Goal: Task Accomplishment & Management: Manage account settings

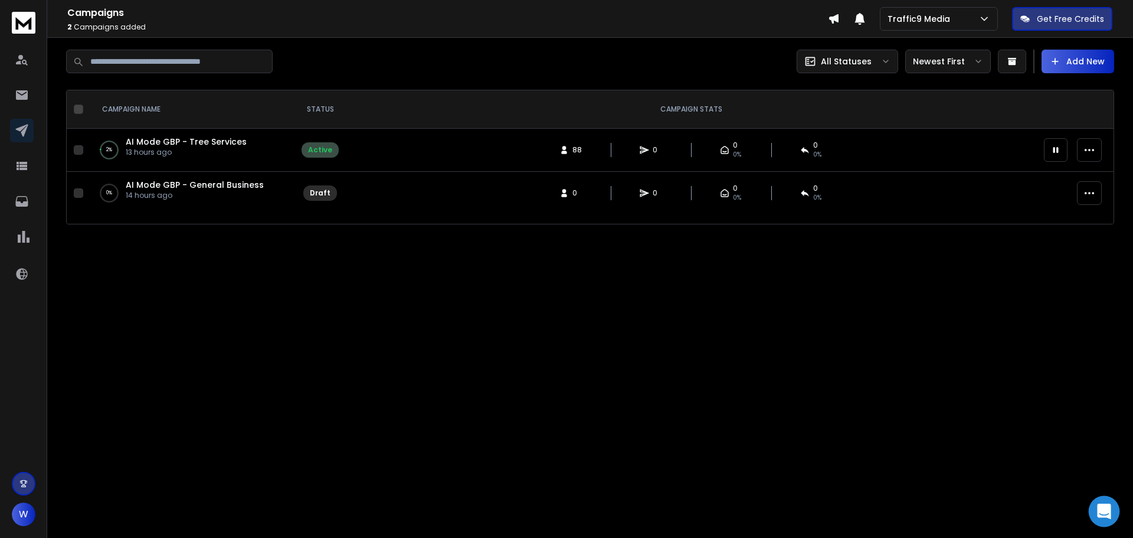
click at [1105, 512] on icon "Open Intercom Messenger" at bounding box center [1104, 510] width 14 height 15
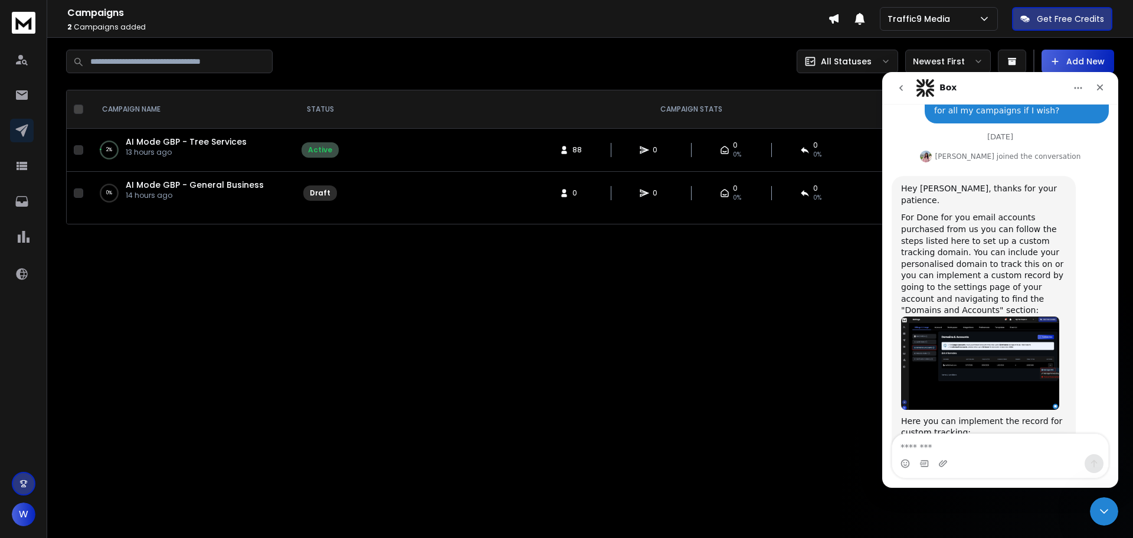
scroll to position [810, 0]
click at [1001, 316] on img "Lakshita says…" at bounding box center [980, 362] width 158 height 93
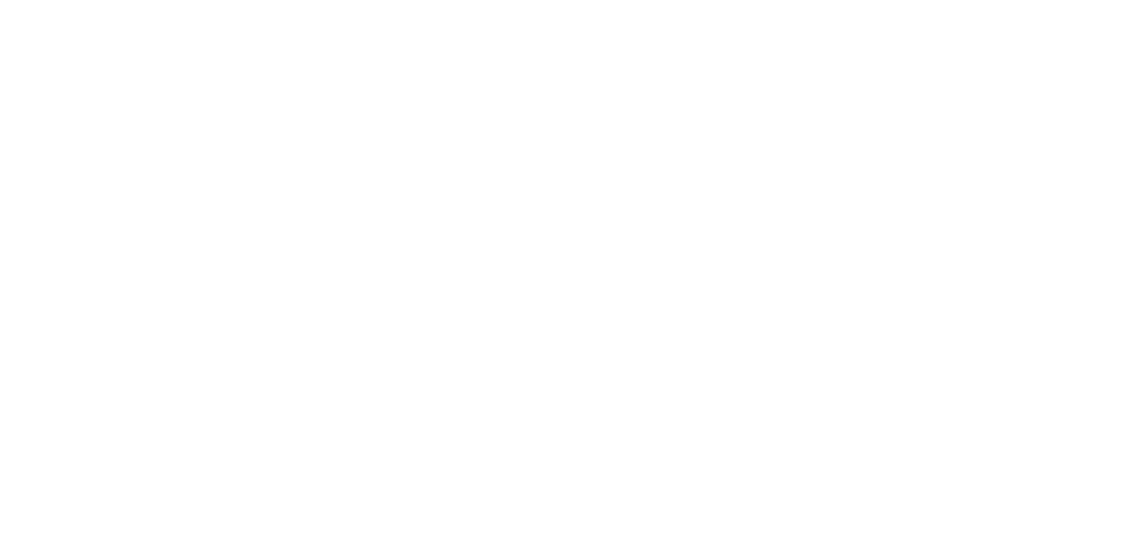
scroll to position [0, 0]
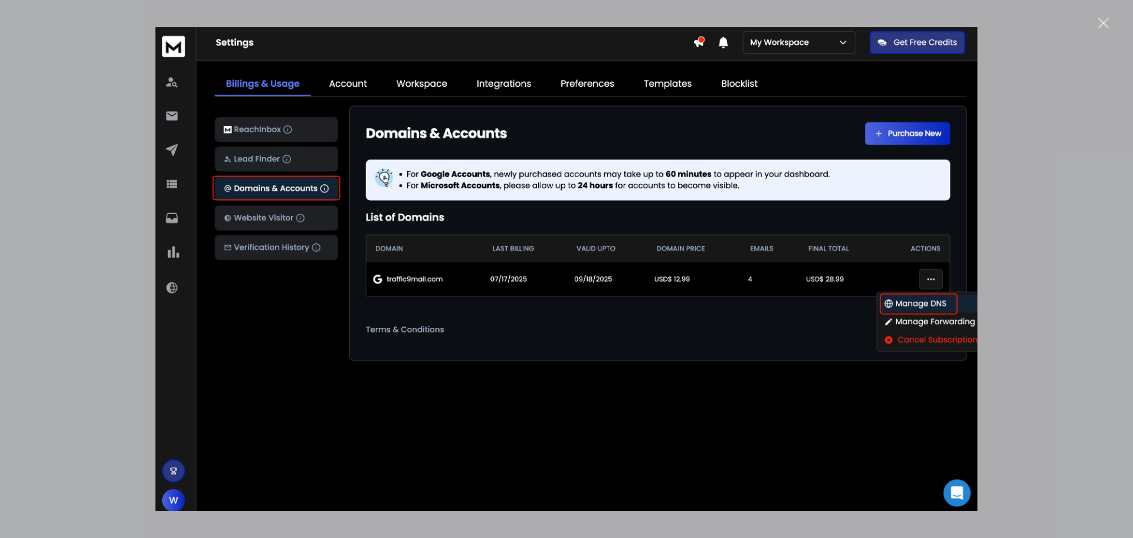
click at [1017, 87] on div "Intercom messenger" at bounding box center [566, 269] width 1133 height 538
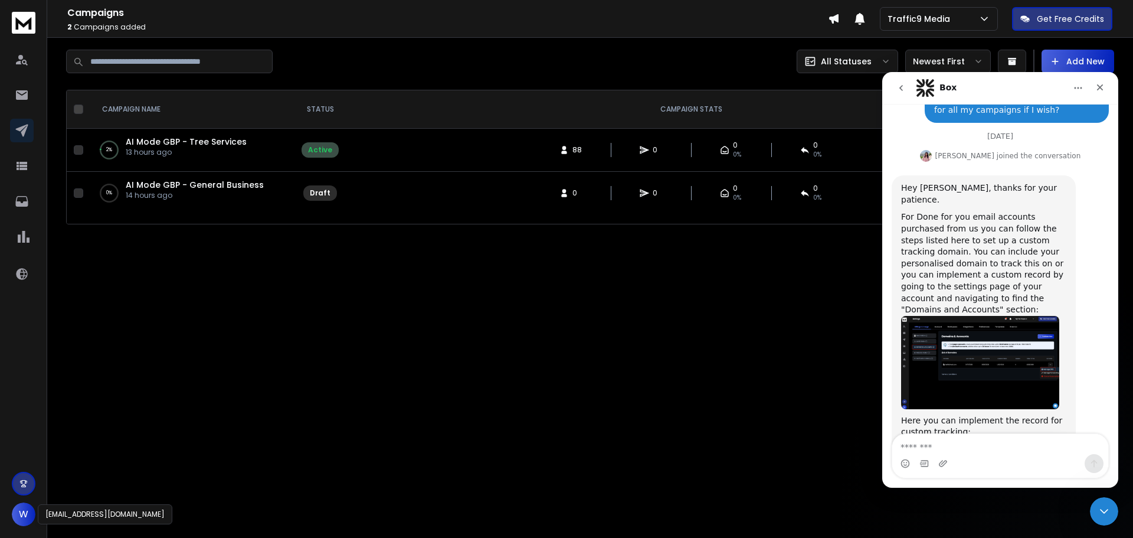
click at [24, 511] on span "W" at bounding box center [24, 514] width 24 height 24
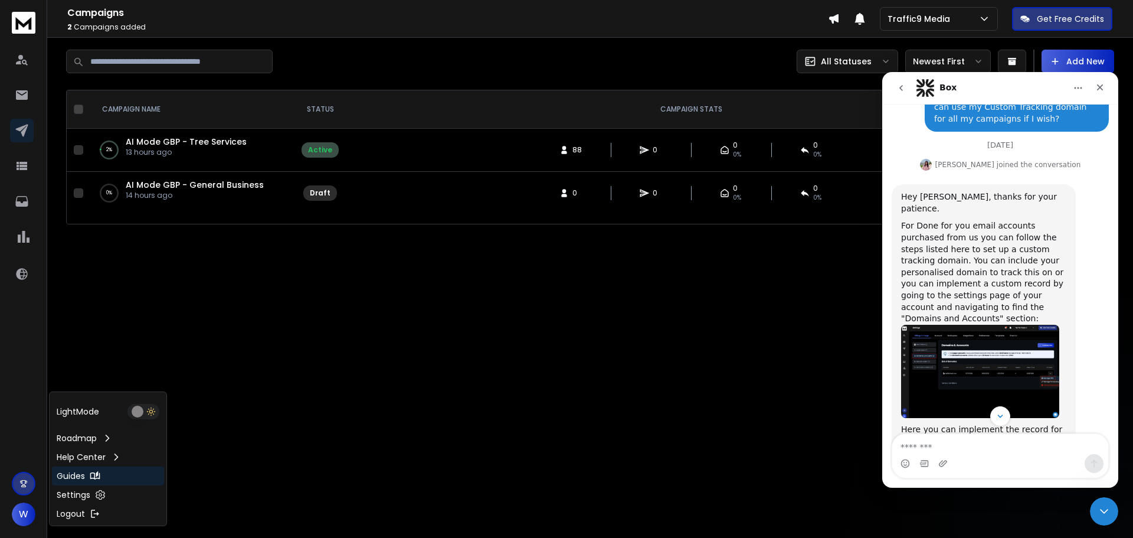
scroll to position [810, 0]
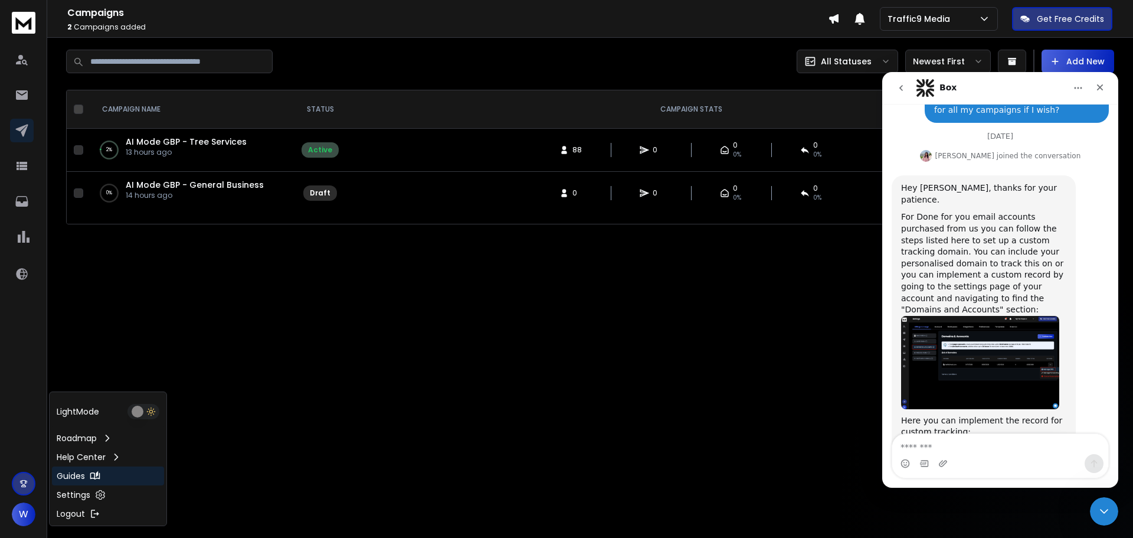
click at [980, 316] on img "Lakshita says…" at bounding box center [980, 362] width 158 height 93
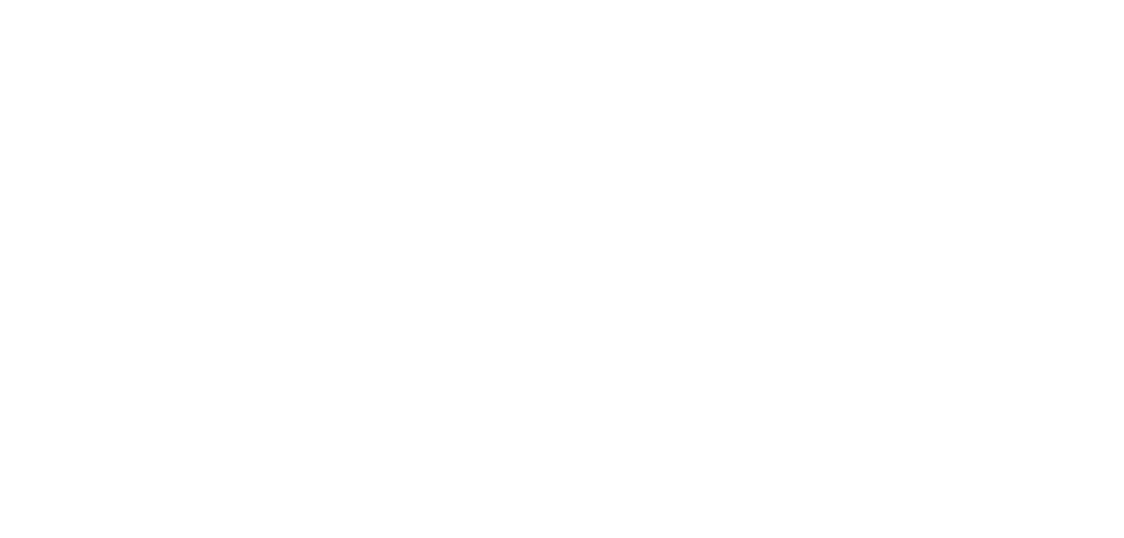
scroll to position [0, 0]
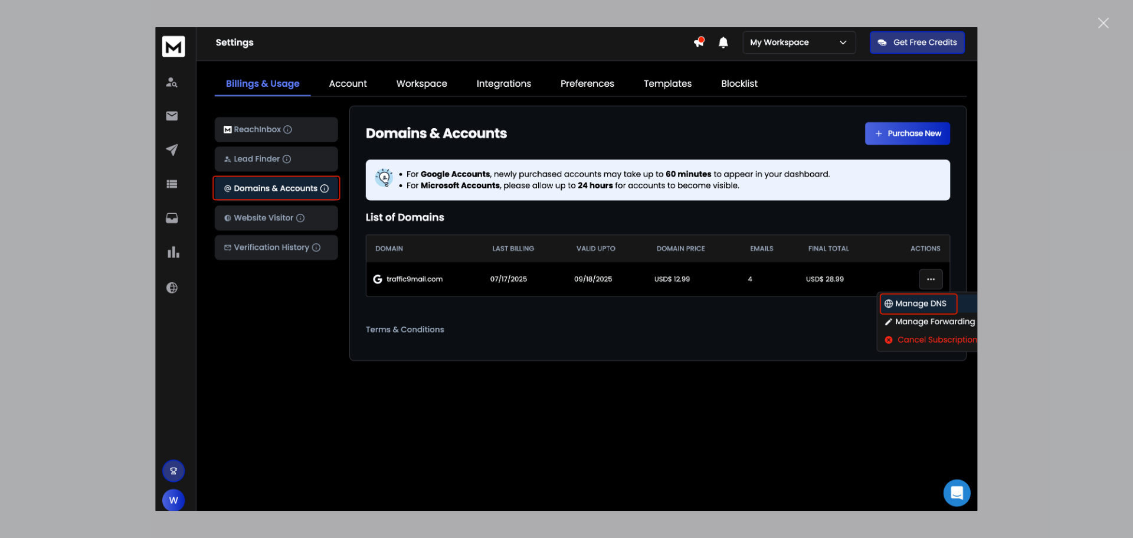
click at [1026, 87] on div "Intercom messenger" at bounding box center [566, 269] width 1133 height 538
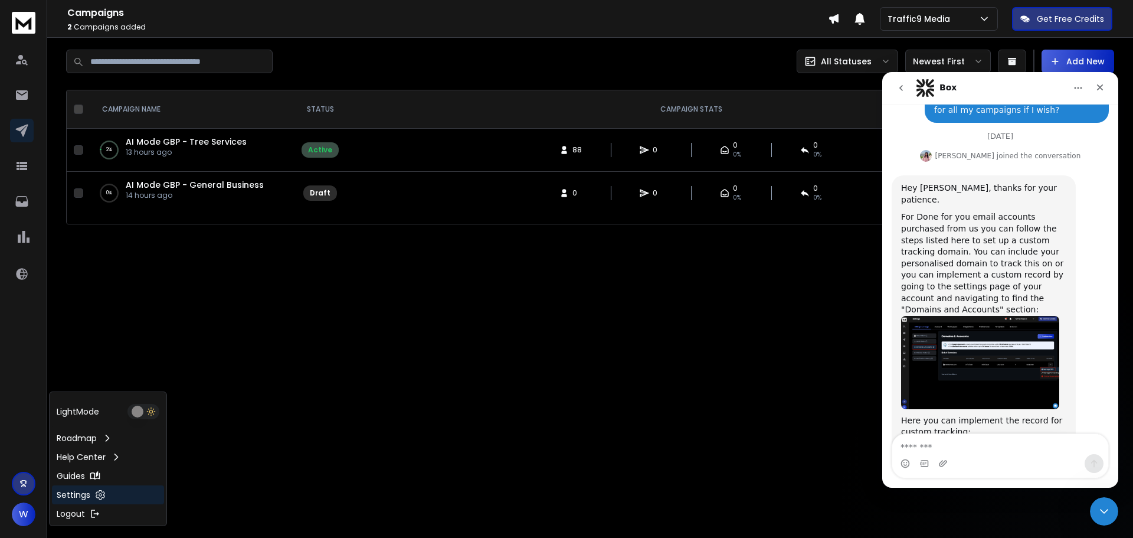
click at [67, 495] on p "Settings" at bounding box center [74, 495] width 34 height 12
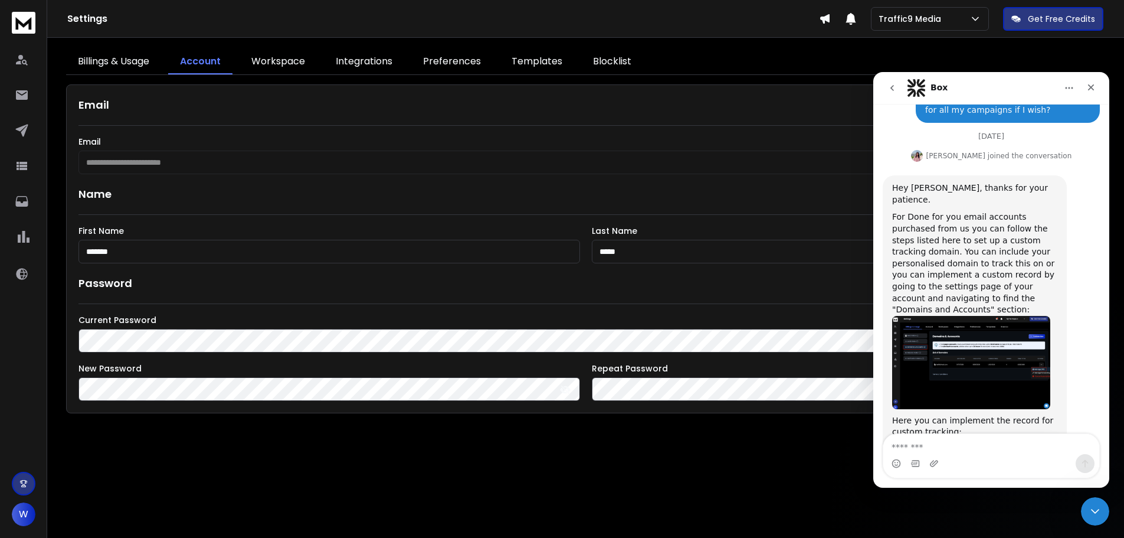
click at [106, 63] on link "Billings & Usage" at bounding box center [113, 62] width 95 height 25
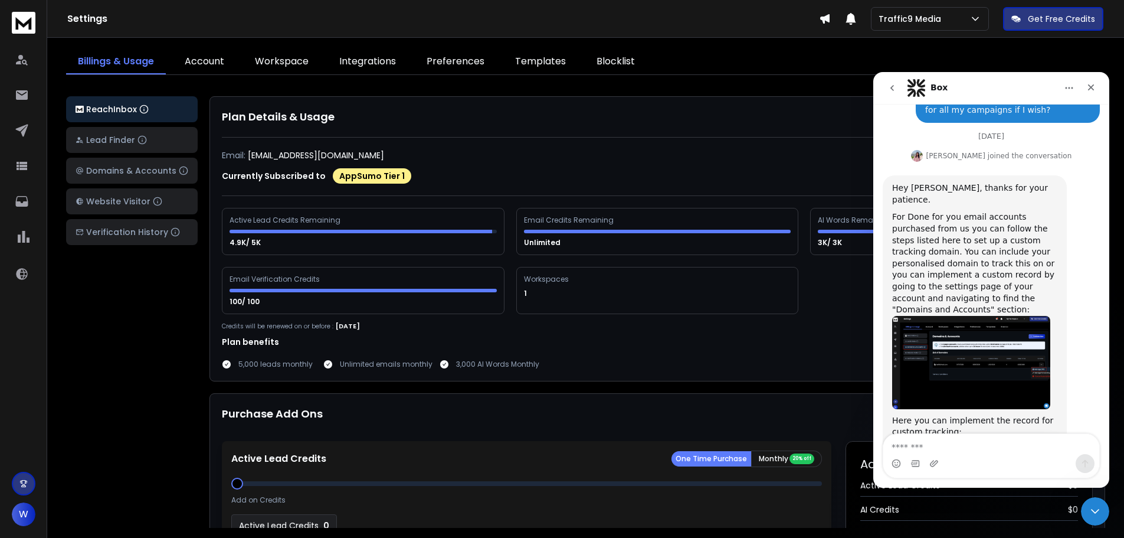
click at [602, 343] on h1 "Plan benefits" at bounding box center [657, 342] width 871 height 12
click at [706, 360] on div "5,000 leads monthly Unlimited emails monthly 3,000 AI Words Monthly" at bounding box center [657, 363] width 871 height 9
click at [1089, 90] on icon "Close" at bounding box center [1091, 87] width 6 height 6
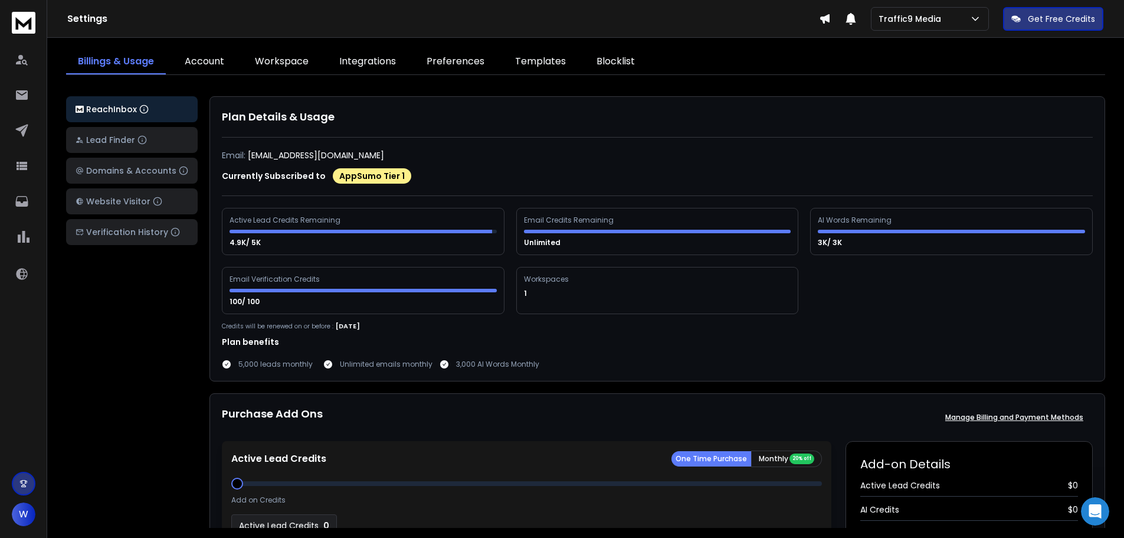
scroll to position [810, 0]
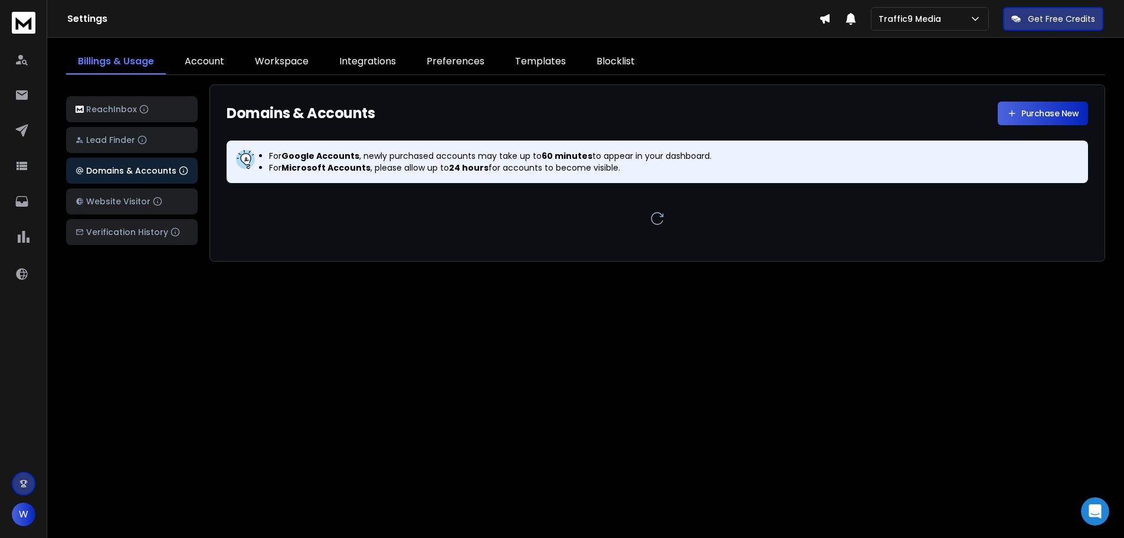
click at [150, 170] on button "Domains & Accounts" at bounding box center [132, 171] width 132 height 26
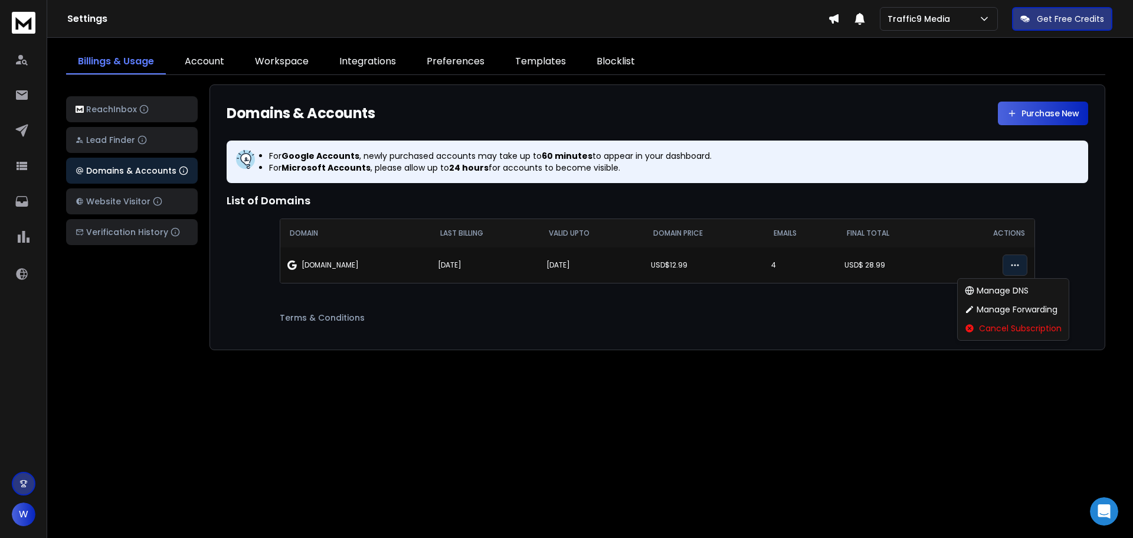
click at [1016, 266] on icon "button" at bounding box center [1014, 264] width 9 height 9
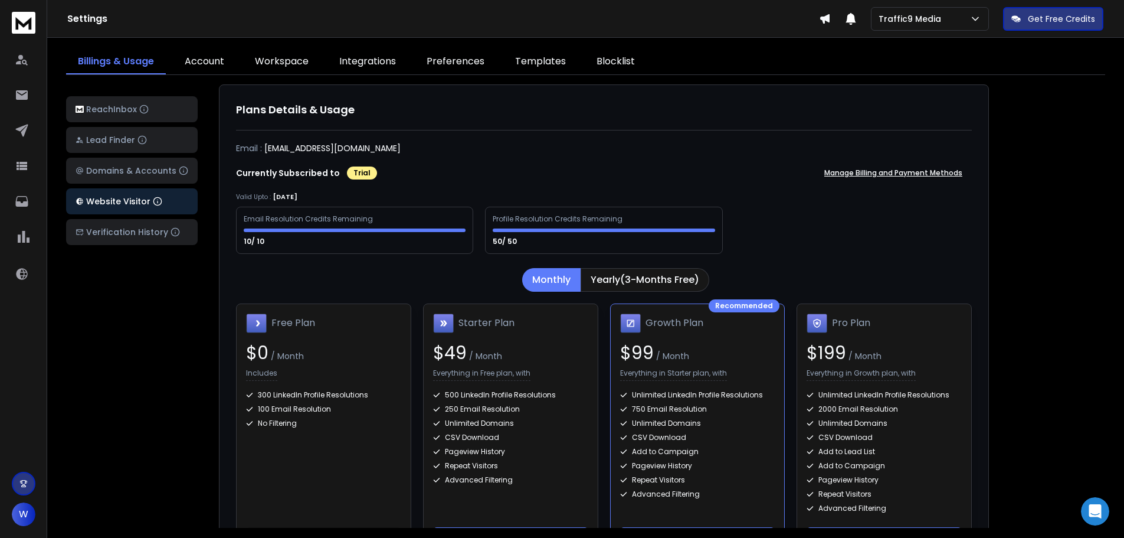
click at [109, 202] on button "Website Visitor" at bounding box center [132, 201] width 132 height 26
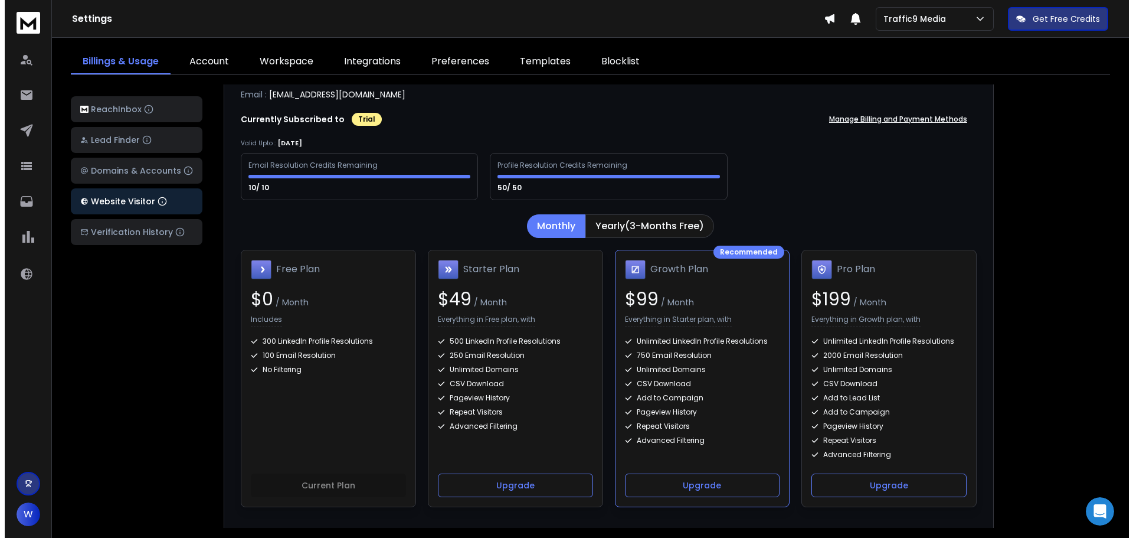
scroll to position [59, 0]
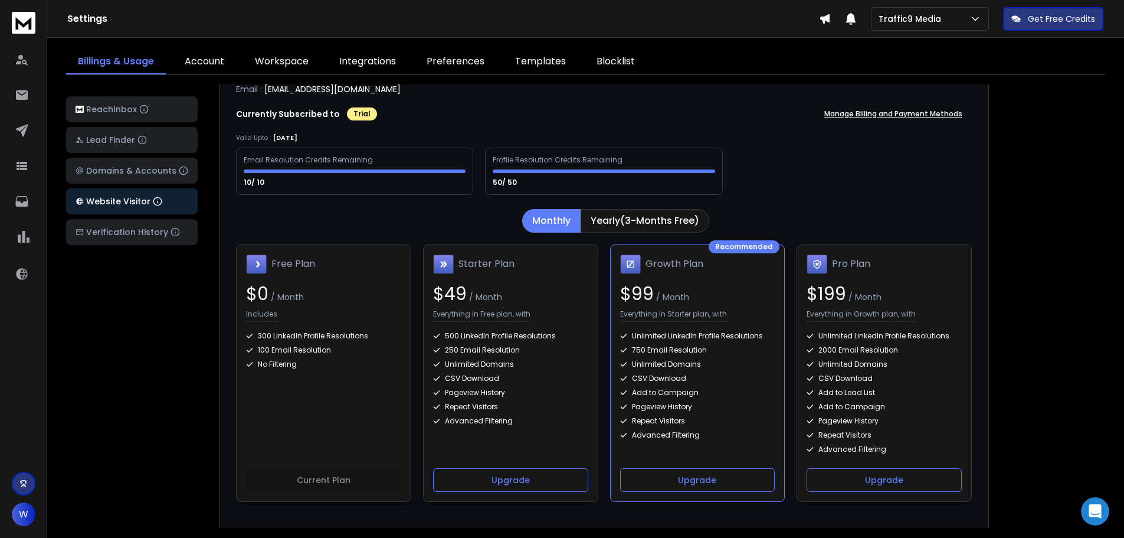
click at [109, 233] on button "Verification History" at bounding box center [132, 232] width 132 height 26
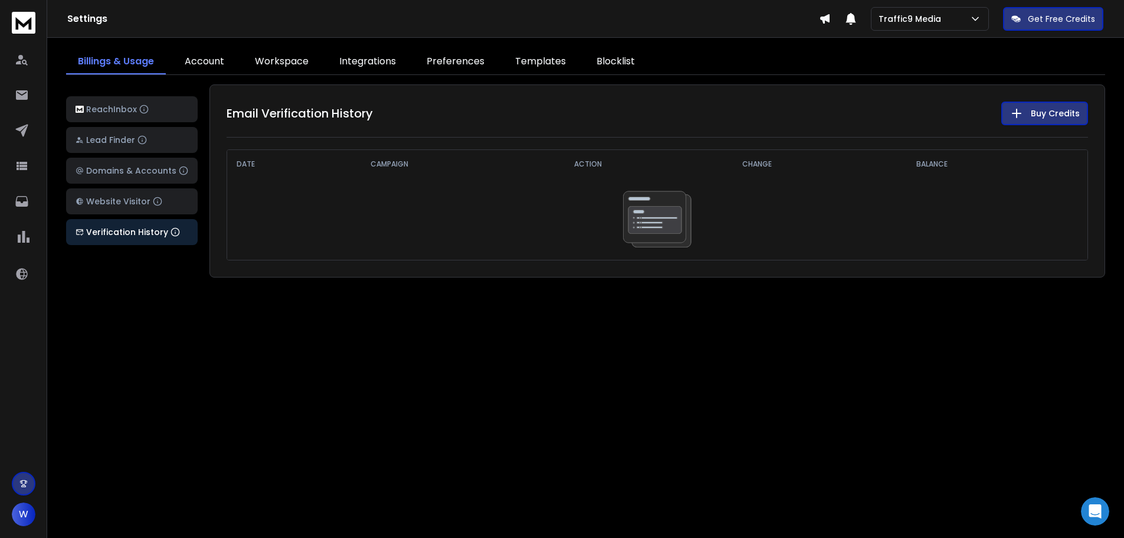
click at [123, 201] on button "Website Visitor" at bounding box center [132, 201] width 132 height 26
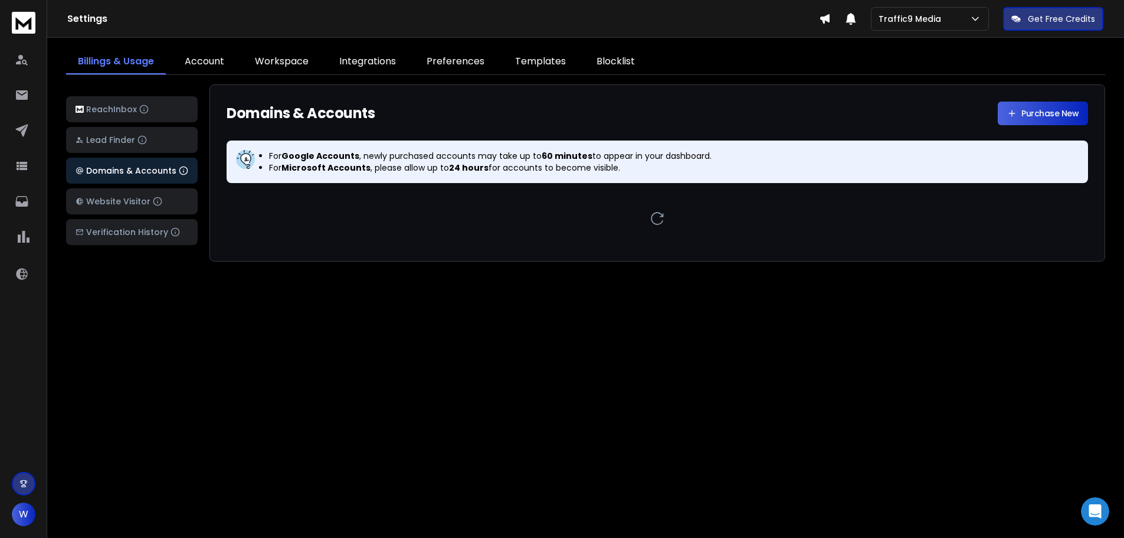
click at [123, 176] on button "Domains & Accounts" at bounding box center [132, 171] width 132 height 26
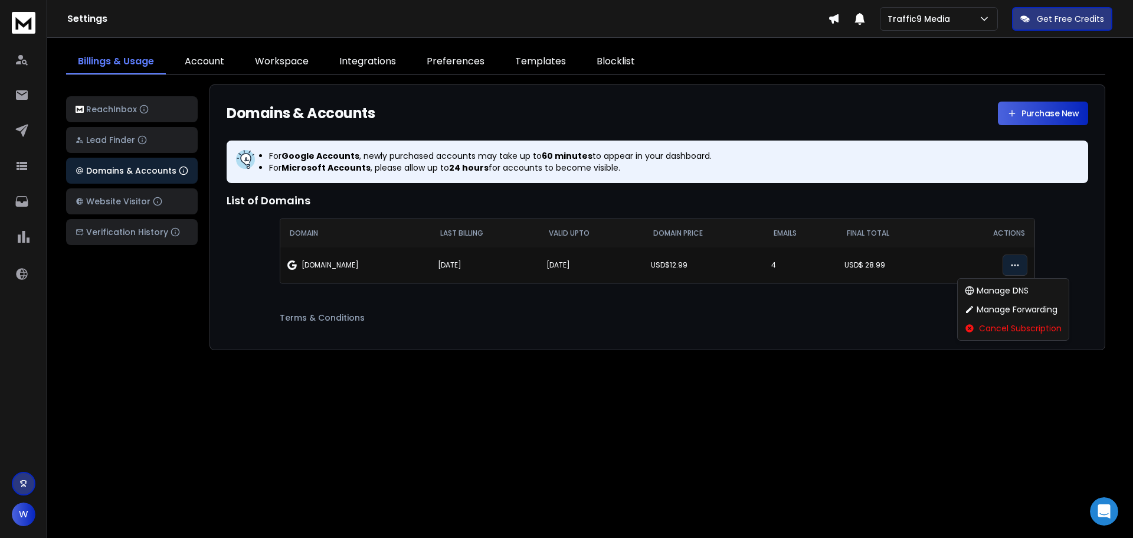
click at [1011, 266] on icon "button" at bounding box center [1015, 265] width 8 height 2
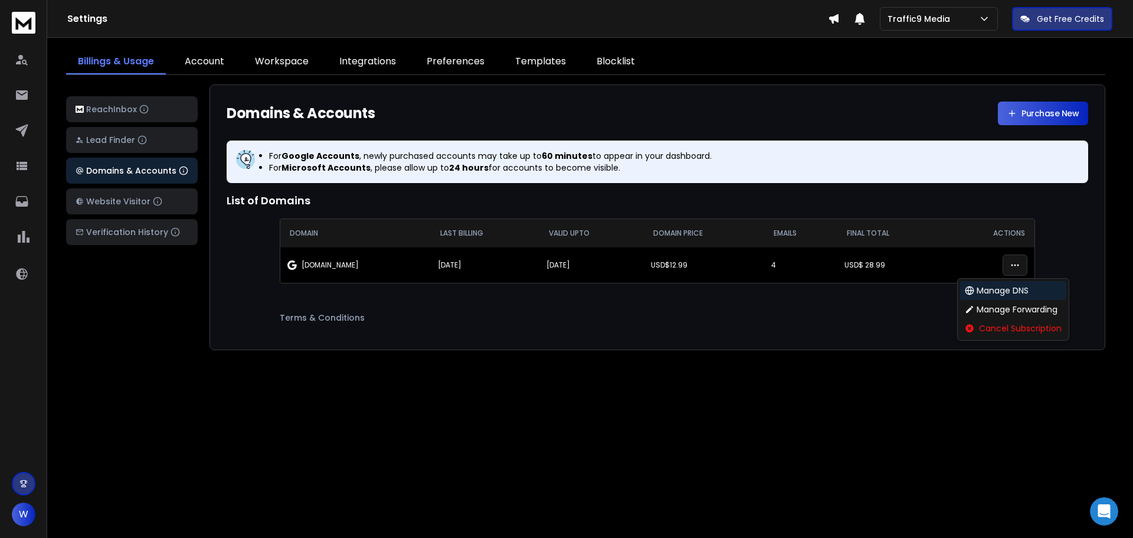
click at [993, 292] on div "Manage DNS" at bounding box center [997, 290] width 64 height 12
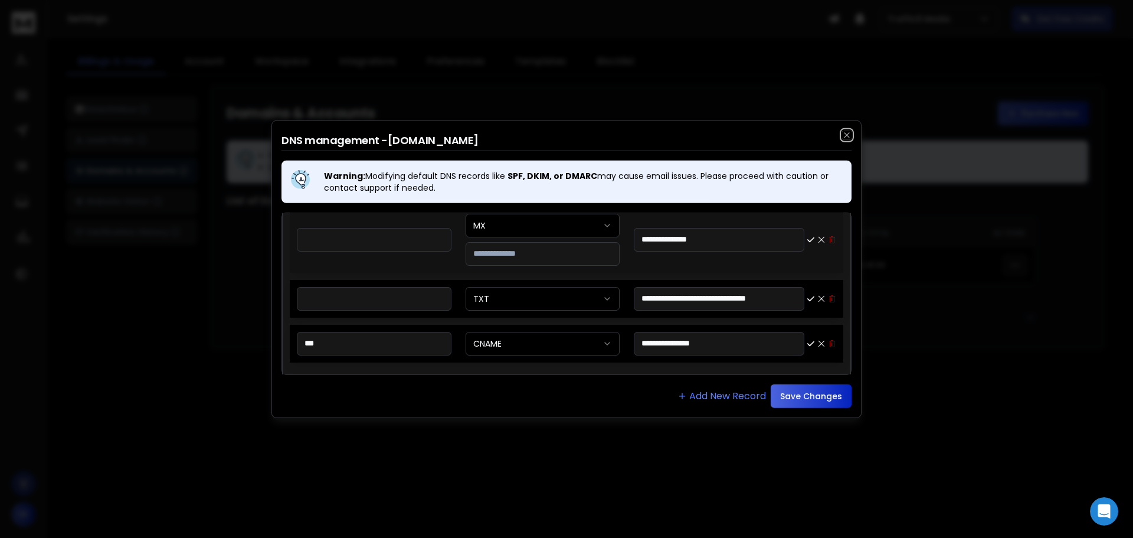
scroll to position [463, 0]
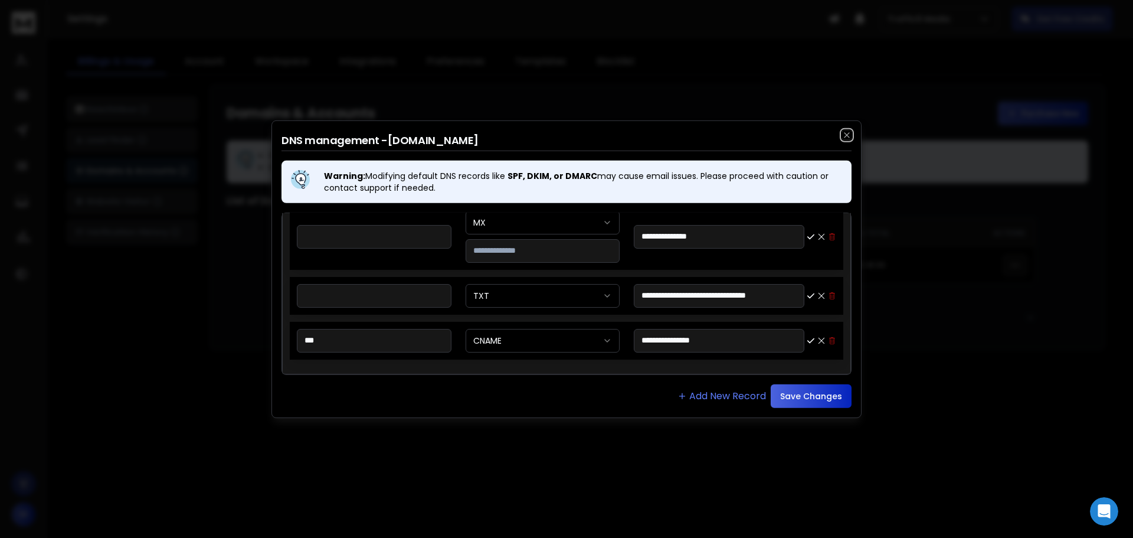
click at [844, 135] on icon "button" at bounding box center [846, 134] width 9 height 9
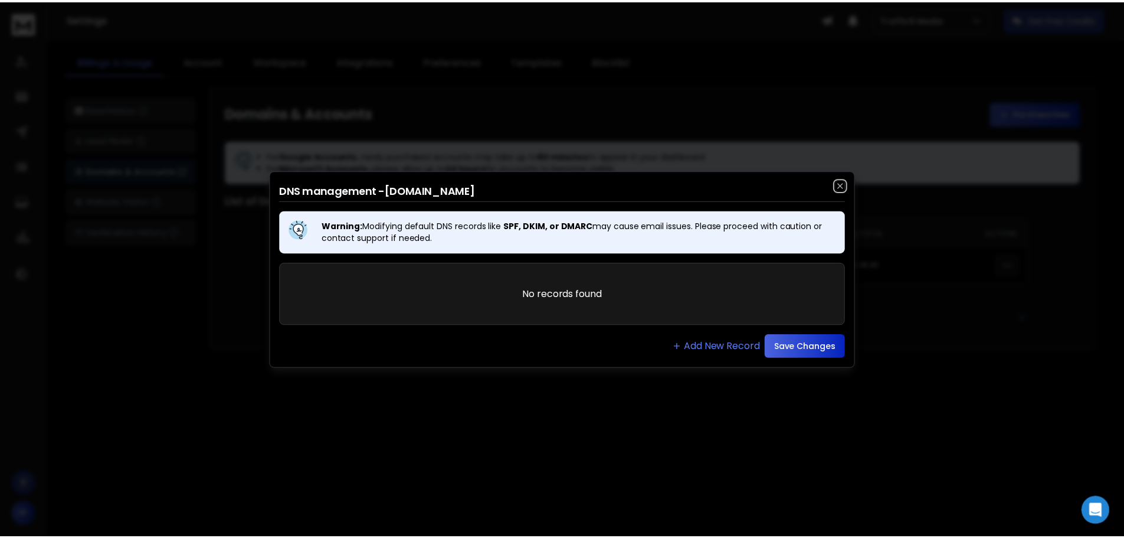
scroll to position [0, 0]
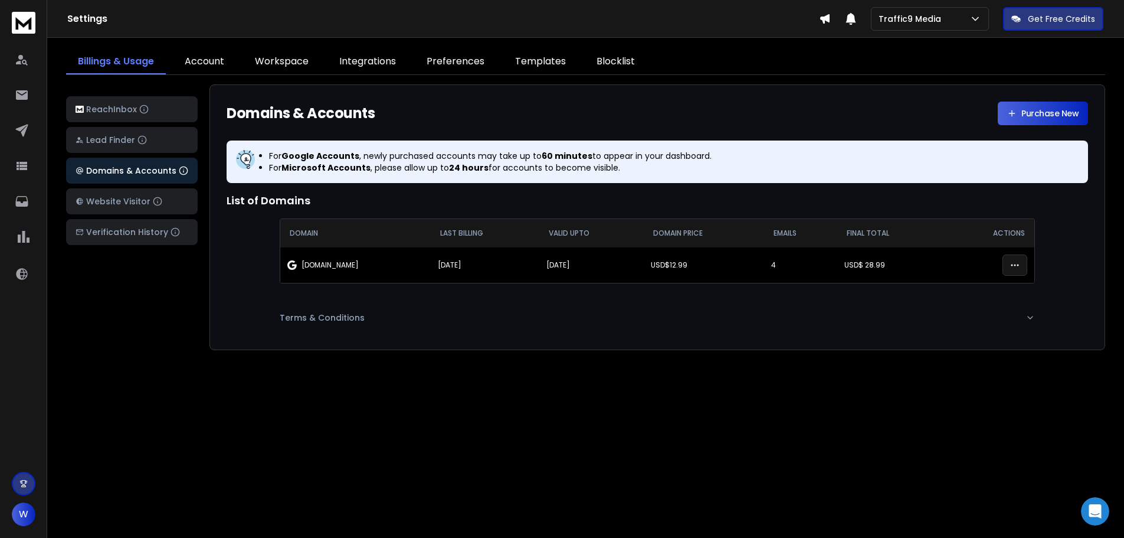
click at [1088, 510] on icon "Open Intercom Messenger" at bounding box center [1095, 511] width 19 height 19
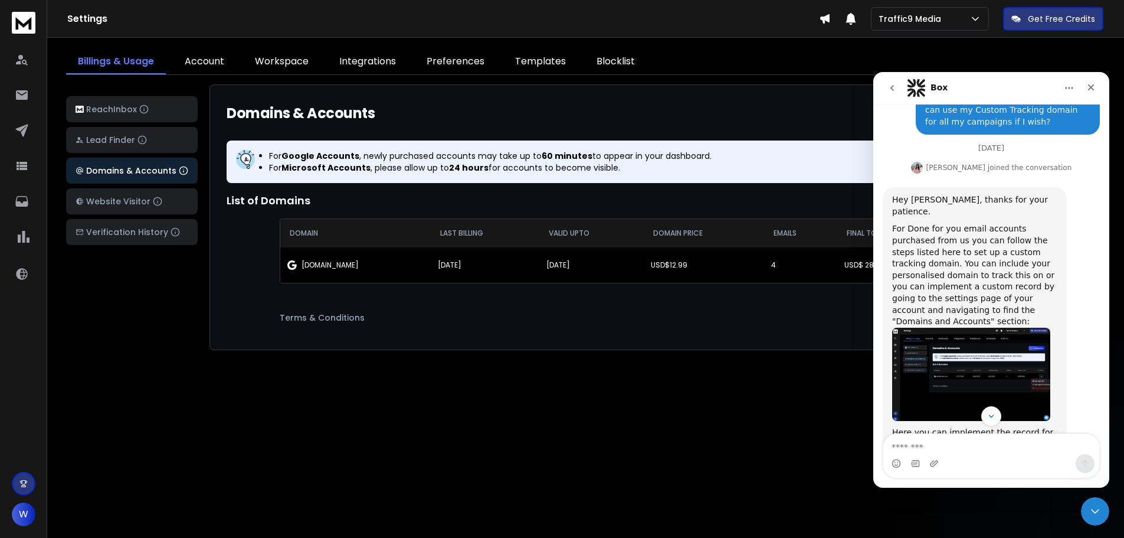
scroll to position [810, 0]
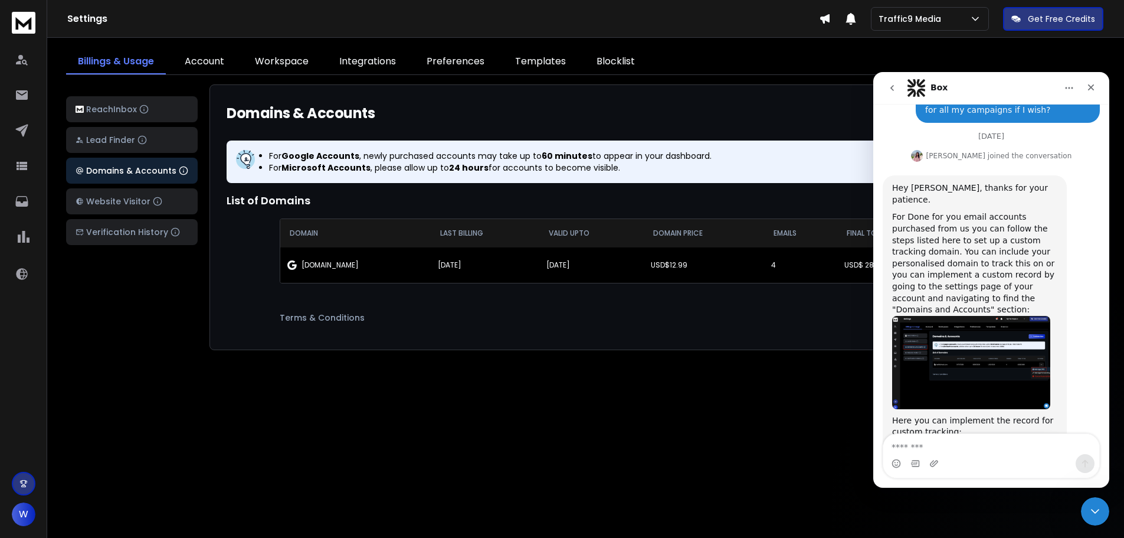
click at [988, 316] on img "Lakshita says…" at bounding box center [971, 362] width 158 height 93
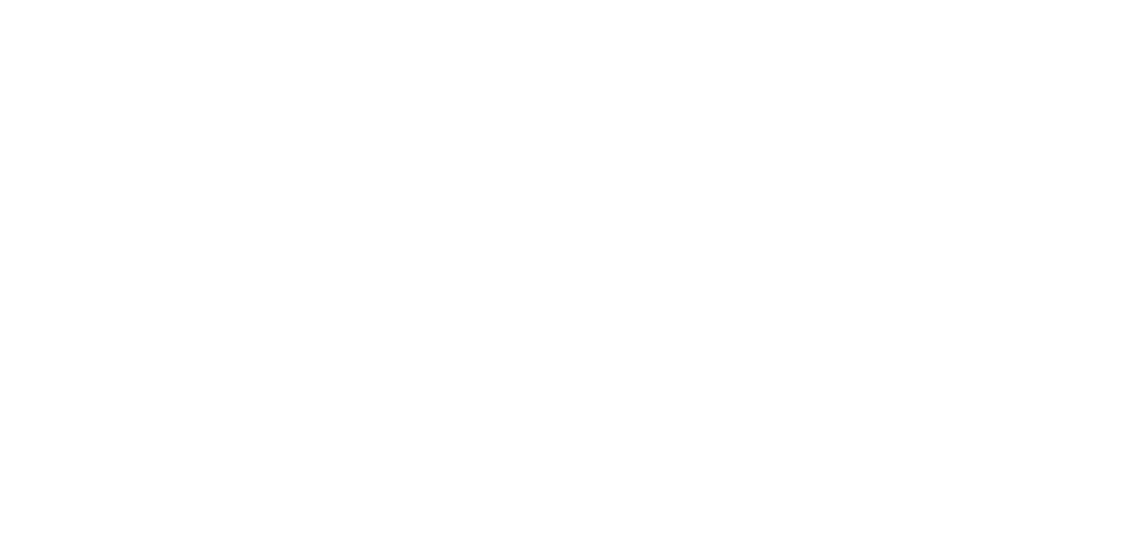
scroll to position [0, 0]
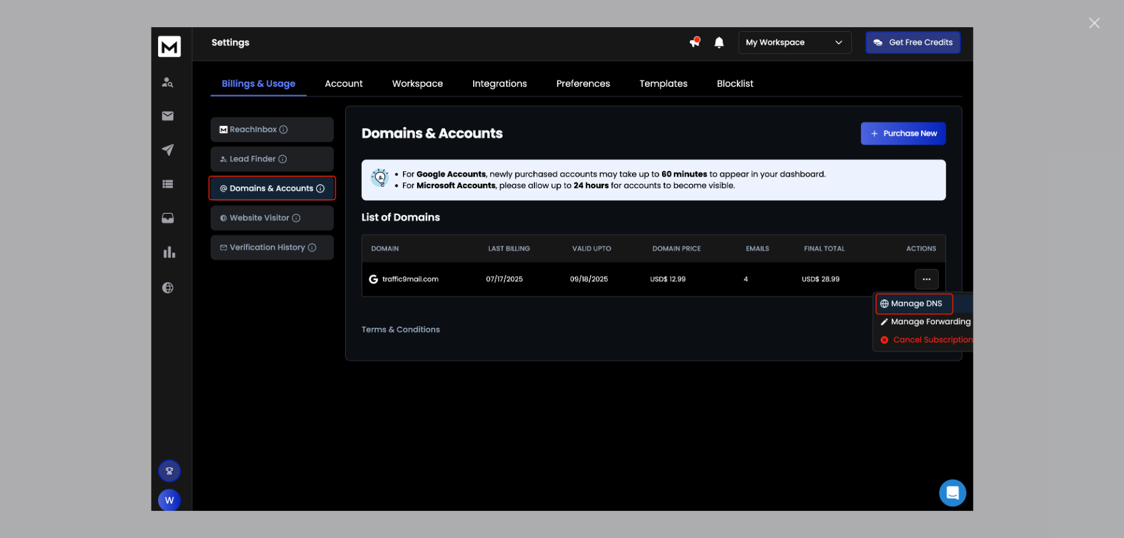
click at [1026, 280] on div "Intercom messenger" at bounding box center [562, 269] width 1124 height 538
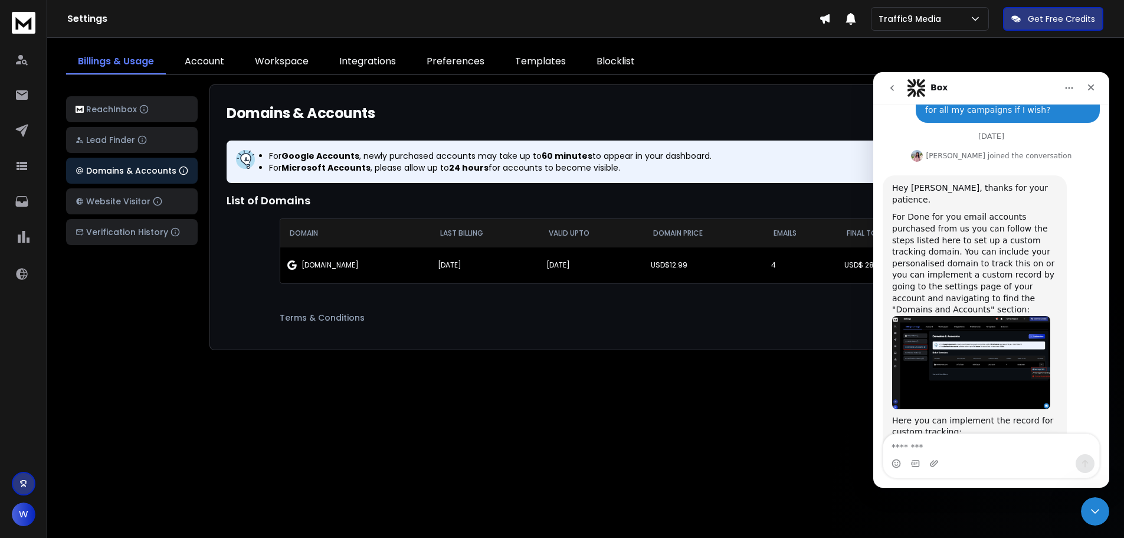
click at [958, 448] on div "Step-by-[PERSON_NAME]: Set Up a Custom Tracking Domain in [URL]" at bounding box center [975, 466] width 140 height 37
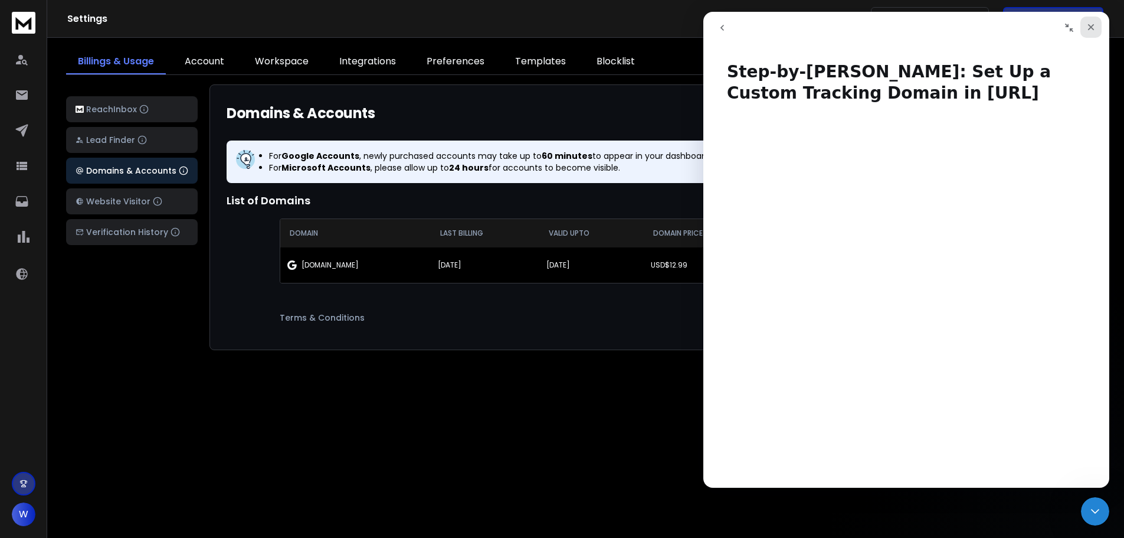
click at [1089, 30] on icon "Close" at bounding box center [1091, 27] width 6 height 6
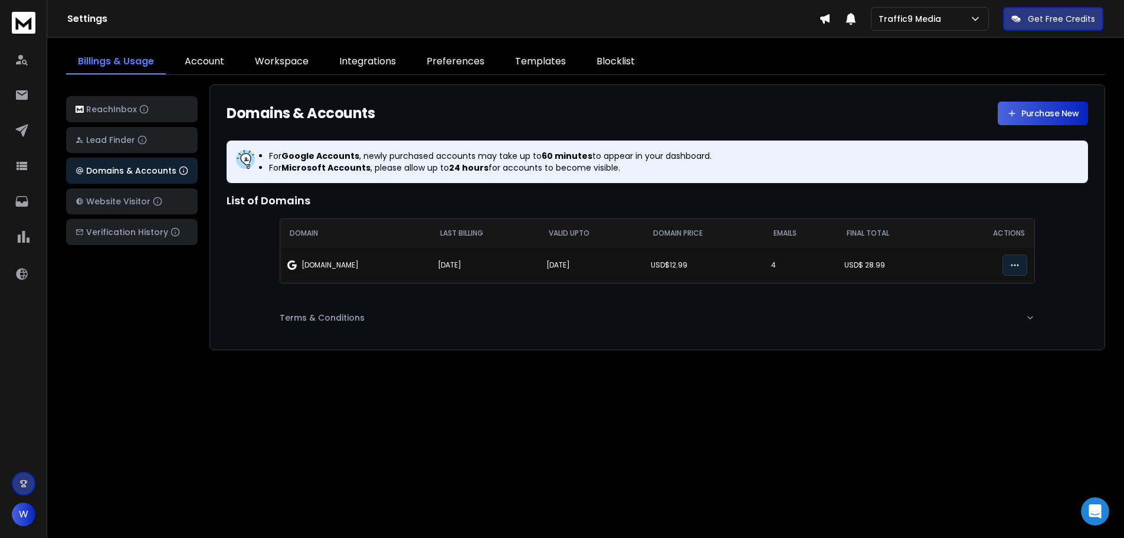
click at [1018, 268] on icon "button" at bounding box center [1014, 264] width 9 height 9
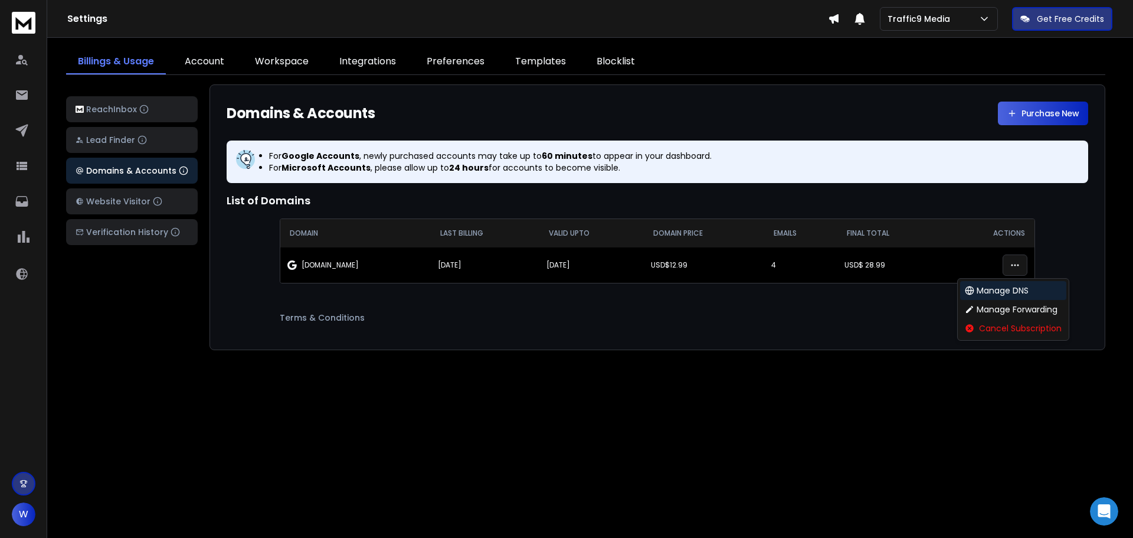
click at [1004, 296] on div "Manage DNS" at bounding box center [997, 290] width 64 height 12
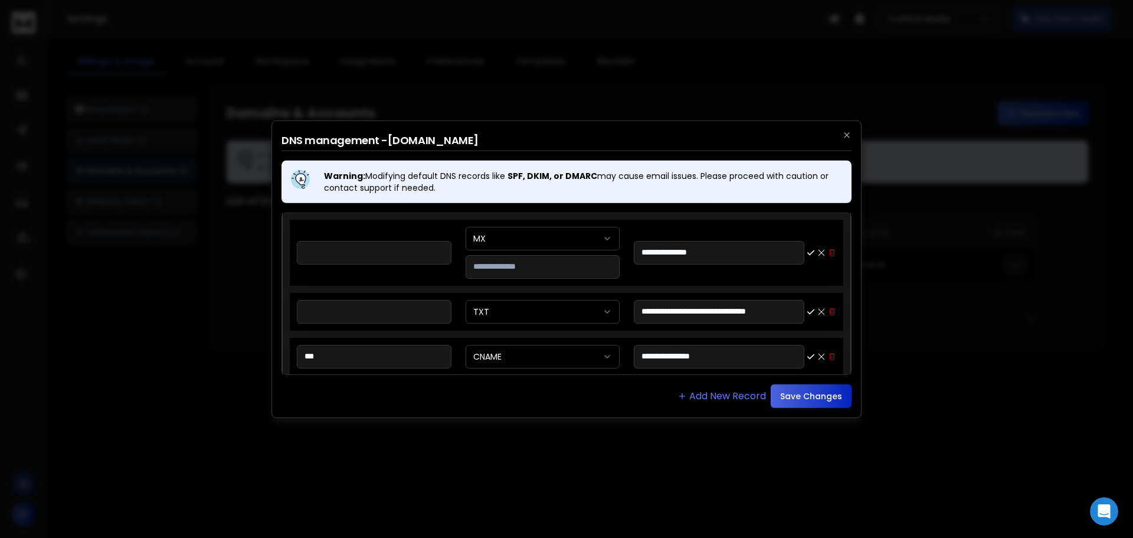
scroll to position [463, 0]
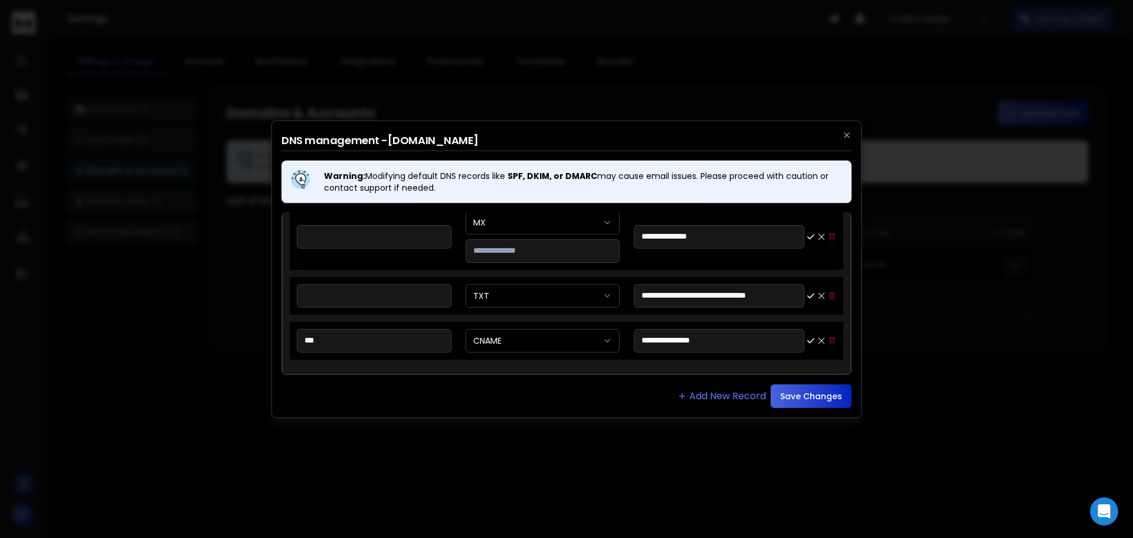
click at [699, 399] on button "Add New Record" at bounding box center [721, 396] width 89 height 14
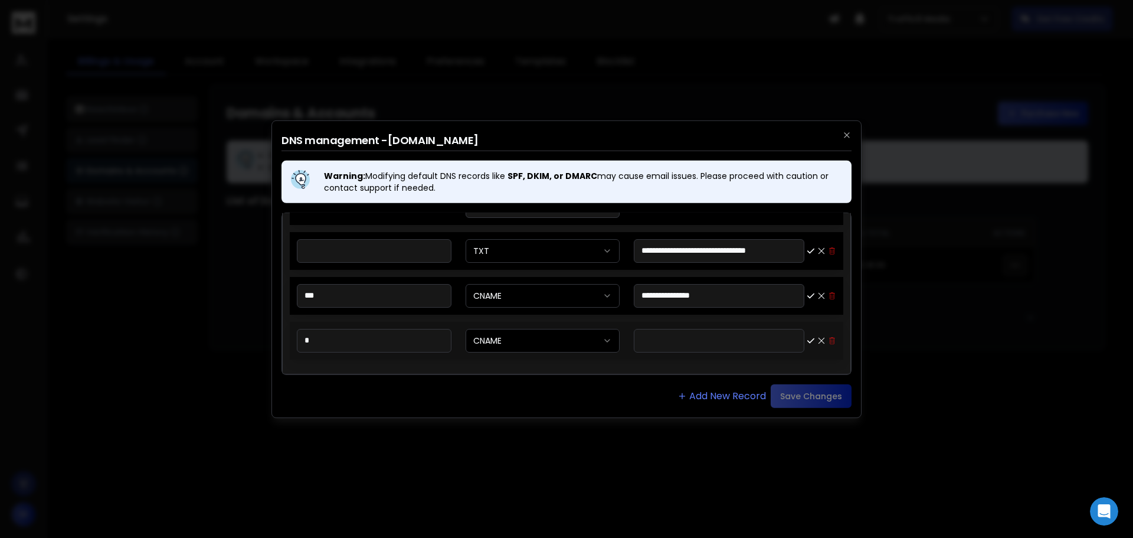
click at [372, 345] on input "*" at bounding box center [374, 340] width 155 height 24
drag, startPoint x: 374, startPoint y: 338, endPoint x: 297, endPoint y: 335, distance: 76.2
click at [297, 335] on input "*" at bounding box center [374, 340] width 155 height 24
click at [828, 342] on icon at bounding box center [832, 340] width 8 height 8
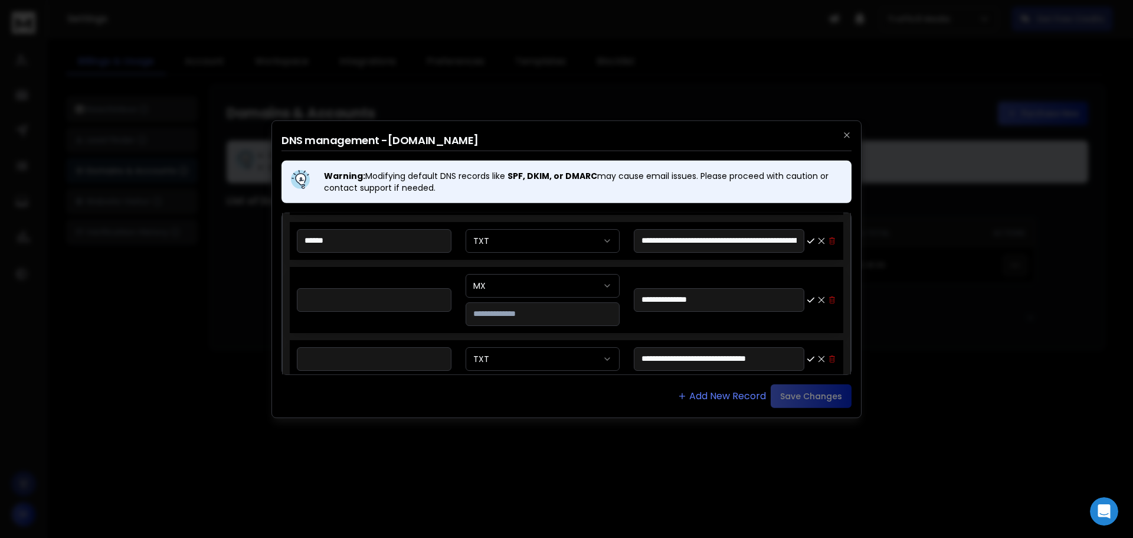
scroll to position [463, 0]
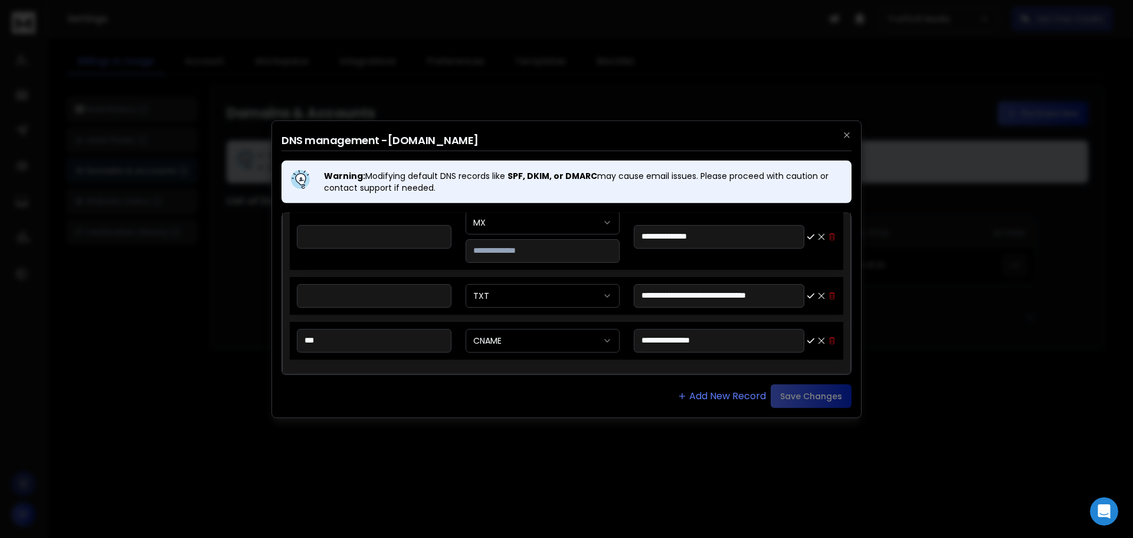
click at [843, 395] on div "Add New Record Save Changes" at bounding box center [566, 396] width 570 height 24
click at [846, 130] on icon "button" at bounding box center [846, 134] width 9 height 9
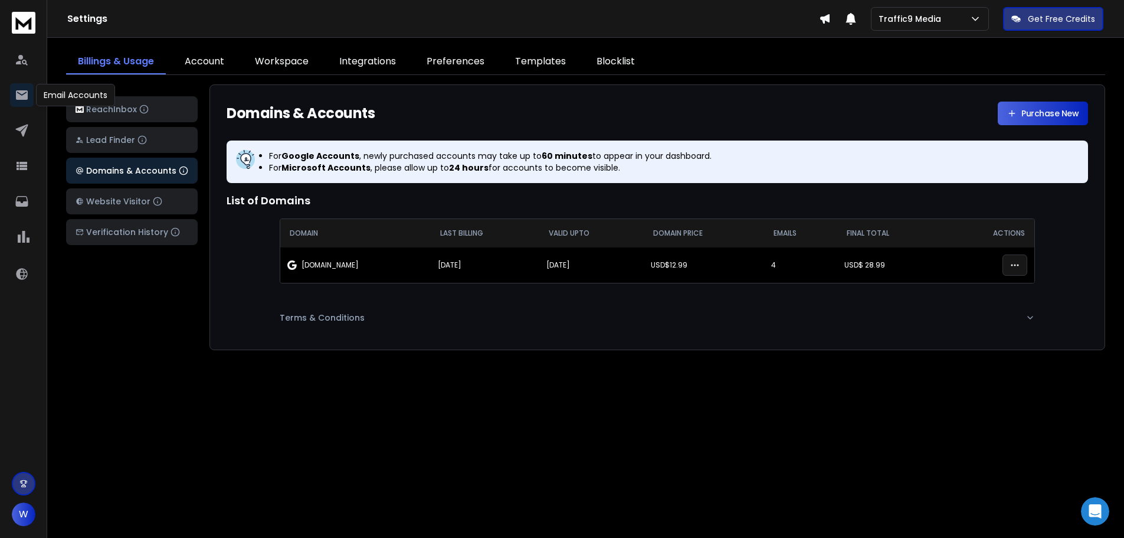
click at [22, 96] on icon at bounding box center [22, 94] width 12 height 9
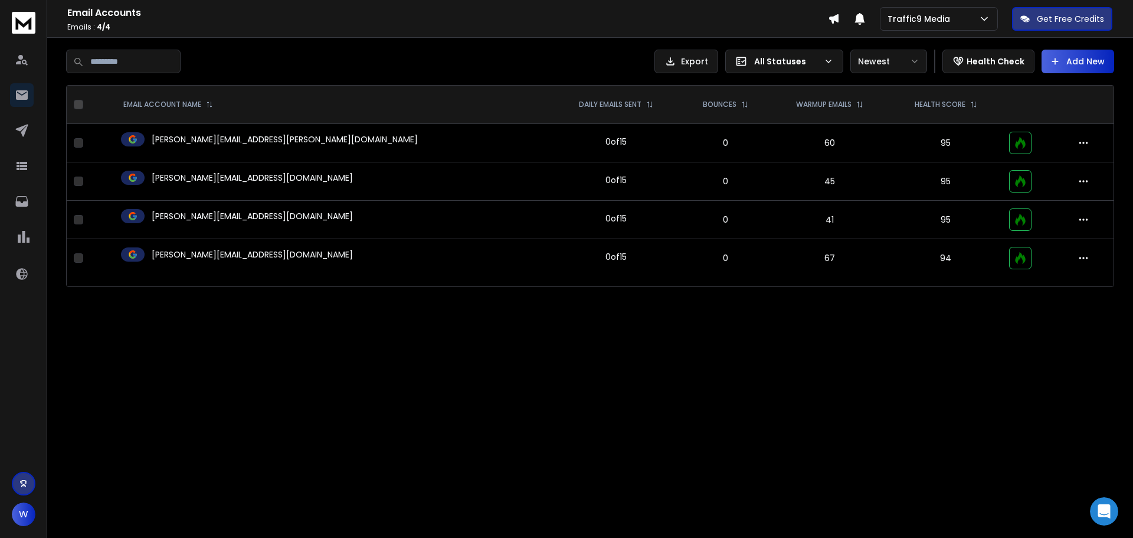
click at [225, 143] on p "[PERSON_NAME][EMAIL_ADDRESS][PERSON_NAME][DOMAIN_NAME]" at bounding box center [285, 139] width 266 height 12
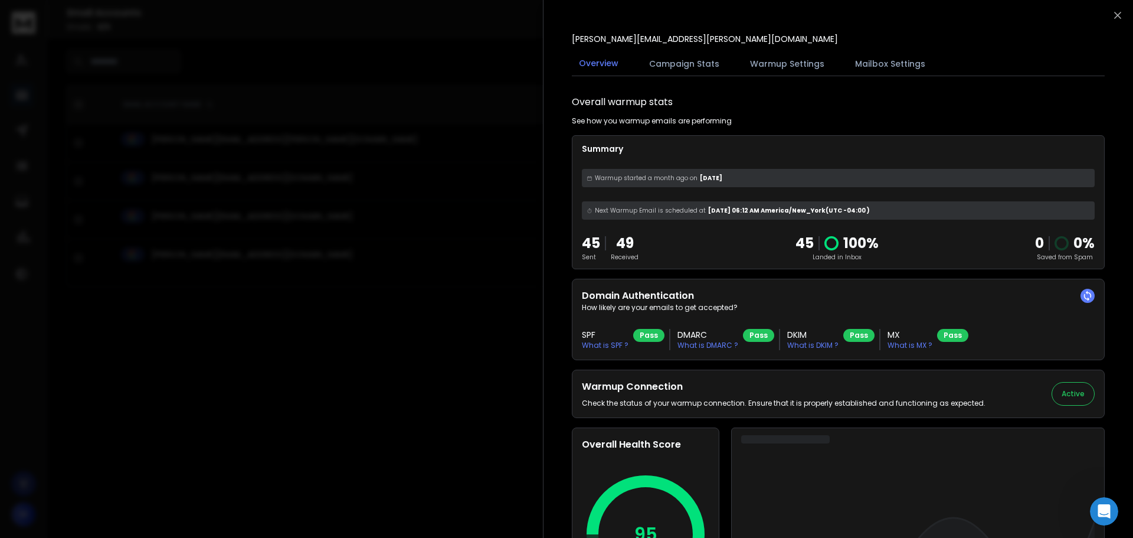
click at [692, 60] on button "Campaign Stats" at bounding box center [684, 64] width 84 height 26
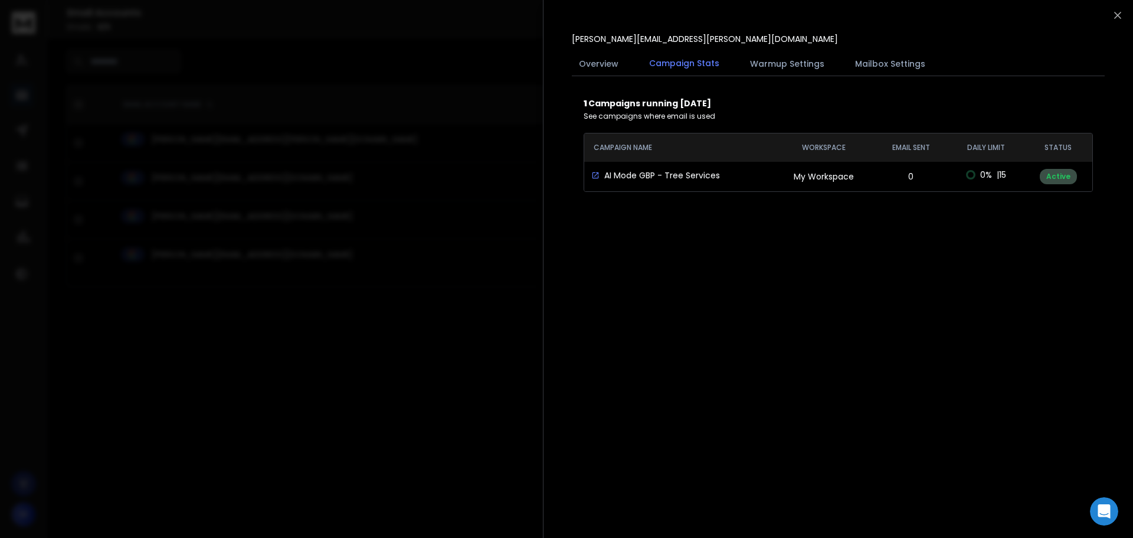
click at [879, 61] on button "Mailbox Settings" at bounding box center [890, 64] width 84 height 26
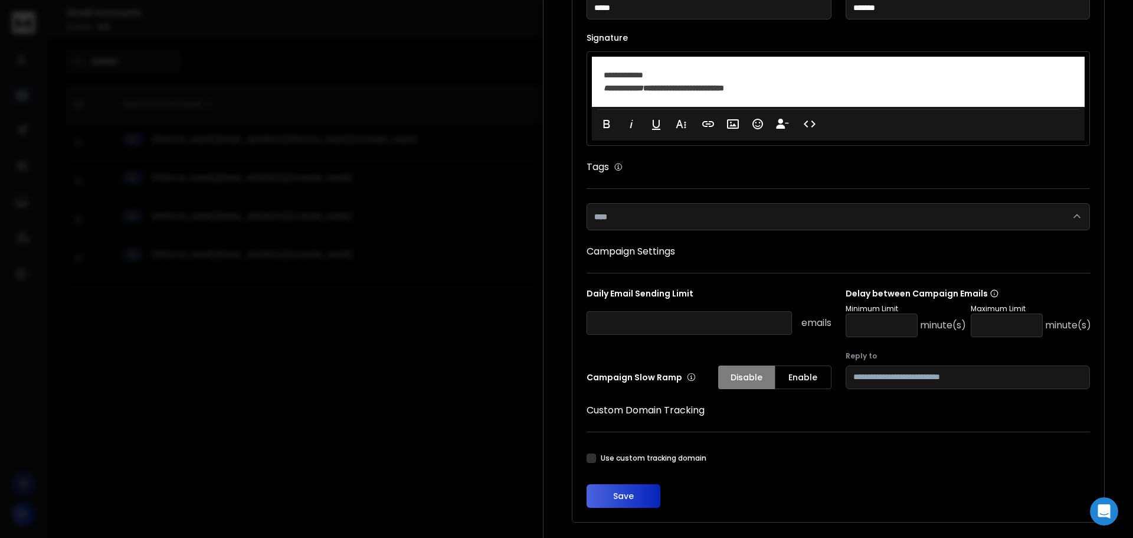
scroll to position [183, 0]
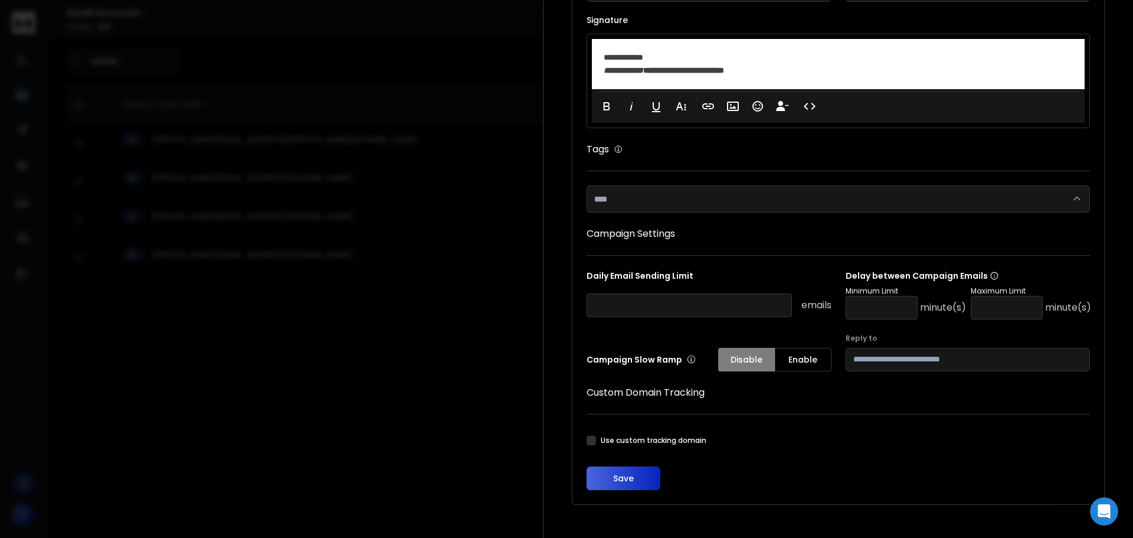
drag, startPoint x: 594, startPoint y: 440, endPoint x: 605, endPoint y: 447, distance: 13.3
click at [594, 440] on button "Reply to" at bounding box center [591, 440] width 9 height 9
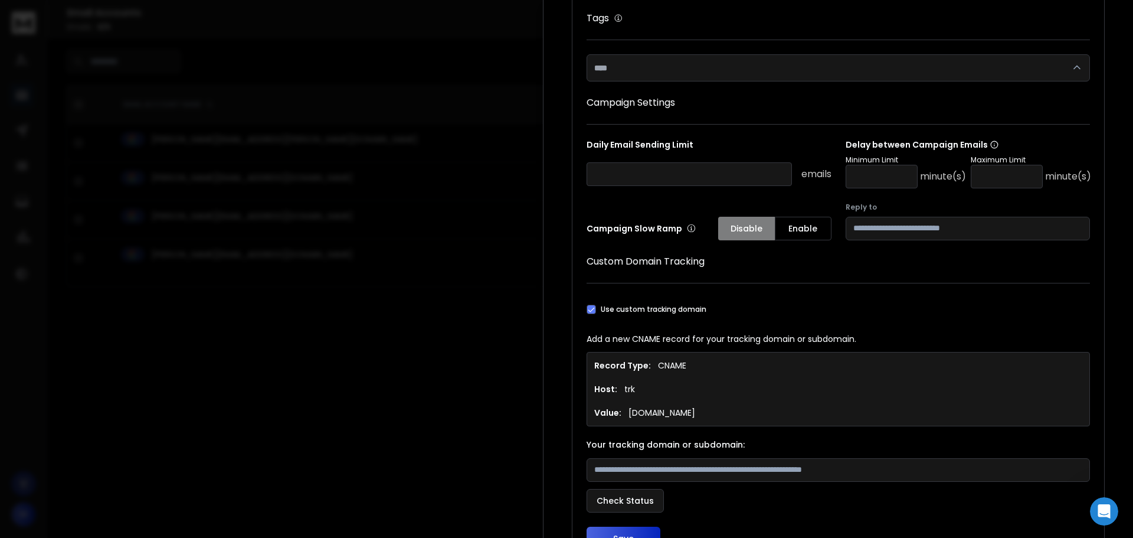
scroll to position [374, 0]
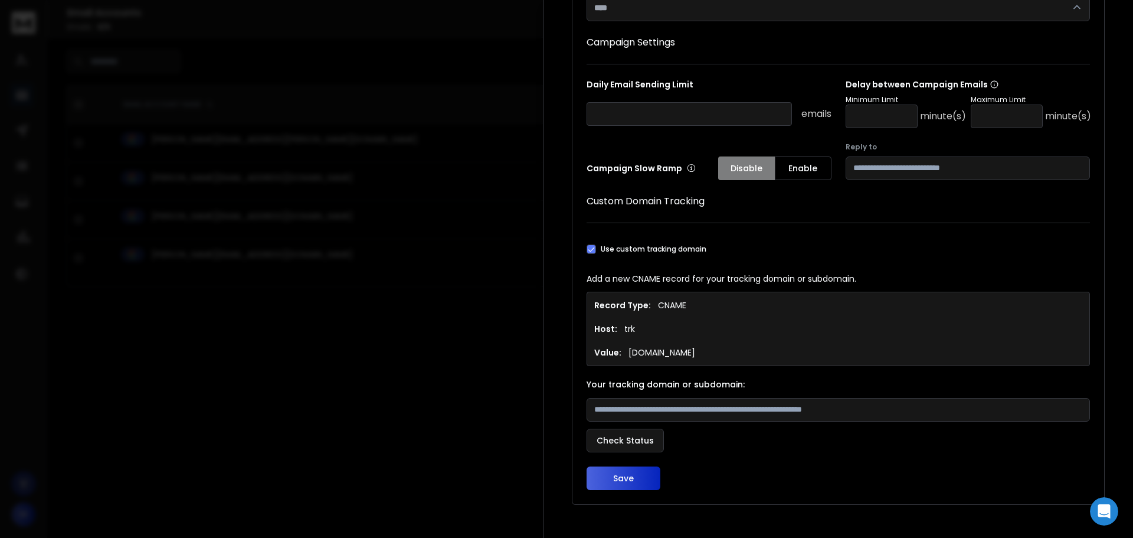
click at [679, 411] on input at bounding box center [838, 410] width 503 height 24
type input "**********"
click at [622, 444] on button "Check Status" at bounding box center [625, 440] width 77 height 24
drag, startPoint x: 680, startPoint y: 410, endPoint x: 590, endPoint y: 409, distance: 90.3
click at [590, 409] on input "**********" at bounding box center [838, 410] width 503 height 24
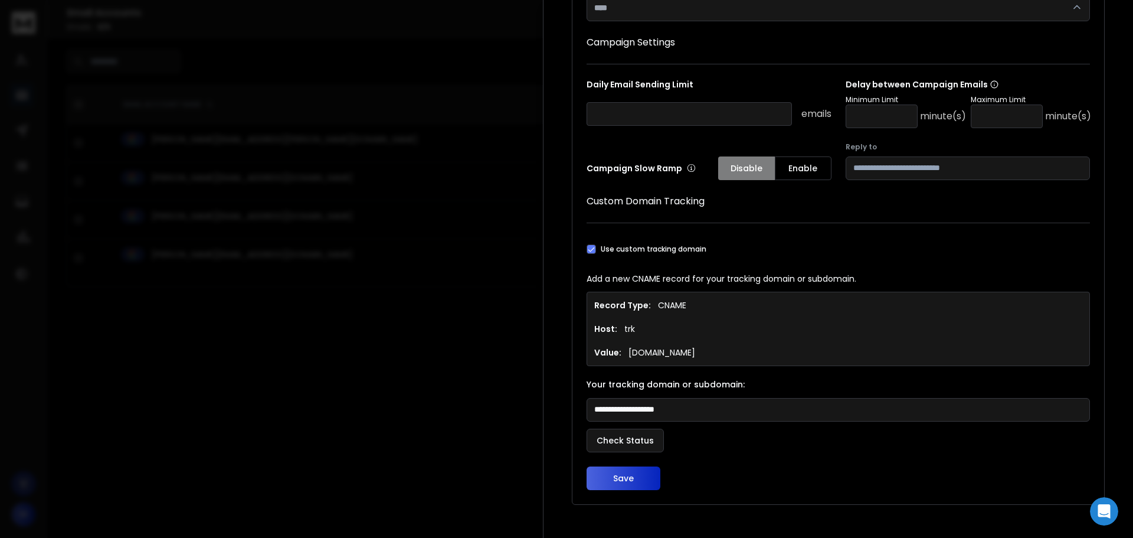
drag, startPoint x: 620, startPoint y: 482, endPoint x: 681, endPoint y: 484, distance: 60.9
click at [620, 481] on button "Save" at bounding box center [624, 478] width 74 height 24
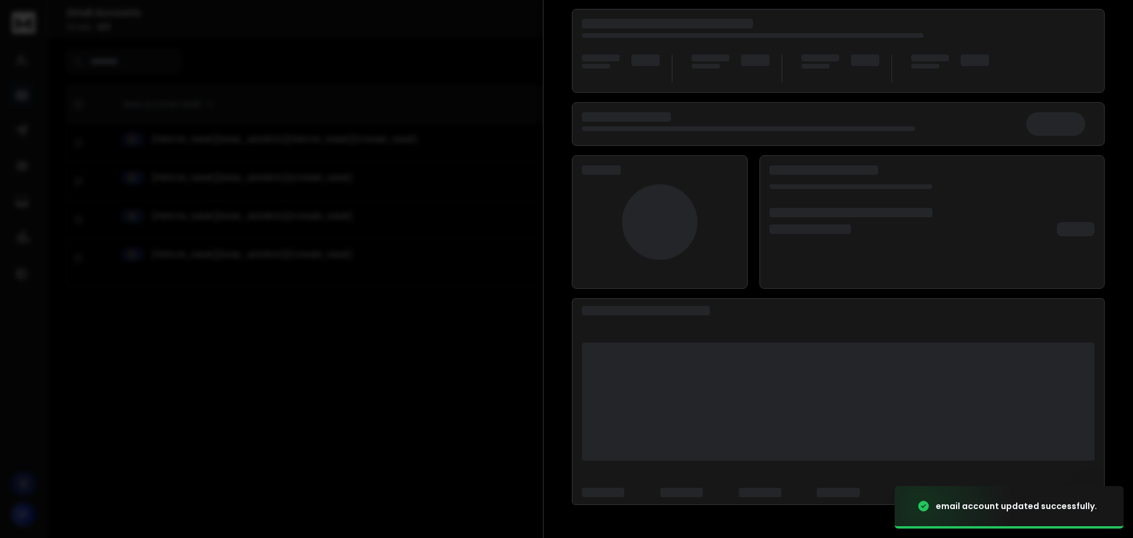
scroll to position [241, 0]
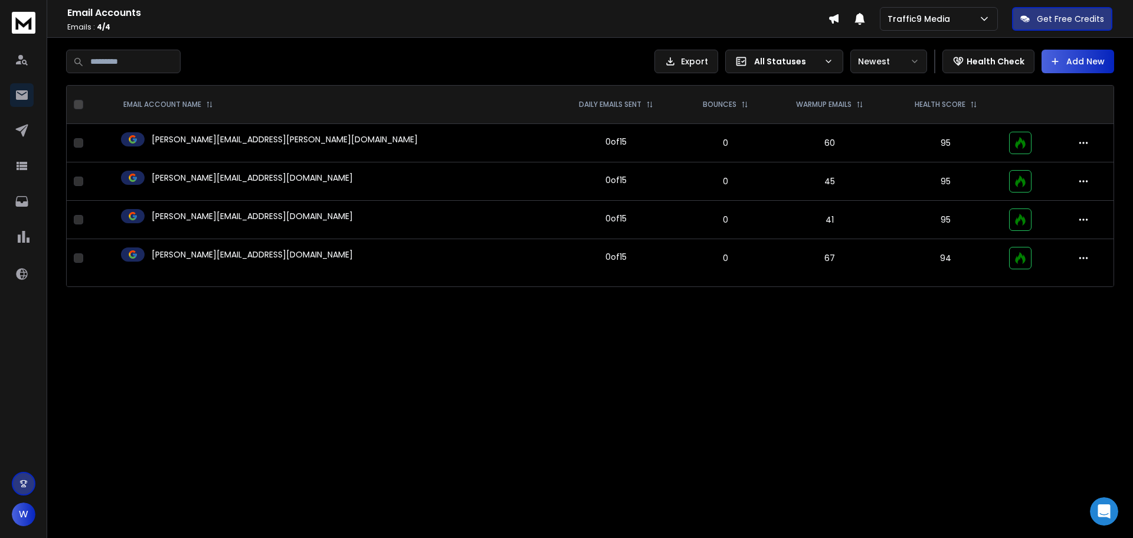
click at [196, 179] on p "[PERSON_NAME][EMAIL_ADDRESS][DOMAIN_NAME]" at bounding box center [252, 178] width 201 height 12
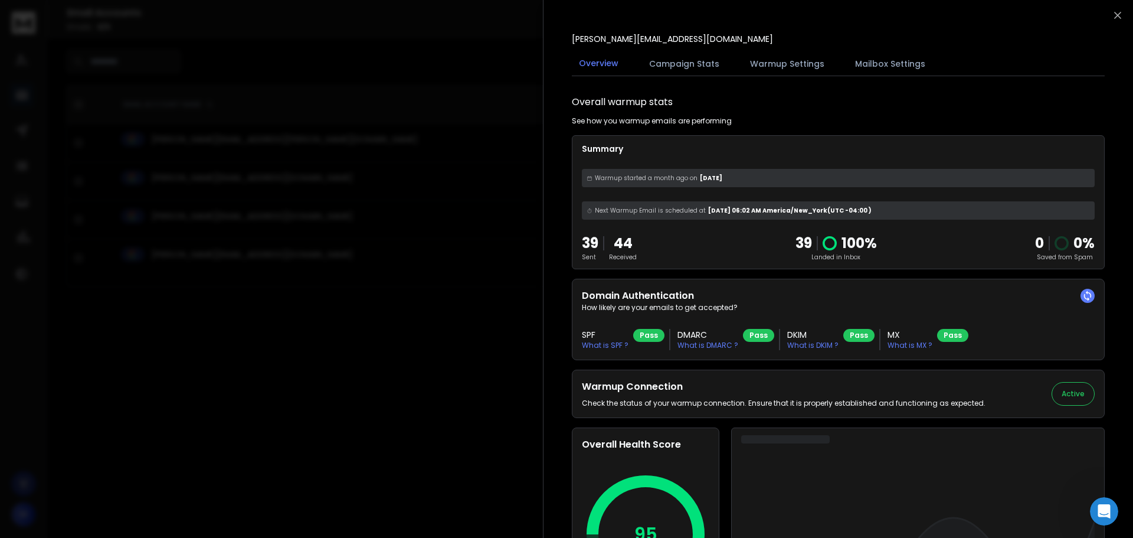
click at [885, 63] on button "Mailbox Settings" at bounding box center [890, 64] width 84 height 26
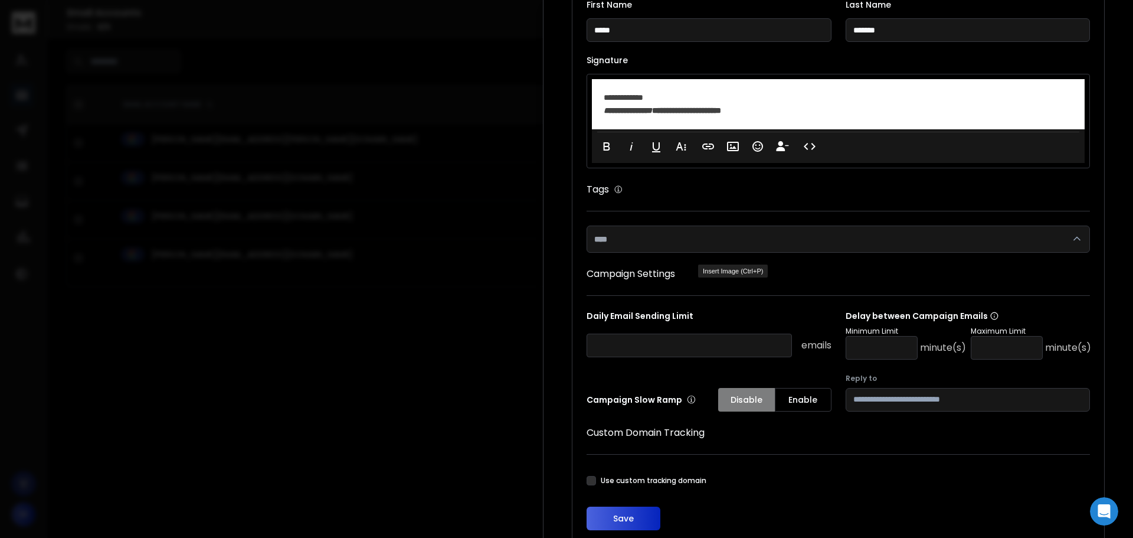
scroll to position [183, 0]
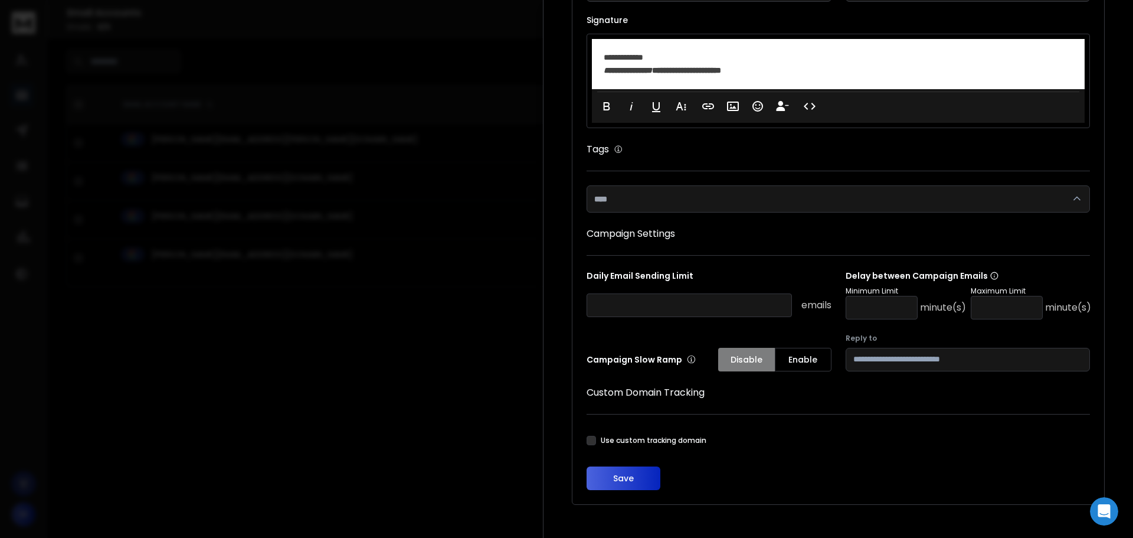
click at [590, 443] on button "Reply to" at bounding box center [591, 440] width 9 height 9
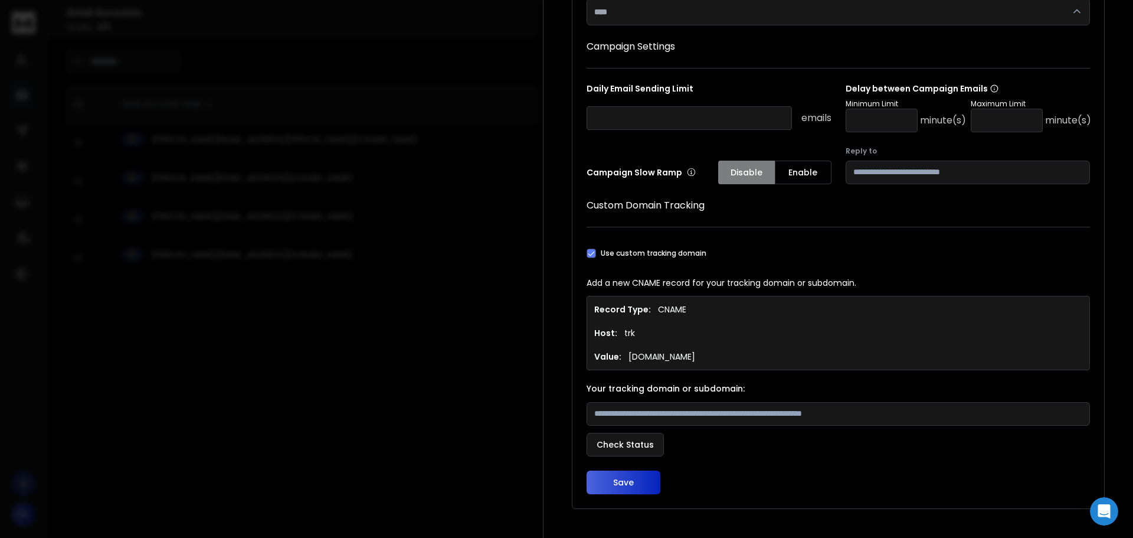
scroll to position [374, 0]
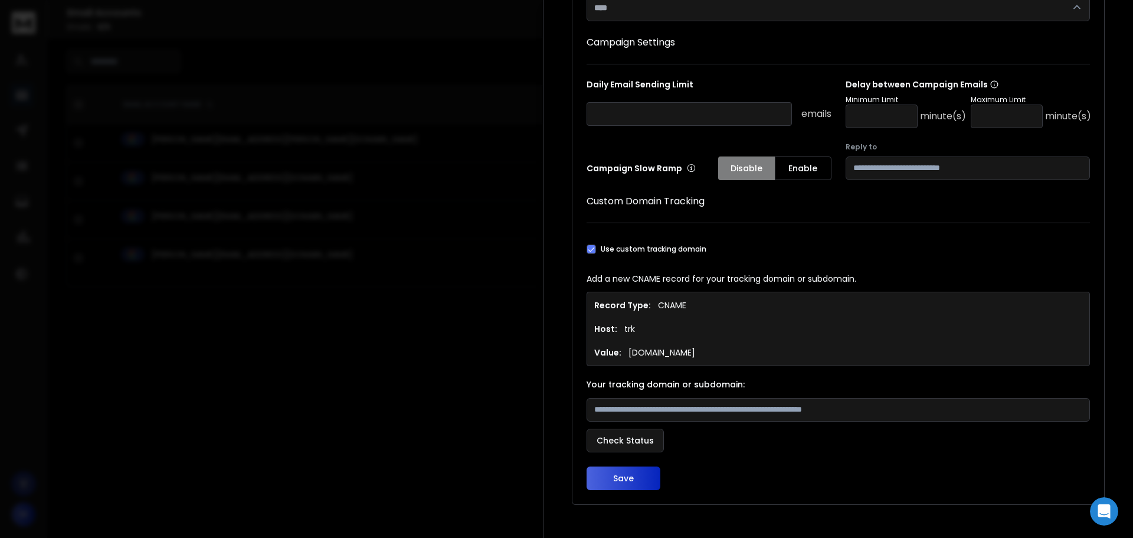
click at [661, 414] on input at bounding box center [838, 410] width 503 height 24
paste input "**********"
type input "**********"
click at [626, 441] on button "Check Status" at bounding box center [625, 440] width 77 height 24
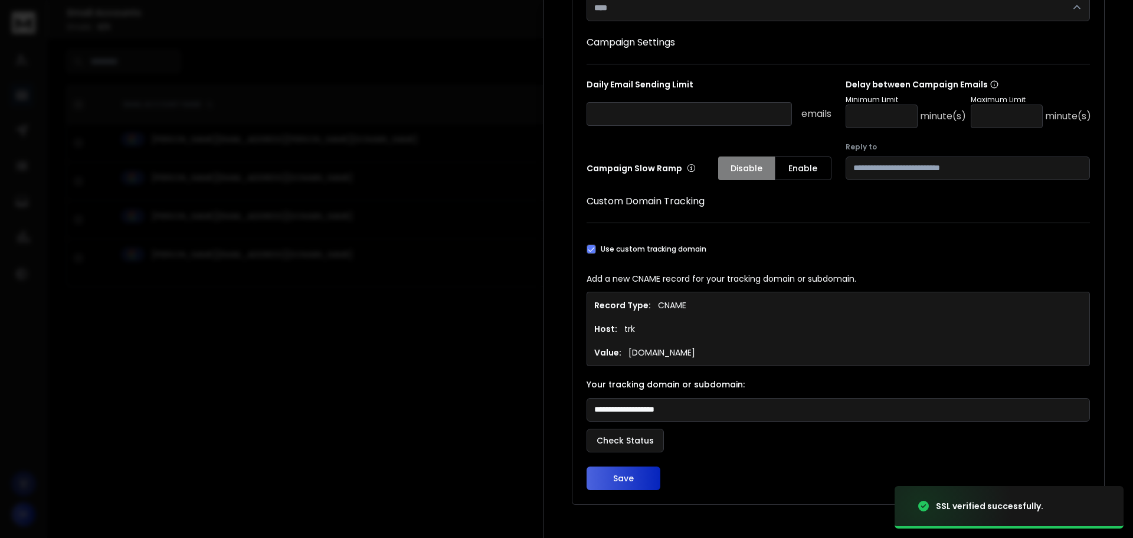
click at [616, 482] on button "Save" at bounding box center [624, 478] width 74 height 24
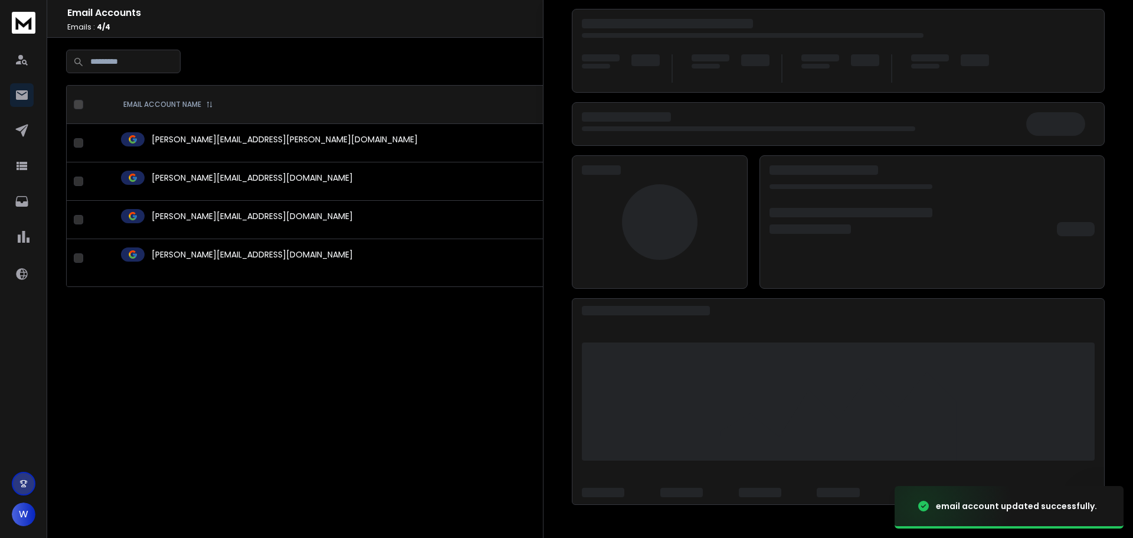
scroll to position [0, 0]
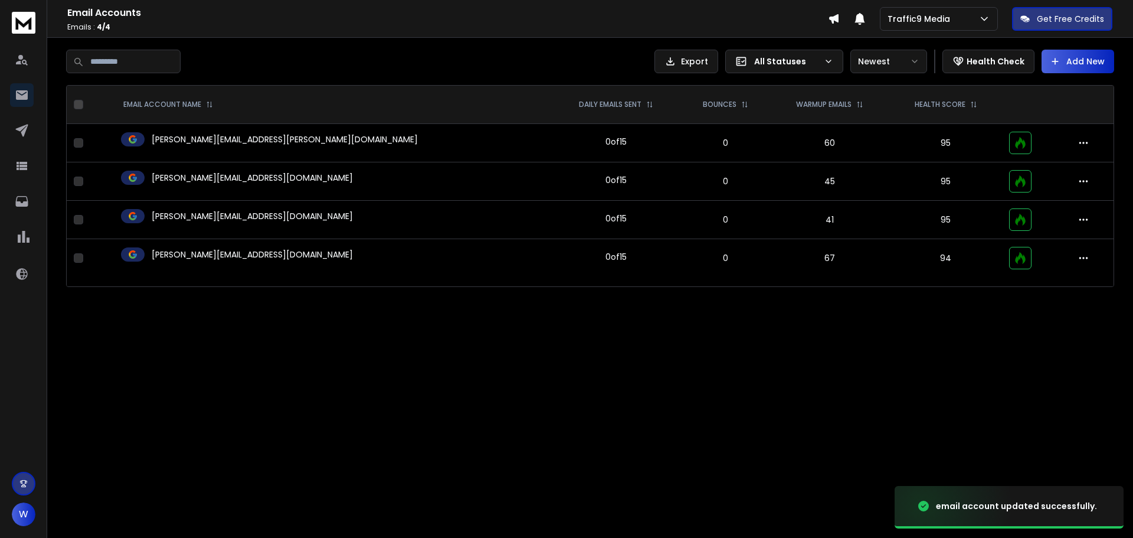
click at [217, 215] on p "[PERSON_NAME][EMAIL_ADDRESS][DOMAIN_NAME]" at bounding box center [252, 216] width 201 height 12
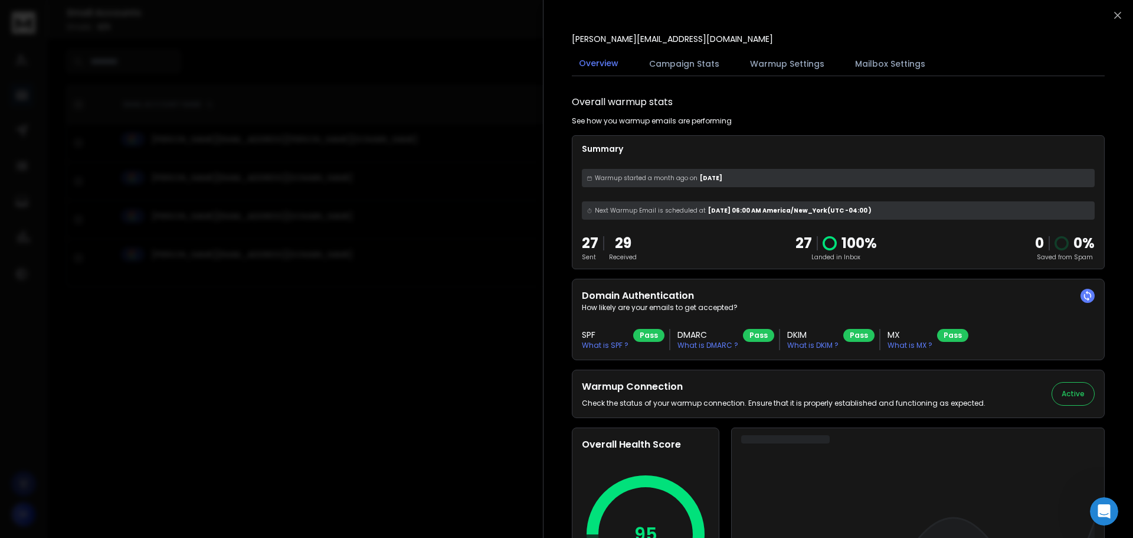
click at [869, 50] on div "[PERSON_NAME][EMAIL_ADDRESS][DOMAIN_NAME] Overview Campaign Stats Warmup Settin…" at bounding box center [838, 481] width 561 height 934
click at [874, 63] on button "Mailbox Settings" at bounding box center [890, 64] width 84 height 26
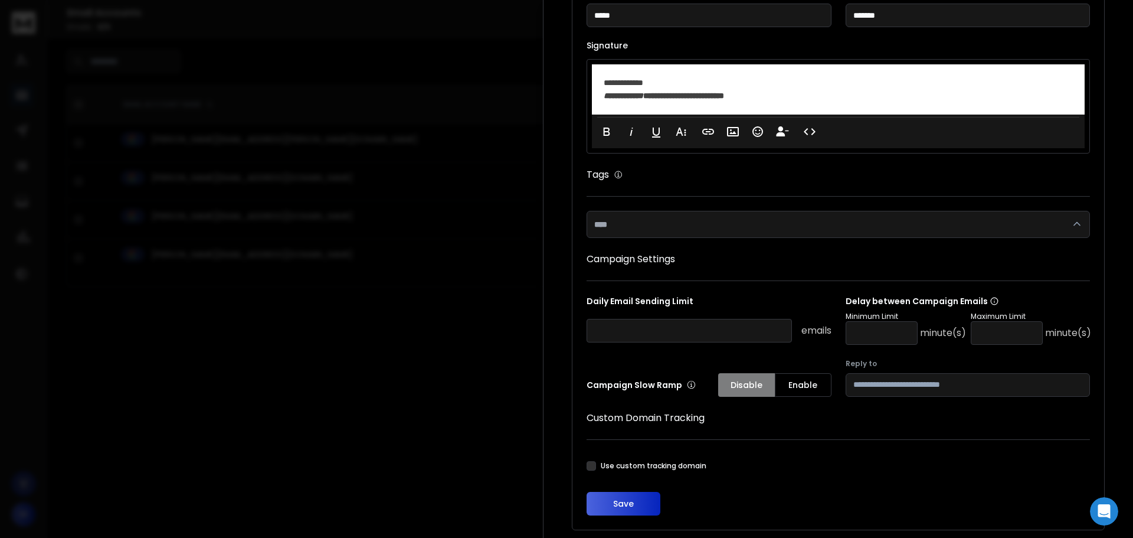
scroll to position [183, 0]
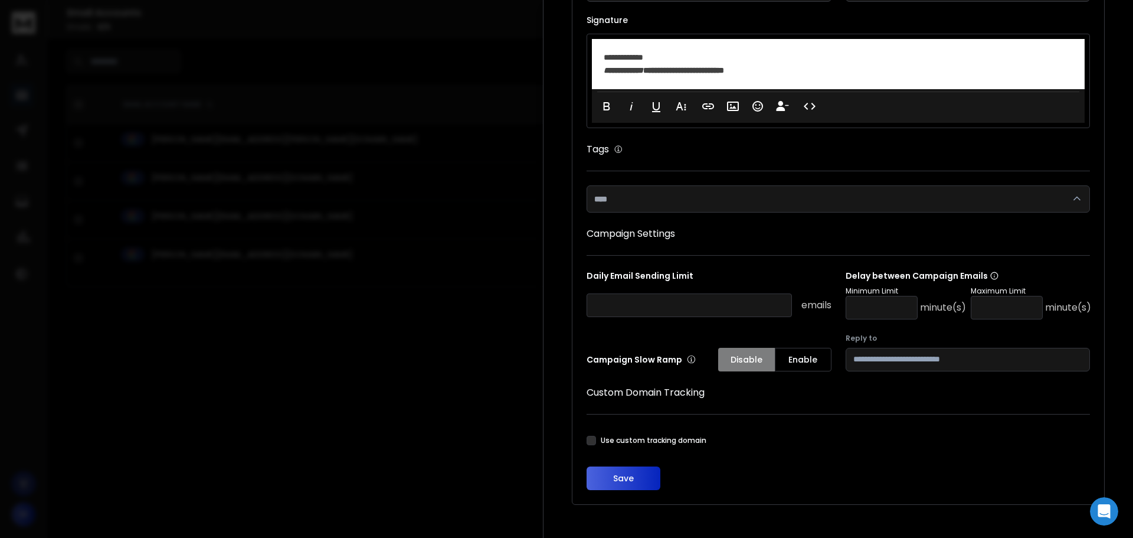
click at [590, 440] on button "Reply to" at bounding box center [591, 440] width 9 height 9
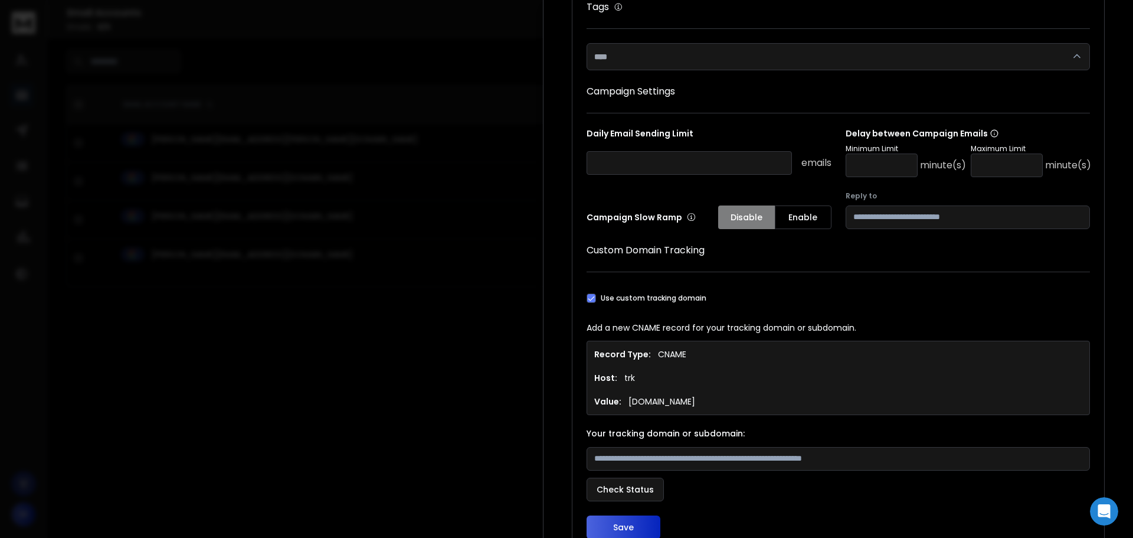
scroll to position [374, 0]
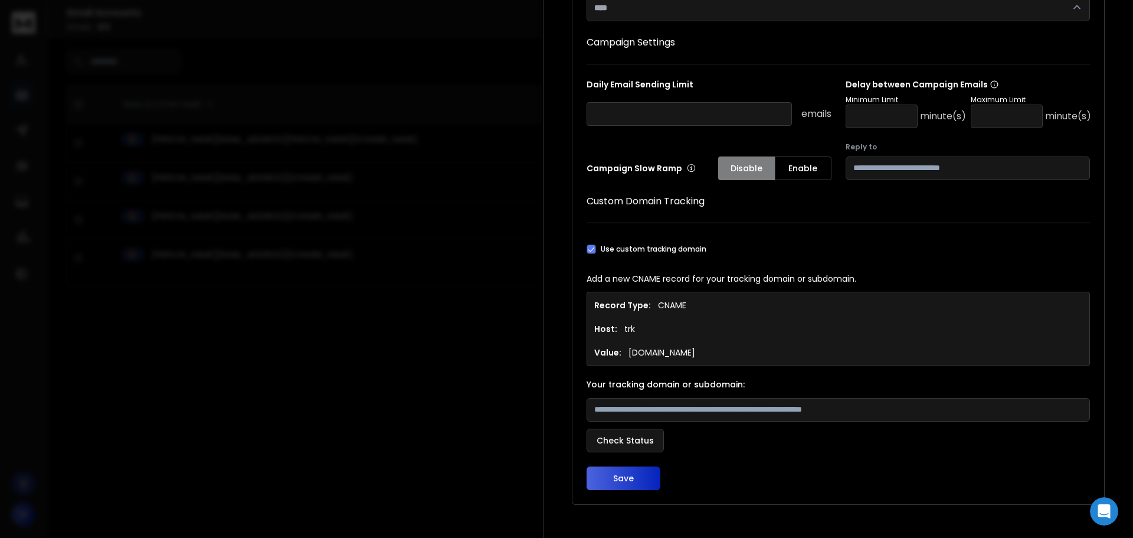
click at [640, 408] on input at bounding box center [838, 410] width 503 height 24
paste input "**********"
type input "**********"
click at [620, 446] on button "Check Status" at bounding box center [625, 440] width 77 height 24
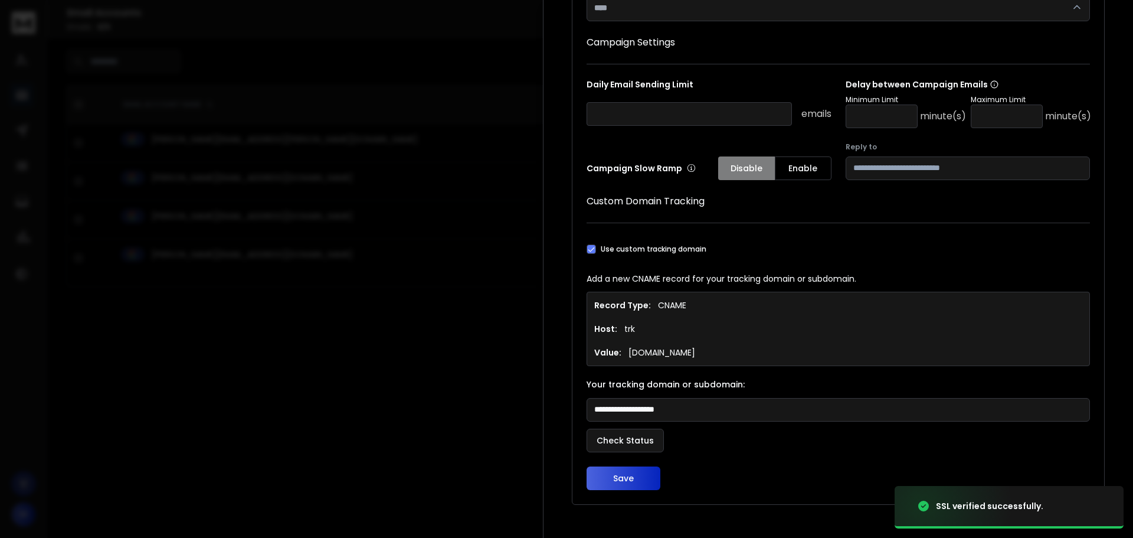
click at [622, 480] on button "Save" at bounding box center [624, 478] width 74 height 24
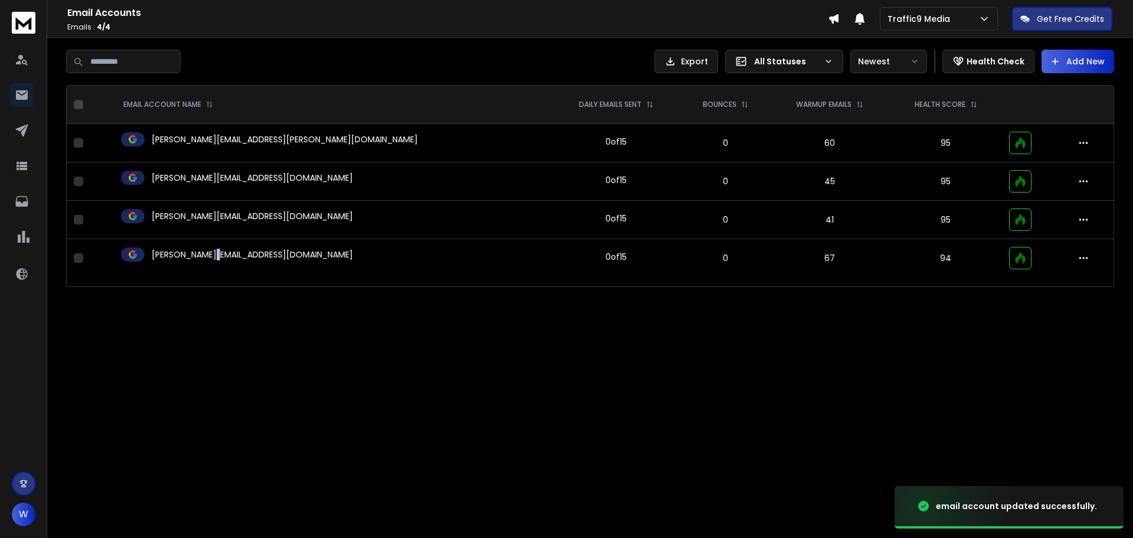
click at [210, 253] on p "[PERSON_NAME][EMAIL_ADDRESS][DOMAIN_NAME]" at bounding box center [252, 254] width 201 height 12
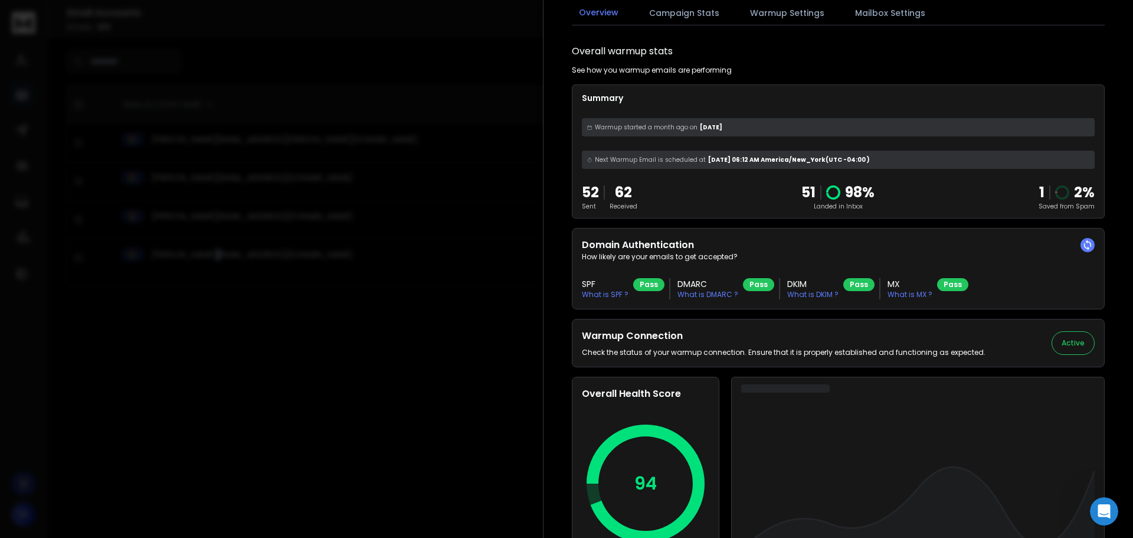
scroll to position [0, 0]
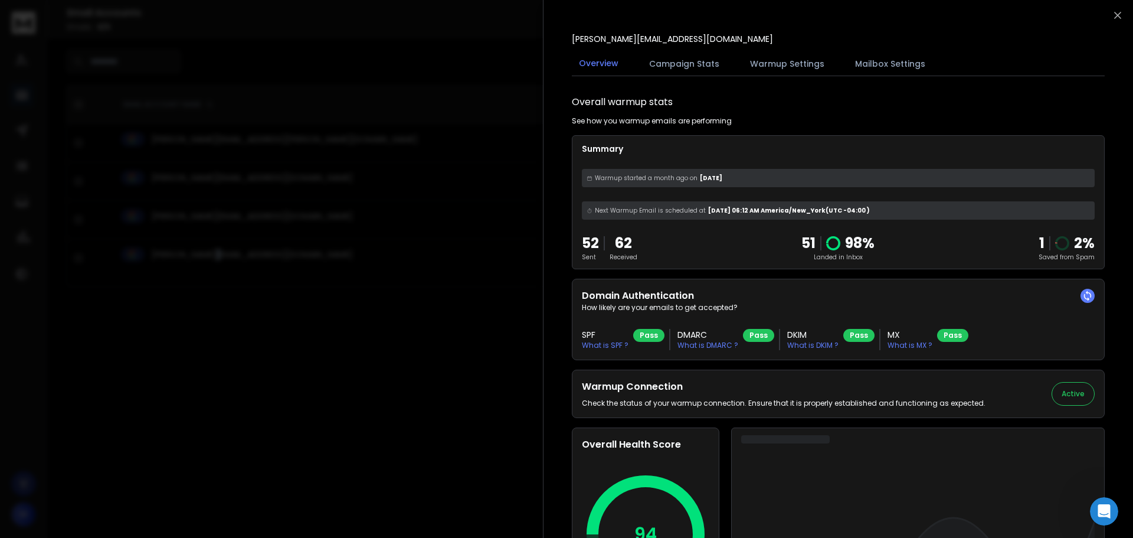
click at [880, 61] on button "Mailbox Settings" at bounding box center [890, 64] width 84 height 26
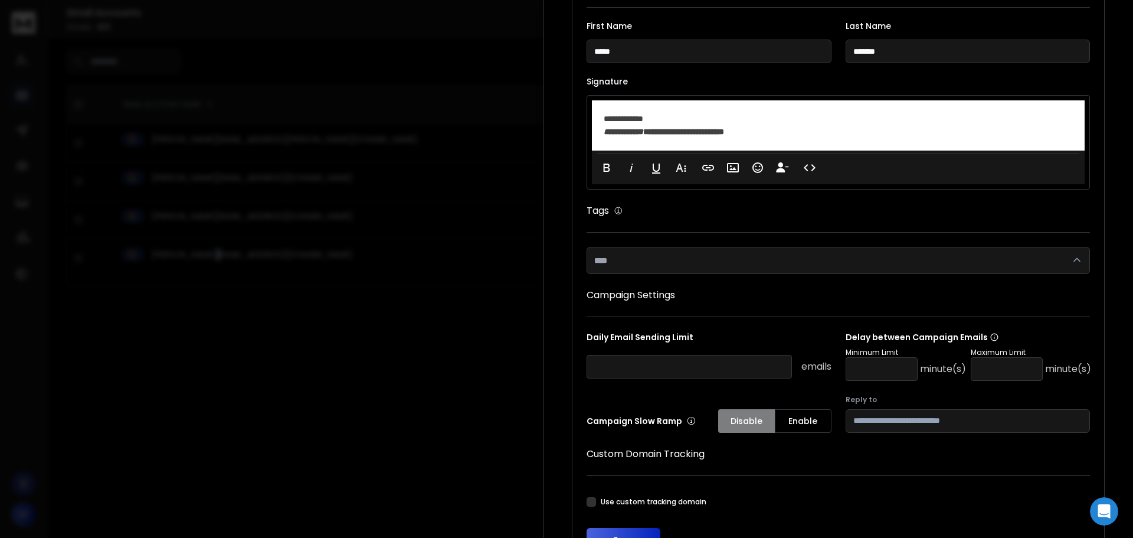
scroll to position [177, 0]
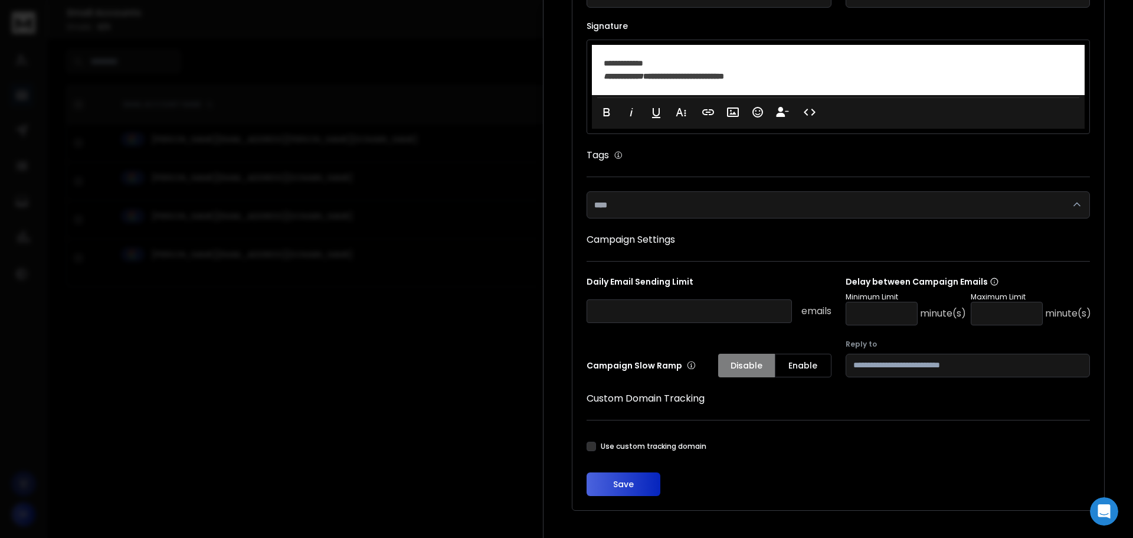
click at [641, 203] on input at bounding box center [636, 204] width 92 height 21
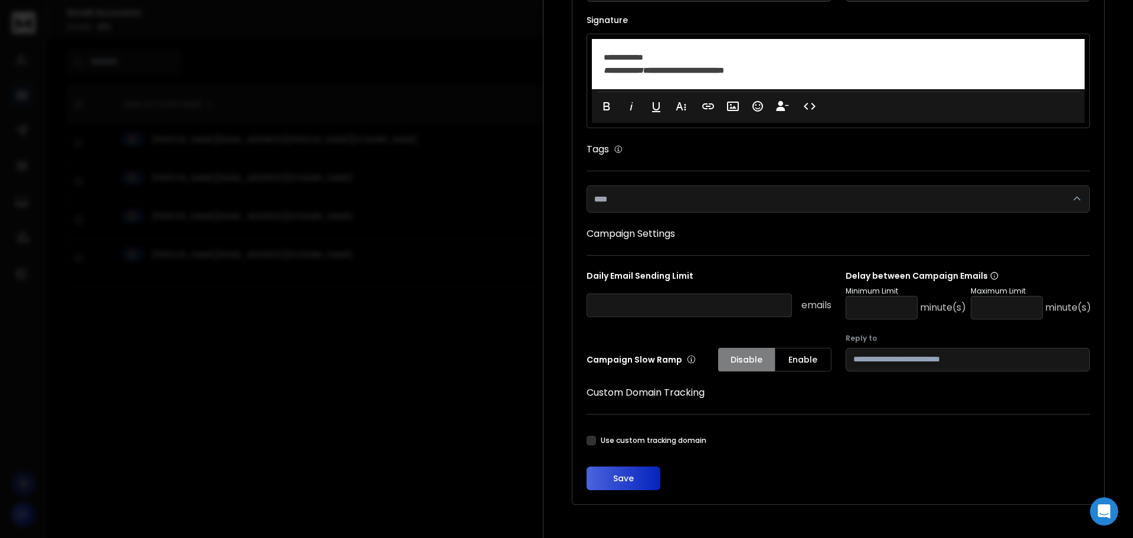
scroll to position [183, 0]
click at [650, 305] on input "**" at bounding box center [689, 305] width 205 height 24
drag, startPoint x: 591, startPoint y: 443, endPoint x: 595, endPoint y: 450, distance: 8.2
click at [591, 443] on button "Reply to" at bounding box center [591, 440] width 9 height 9
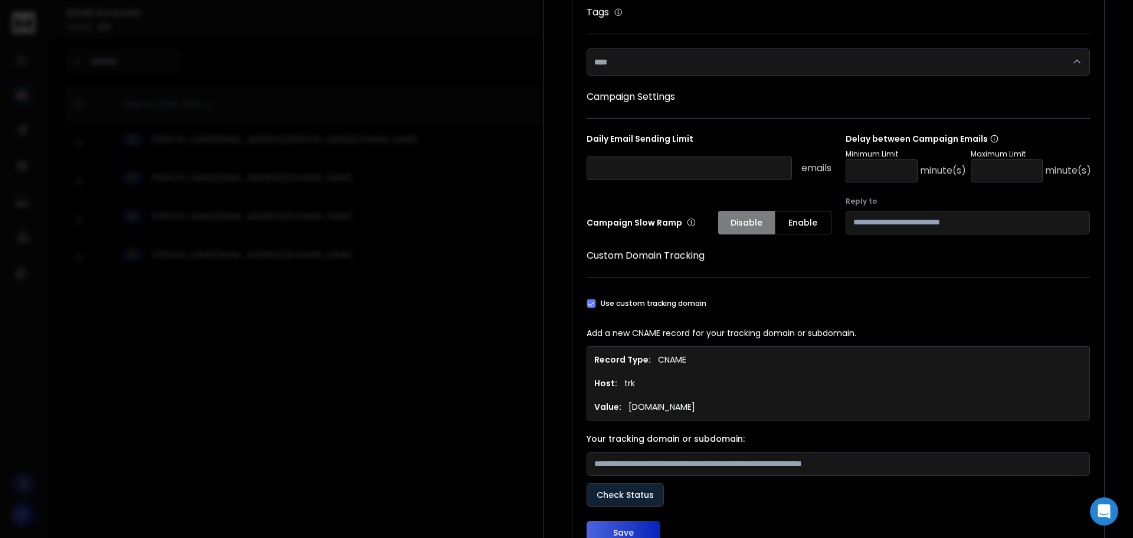
scroll to position [360, 0]
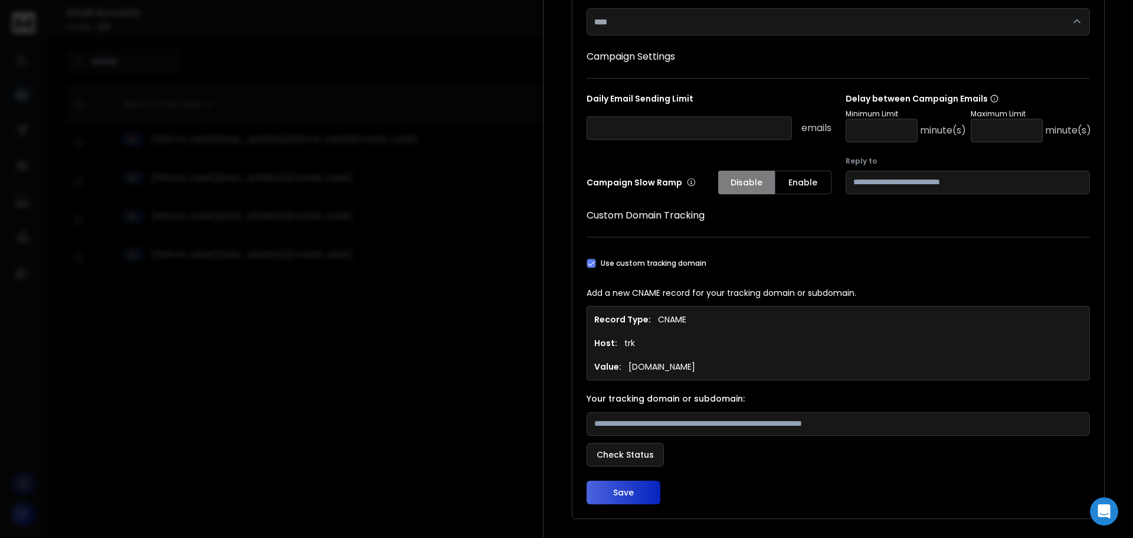
click at [637, 427] on input at bounding box center [838, 424] width 503 height 24
paste input "**********"
type input "**********"
click at [624, 456] on button "Check Status" at bounding box center [625, 455] width 77 height 24
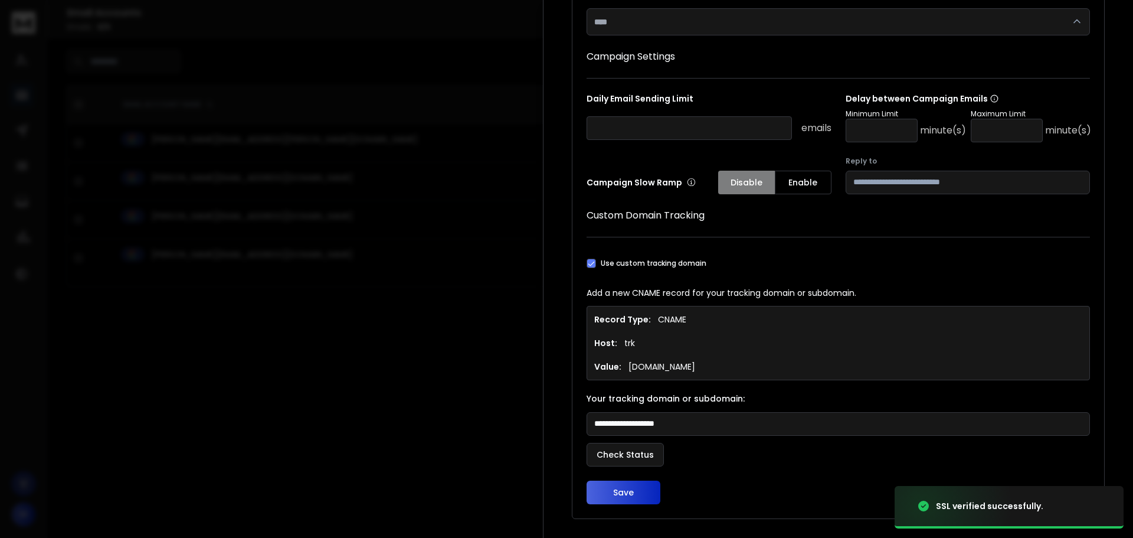
click at [627, 495] on button "Save" at bounding box center [624, 492] width 74 height 24
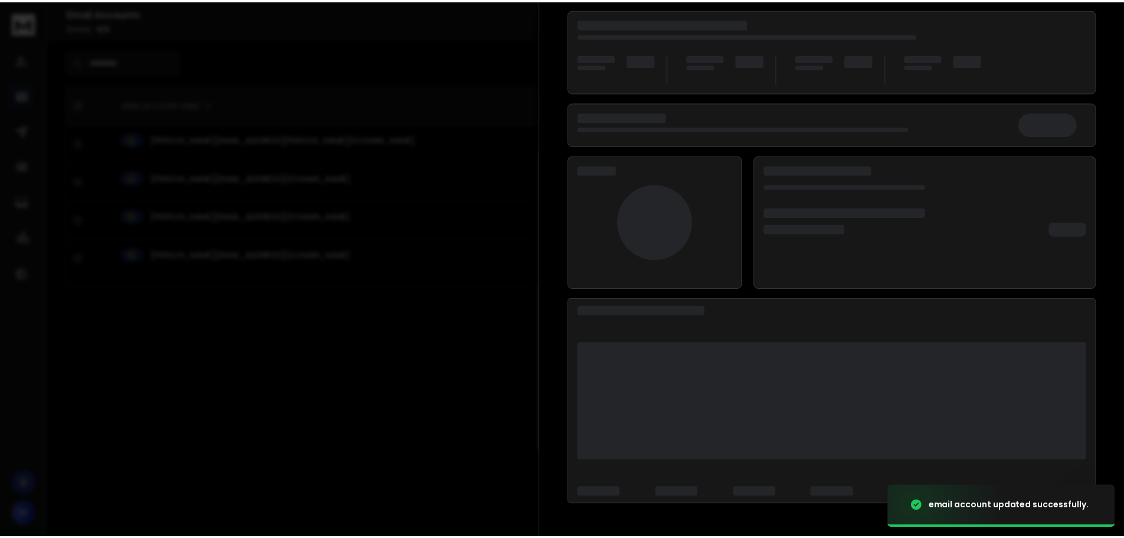
scroll to position [0, 0]
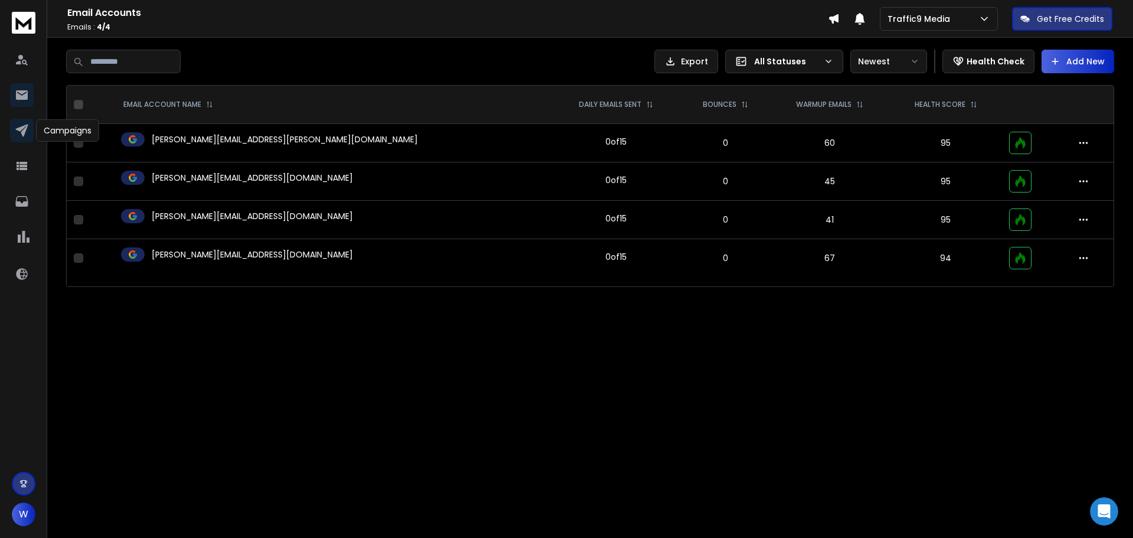
click at [23, 128] on icon at bounding box center [21, 130] width 12 height 12
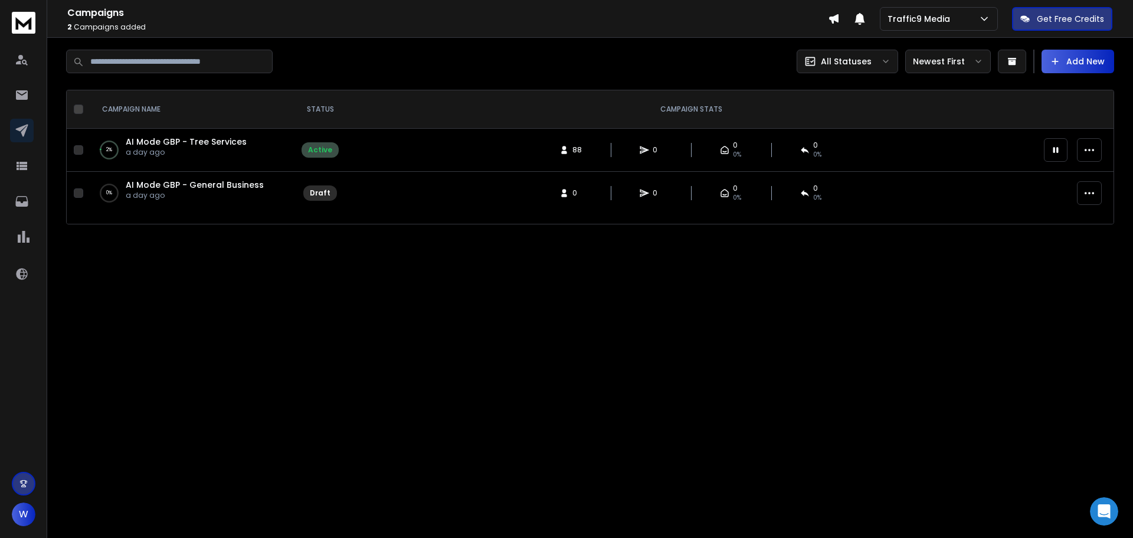
click at [1091, 153] on icon "button" at bounding box center [1089, 150] width 12 height 12
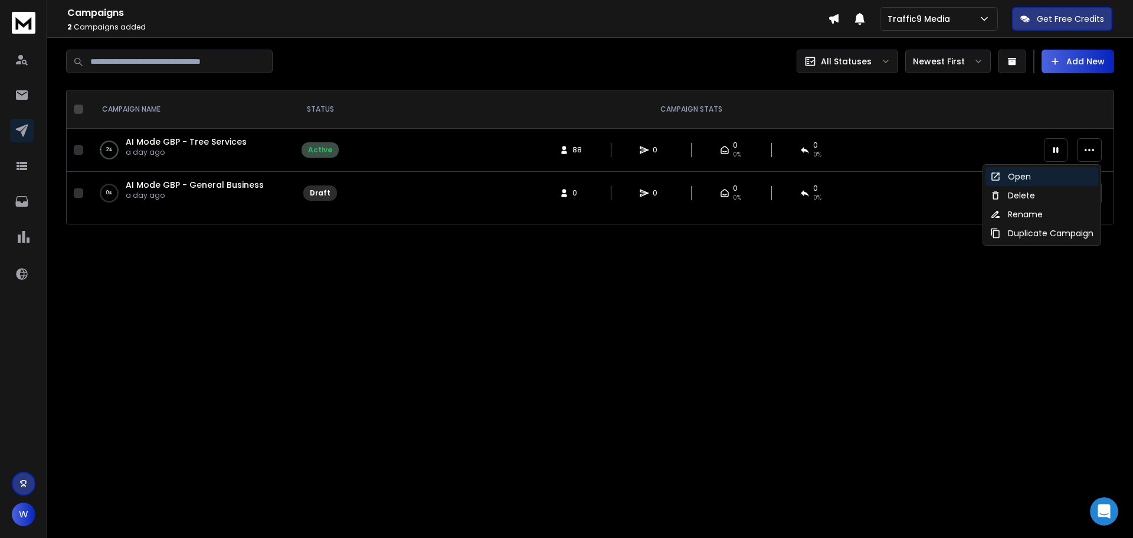
click at [228, 153] on p "a day ago" at bounding box center [186, 152] width 121 height 9
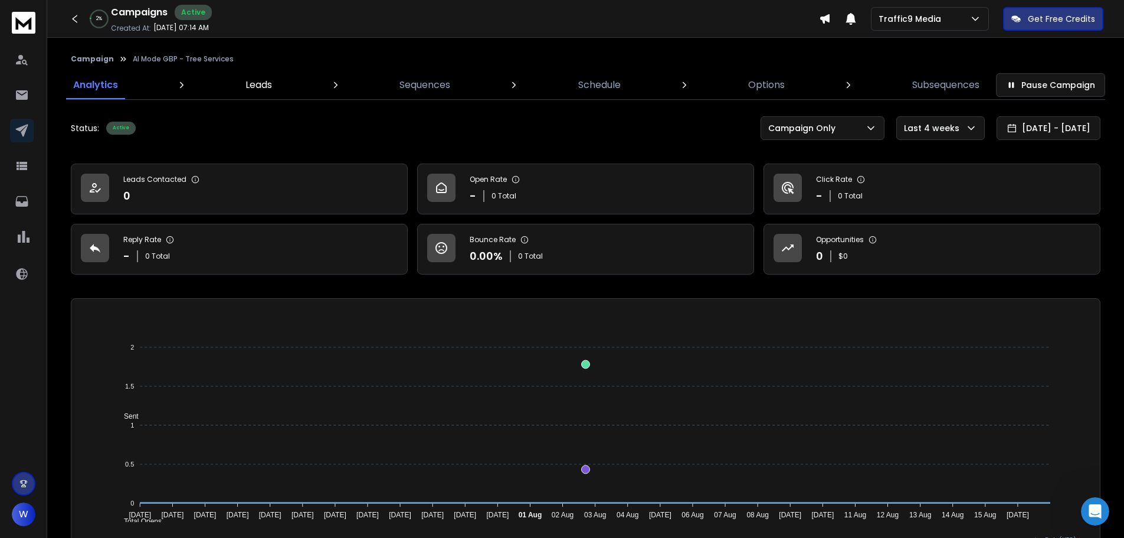
click at [257, 85] on p "Leads" at bounding box center [258, 85] width 27 height 14
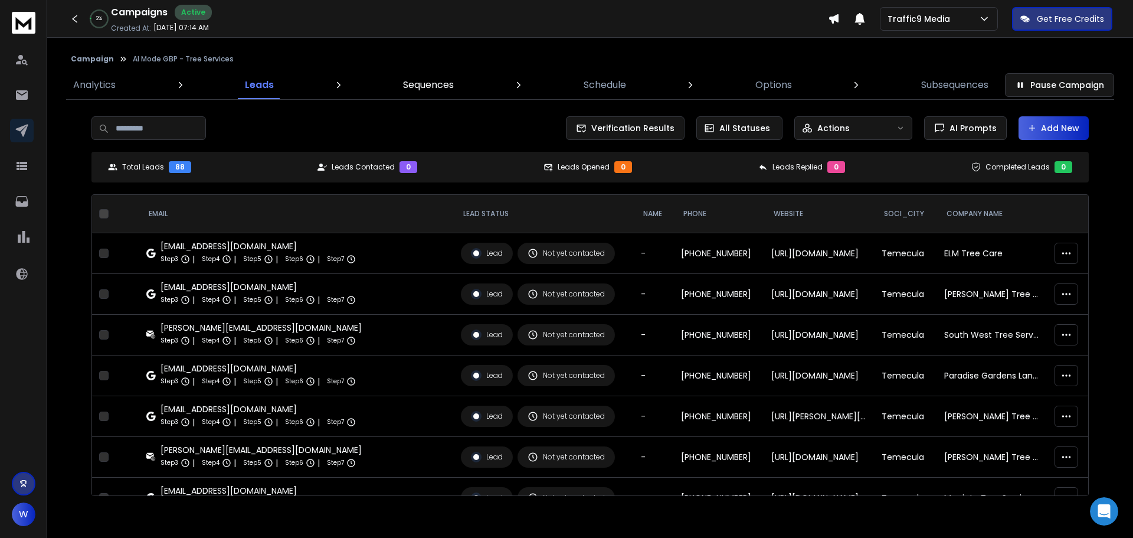
click at [426, 92] on link "Sequences" at bounding box center [428, 85] width 65 height 28
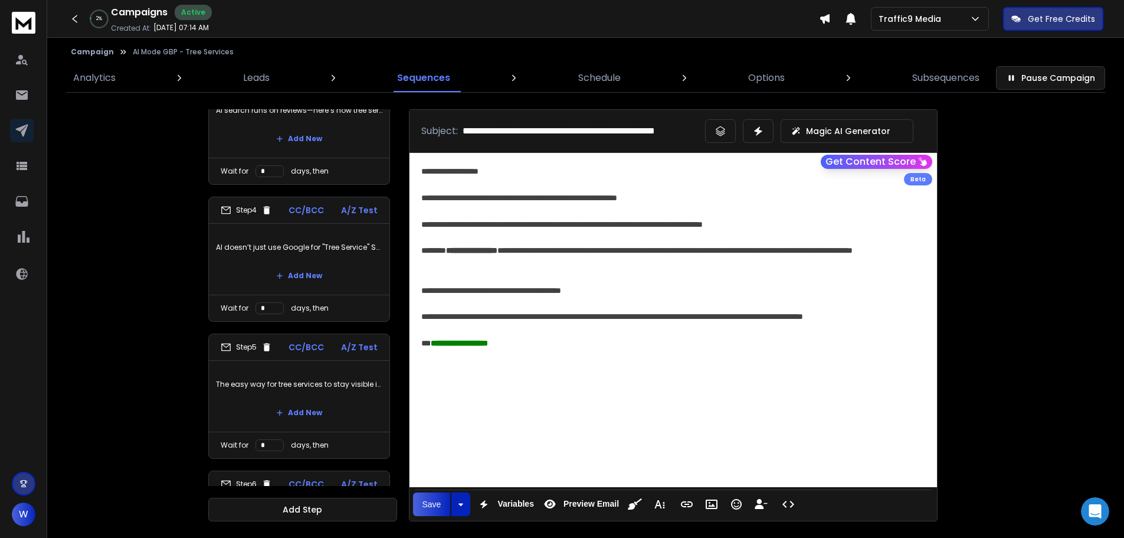
scroll to position [191, 0]
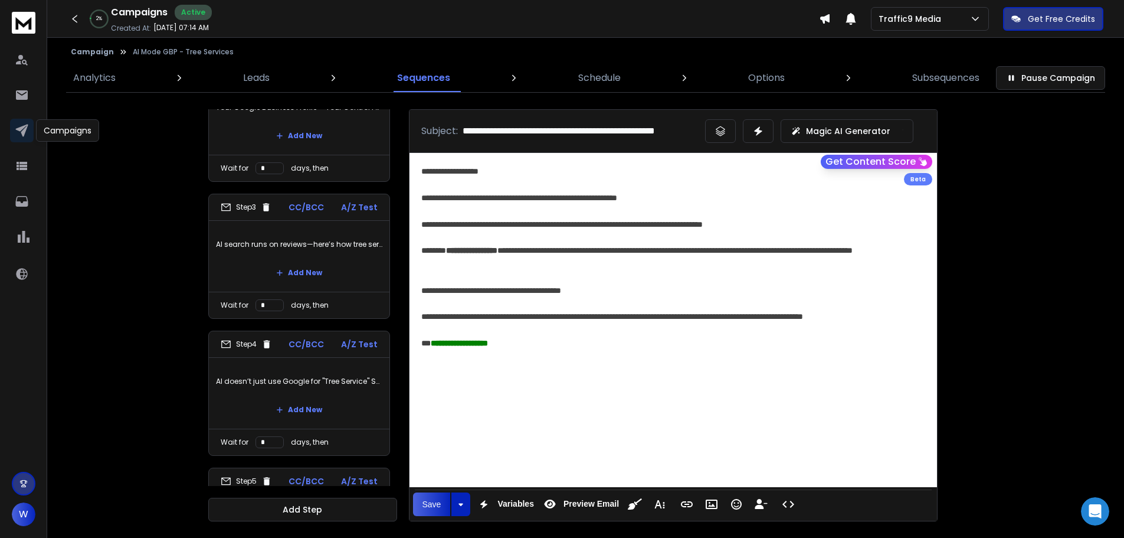
click at [24, 129] on icon at bounding box center [21, 130] width 12 height 12
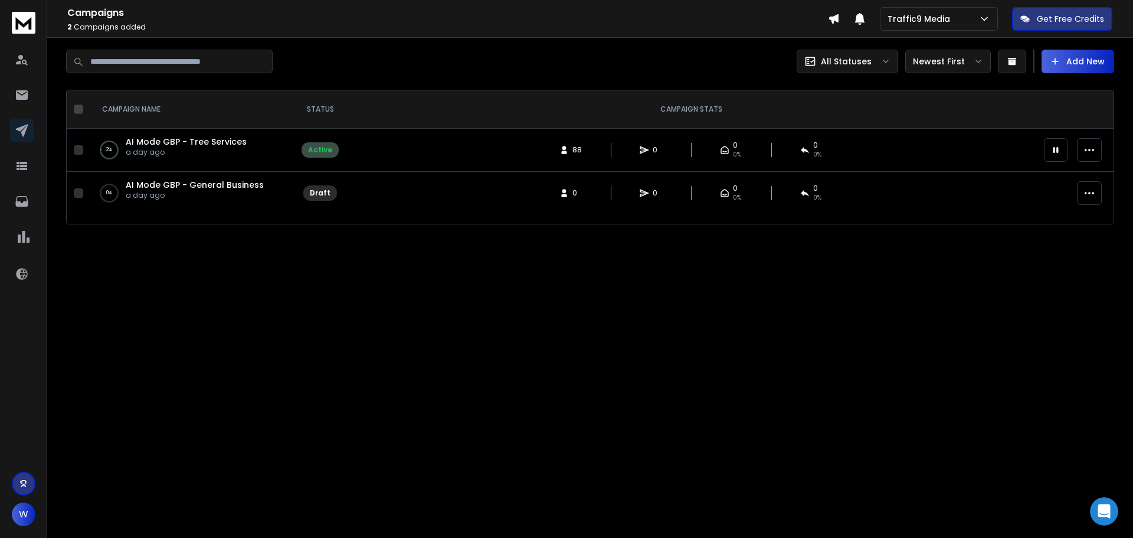
click at [1090, 154] on icon "button" at bounding box center [1089, 150] width 12 height 12
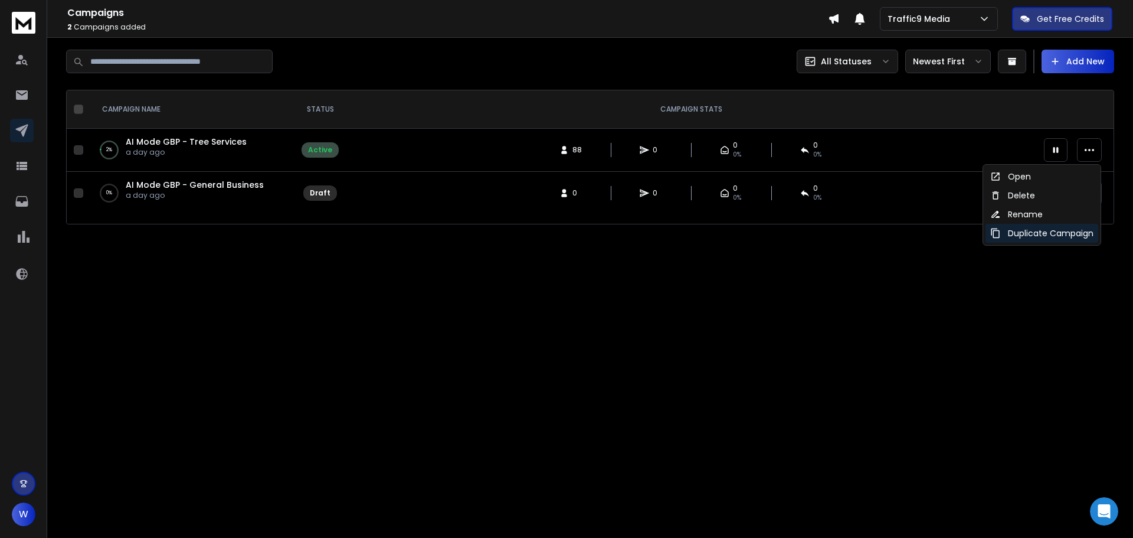
click at [1034, 238] on div "Duplicate Campaign" at bounding box center [1041, 233] width 103 height 12
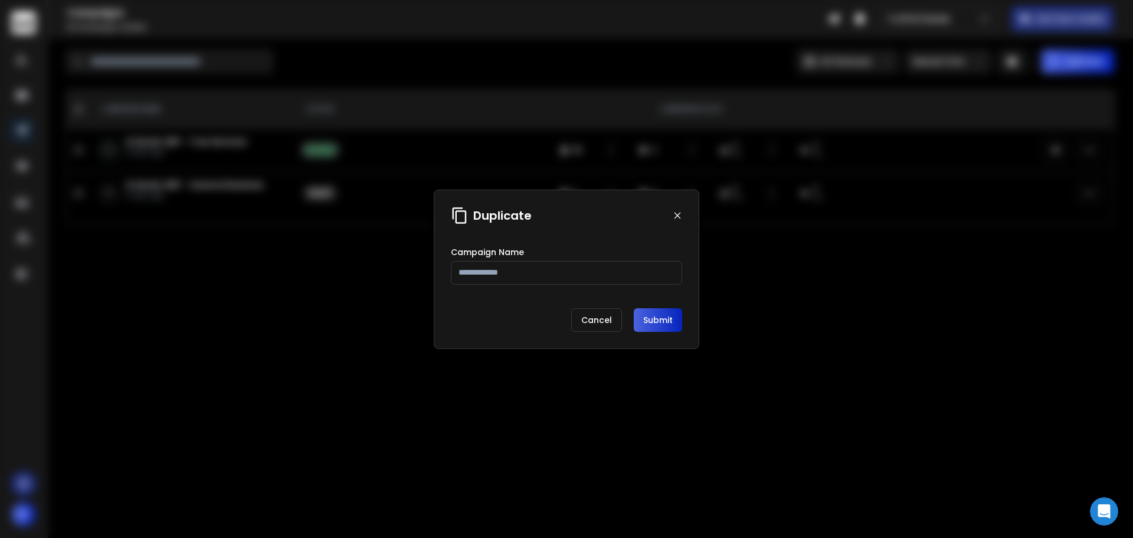
click at [544, 276] on input "text" at bounding box center [566, 273] width 231 height 24
click at [600, 312] on p "Cancel" at bounding box center [596, 320] width 51 height 24
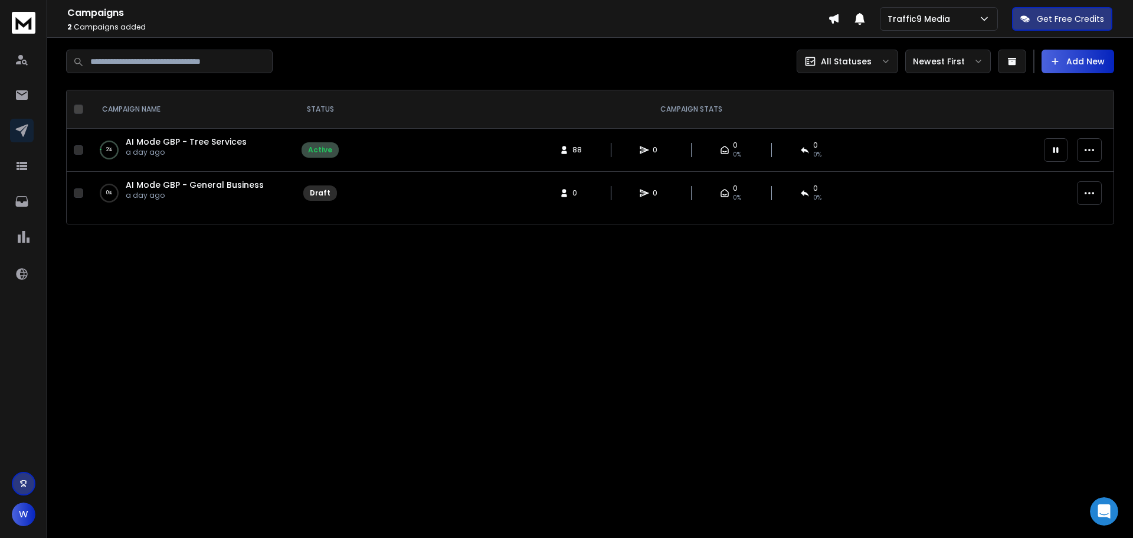
click at [245, 140] on div "2 % AI Mode GBP - Tree Services a day ago" at bounding box center [191, 150] width 183 height 28
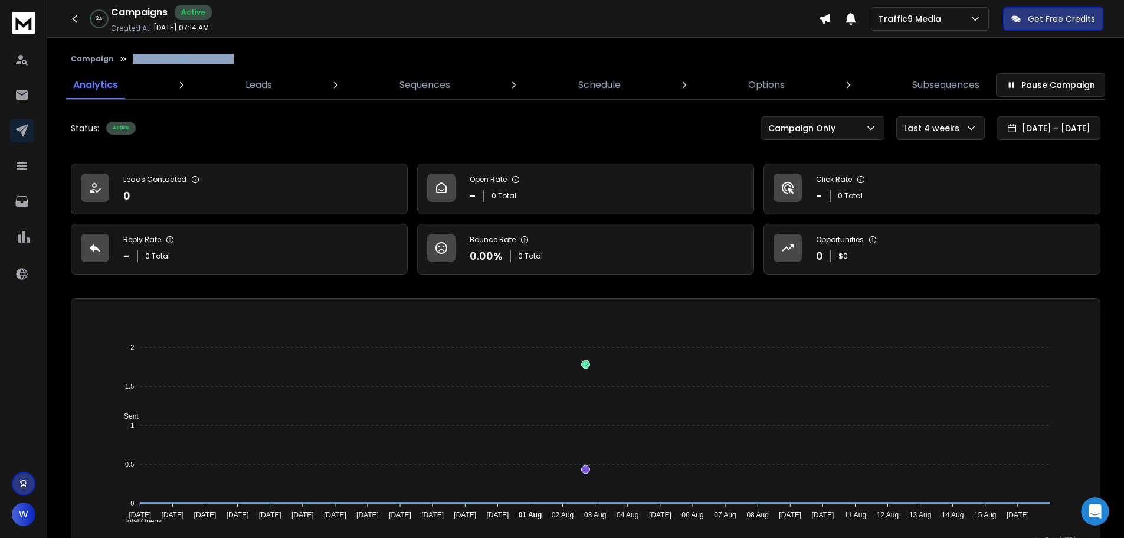
drag, startPoint x: 248, startPoint y: 63, endPoint x: 127, endPoint y: 58, distance: 121.1
click at [127, 58] on div "Campaign AI Mode GBP - Tree Services" at bounding box center [585, 59] width 1039 height 19
copy p "AI Mode GBP - Tree Services"
click at [75, 22] on icon at bounding box center [75, 19] width 11 height 11
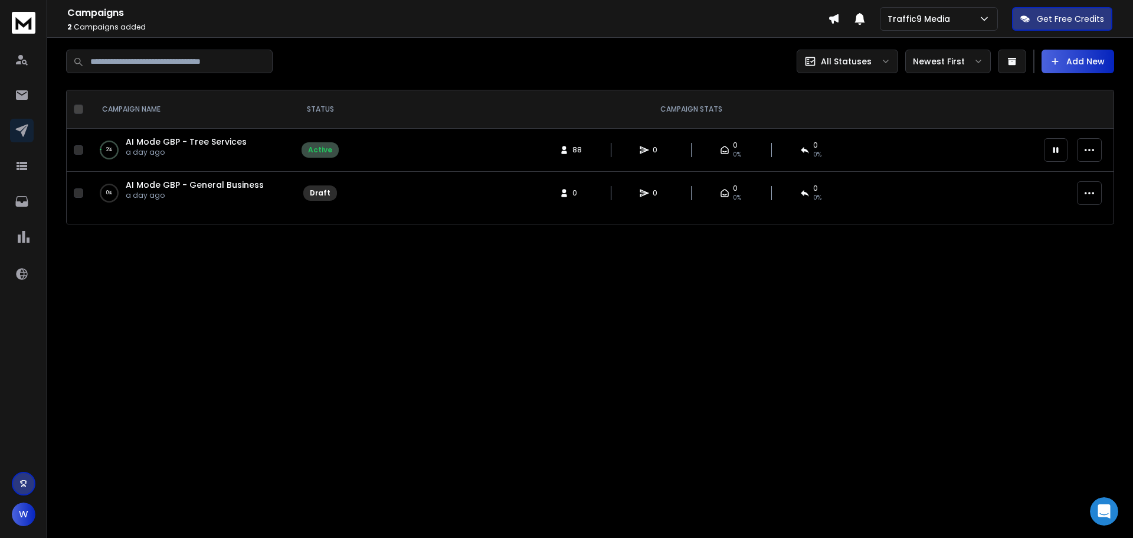
click at [1090, 152] on icon "button" at bounding box center [1089, 150] width 12 height 12
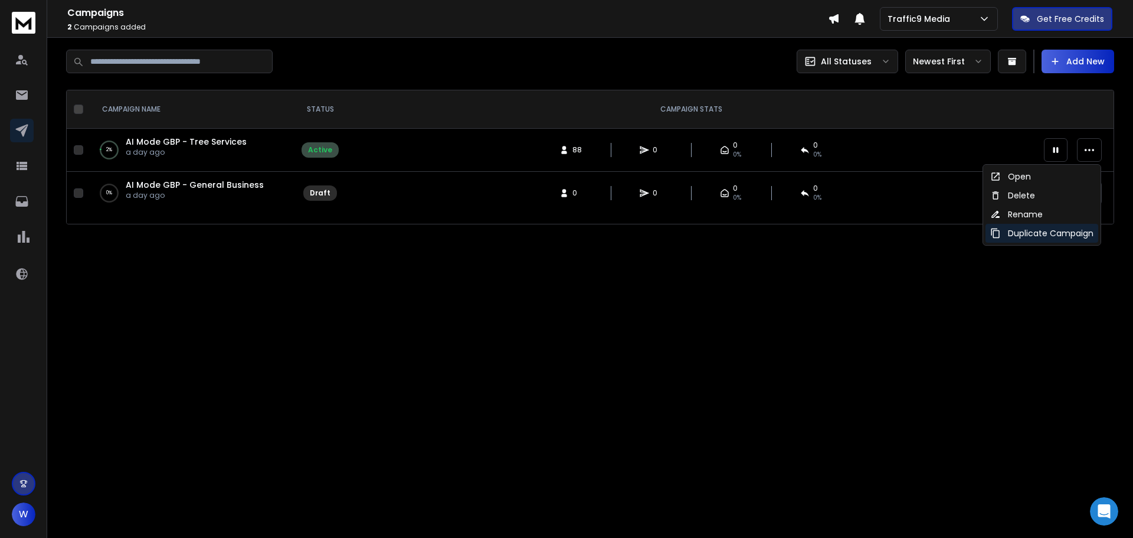
click at [1061, 235] on div "Duplicate Campaign" at bounding box center [1041, 233] width 103 height 12
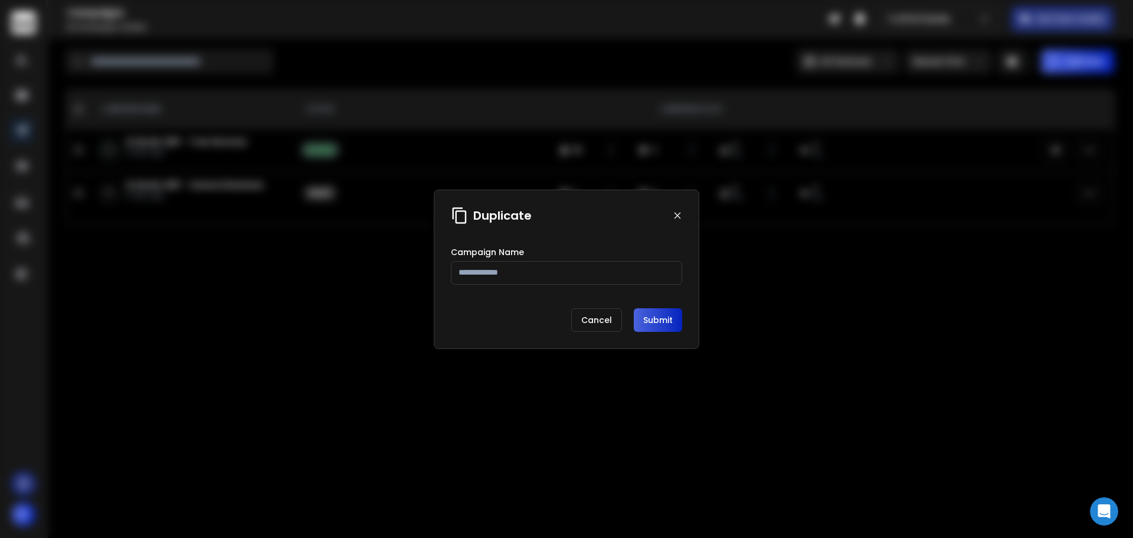
click at [577, 274] on input "text" at bounding box center [566, 273] width 231 height 24
paste input "**********"
type input "**********"
click at [649, 323] on button "Submit" at bounding box center [658, 320] width 48 height 24
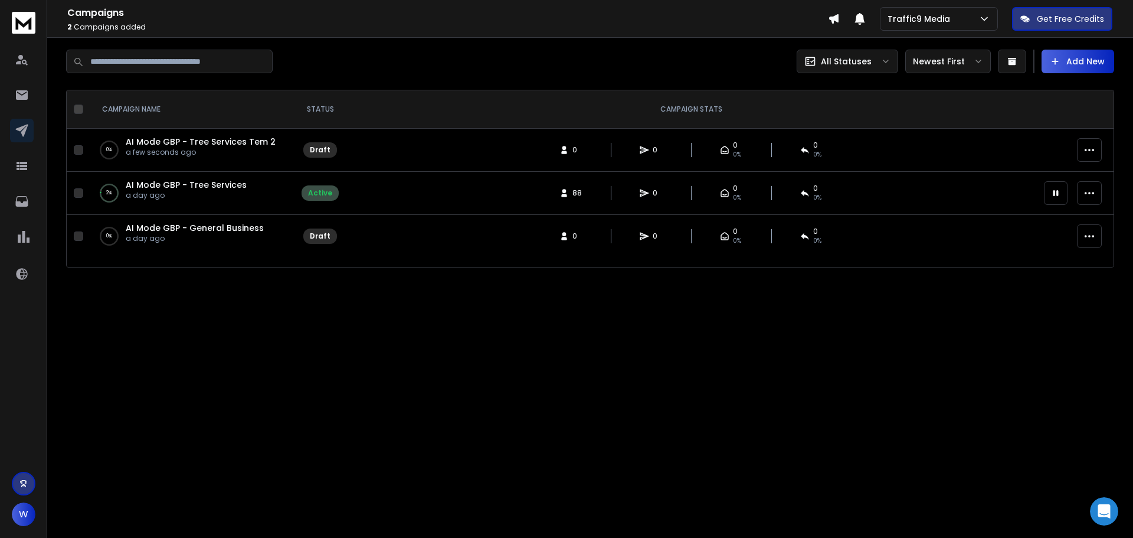
click at [1058, 196] on icon at bounding box center [1055, 193] width 5 height 6
click at [186, 191] on p "a day ago" at bounding box center [186, 195] width 121 height 9
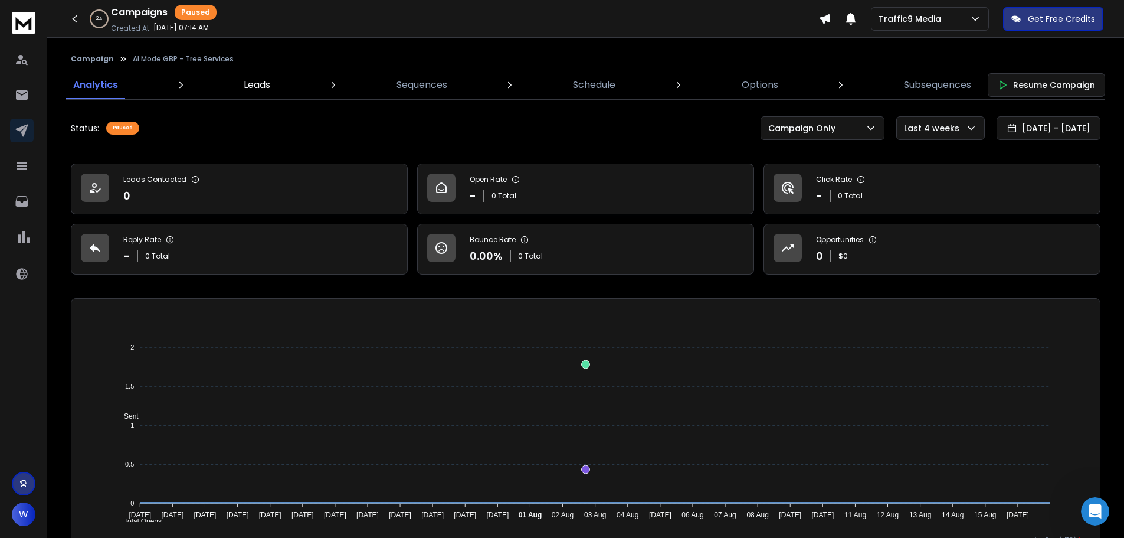
click at [257, 87] on p "Leads" at bounding box center [257, 85] width 27 height 14
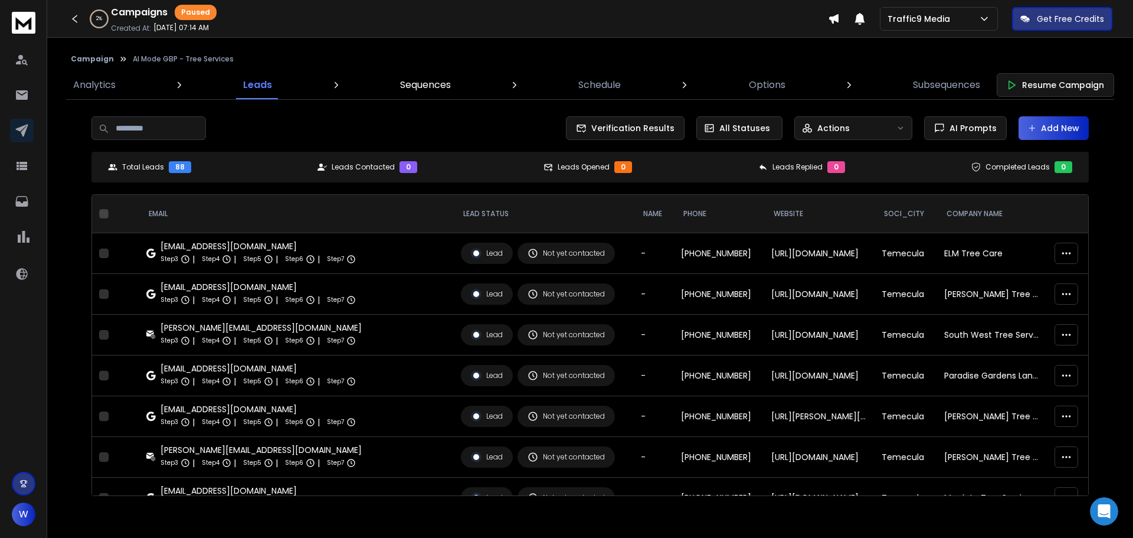
click at [430, 91] on p "Sequences" at bounding box center [425, 85] width 51 height 14
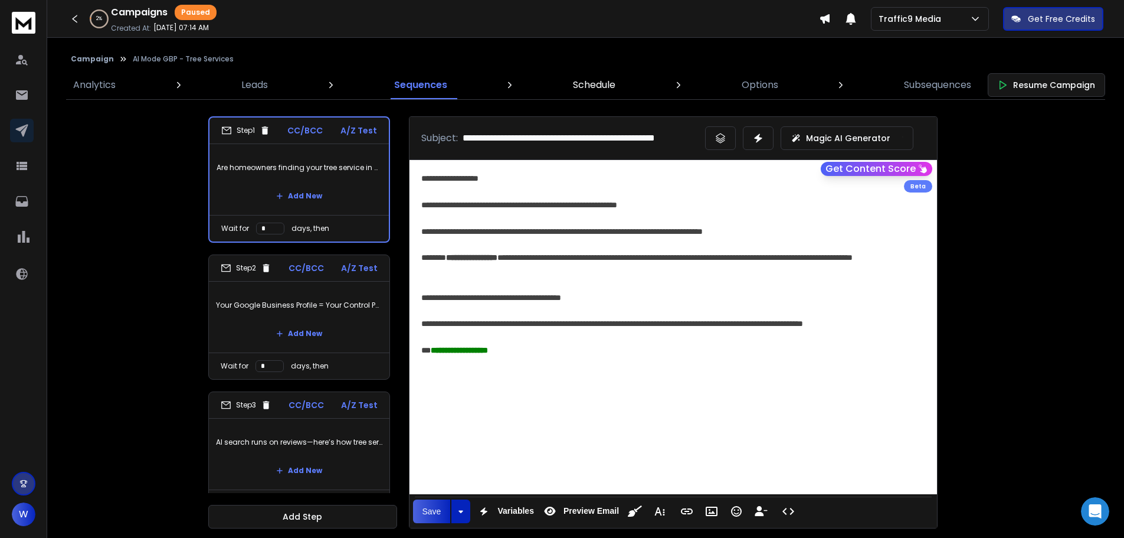
click at [601, 86] on p "Schedule" at bounding box center [594, 85] width 42 height 14
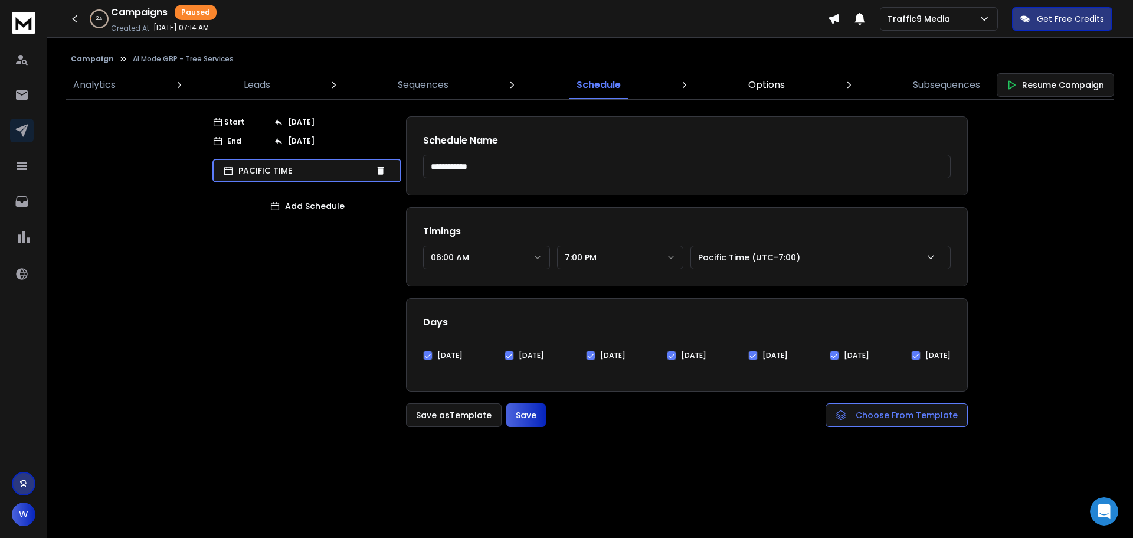
click at [767, 85] on p "Options" at bounding box center [766, 85] width 37 height 14
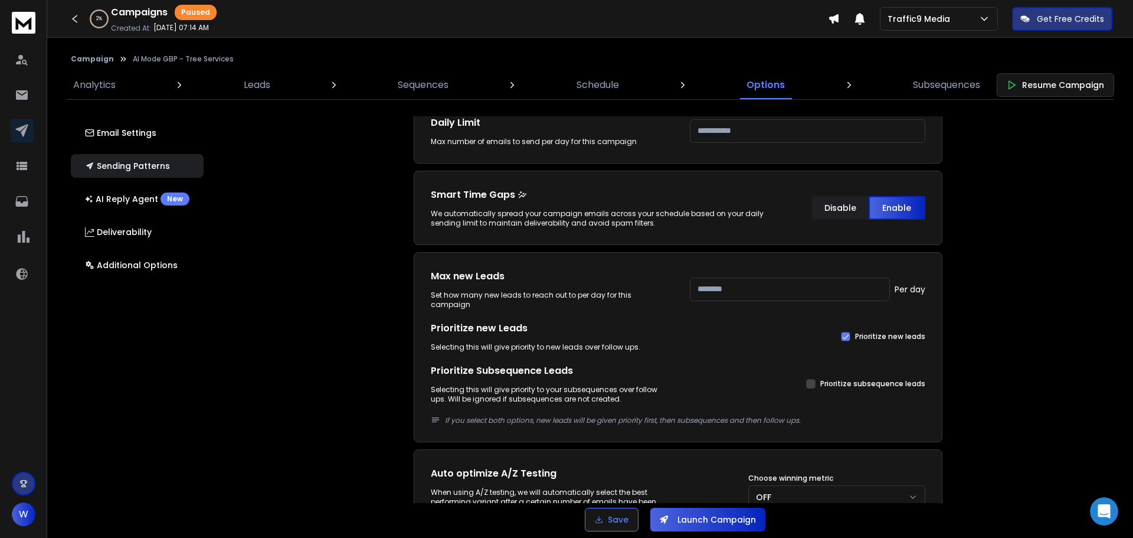
scroll to position [531, 0]
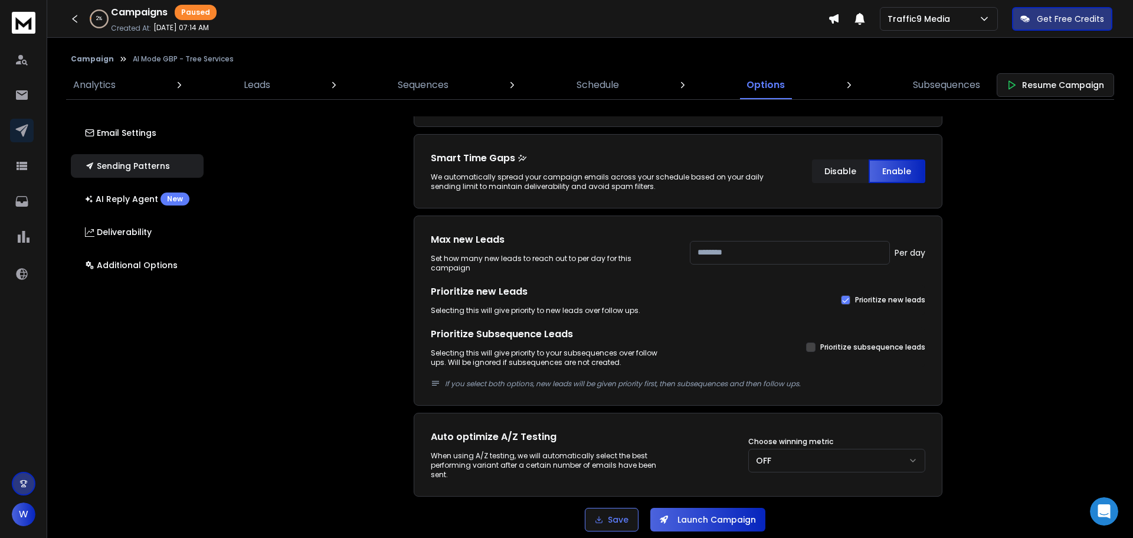
drag, startPoint x: 713, startPoint y: 255, endPoint x: 626, endPoint y: 254, distance: 87.3
click at [626, 254] on div "Max new Leads Set how many new leads to reach out to per day for this campaign …" at bounding box center [678, 253] width 495 height 40
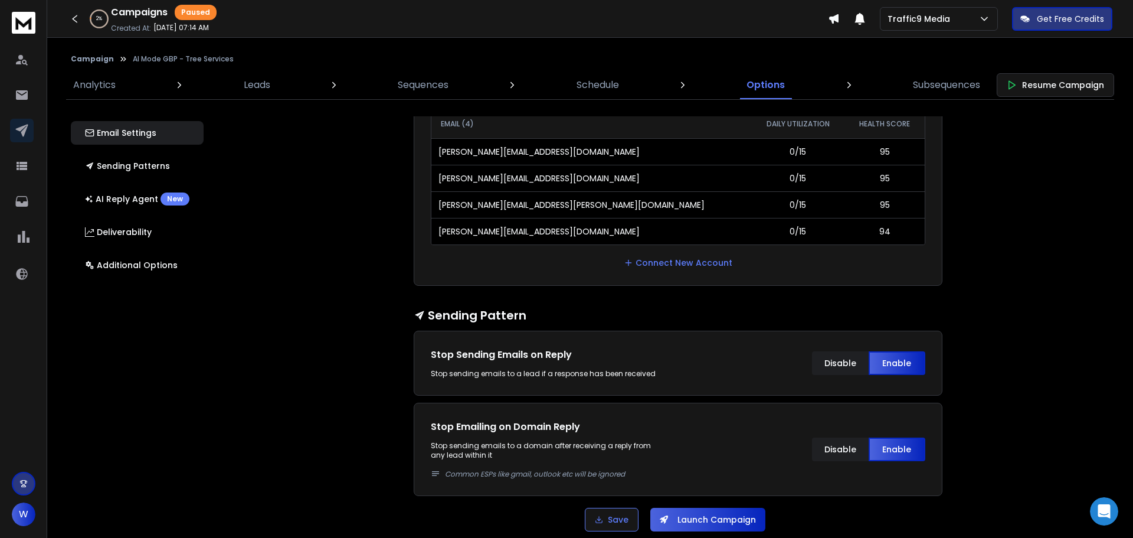
scroll to position [295, 0]
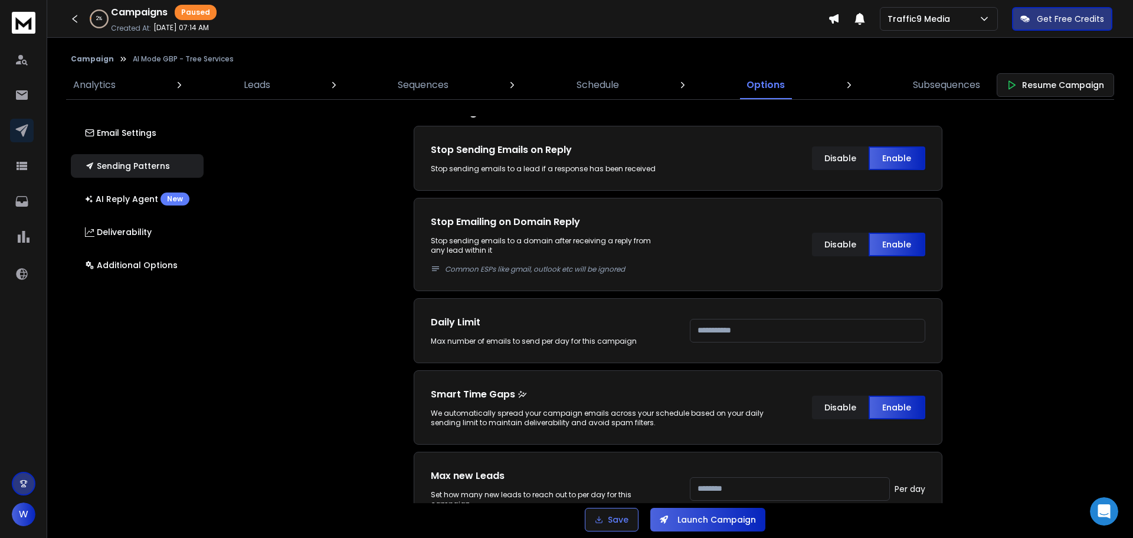
drag, startPoint x: 718, startPoint y: 329, endPoint x: 641, endPoint y: 330, distance: 76.7
click at [641, 330] on div "Daily Limit Max number of emails to send per day for this campaign **" at bounding box center [678, 330] width 495 height 31
click at [735, 334] on input "**" at bounding box center [807, 331] width 235 height 24
drag, startPoint x: 726, startPoint y: 332, endPoint x: 635, endPoint y: 329, distance: 90.9
click at [640, 329] on div "Daily Limit Max number of emails to send per day for this campaign **" at bounding box center [678, 330] width 495 height 31
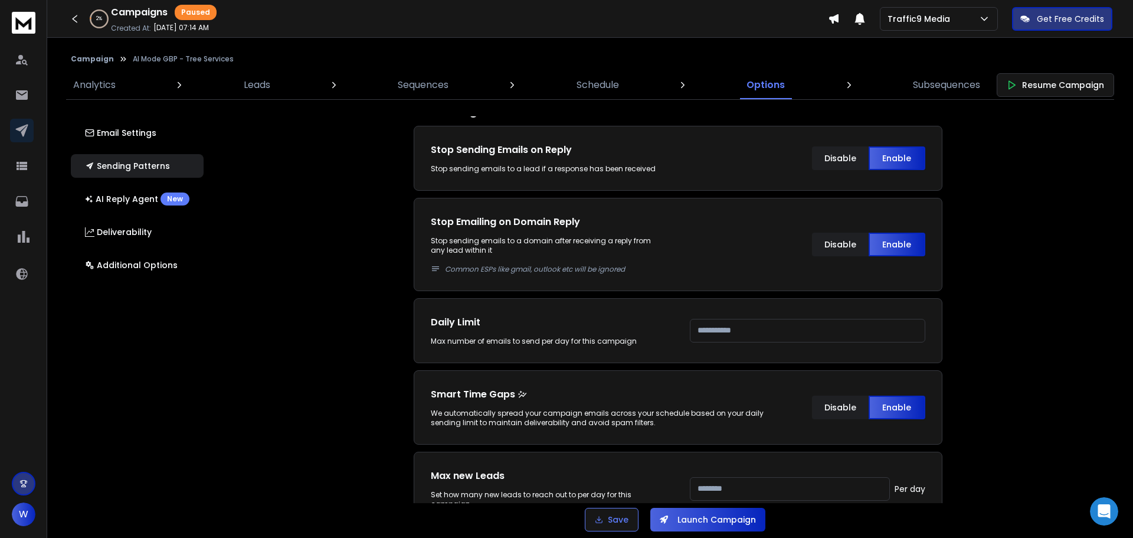
click at [721, 332] on input "**" at bounding box center [807, 331] width 235 height 24
drag, startPoint x: 739, startPoint y: 333, endPoint x: 636, endPoint y: 332, distance: 103.9
click at [636, 332] on div "Daily Limit Max number of emails to send per day for this campaign **" at bounding box center [678, 330] width 495 height 31
click at [720, 335] on input "**" at bounding box center [807, 331] width 235 height 24
drag, startPoint x: 742, startPoint y: 332, endPoint x: 571, endPoint y: 330, distance: 171.1
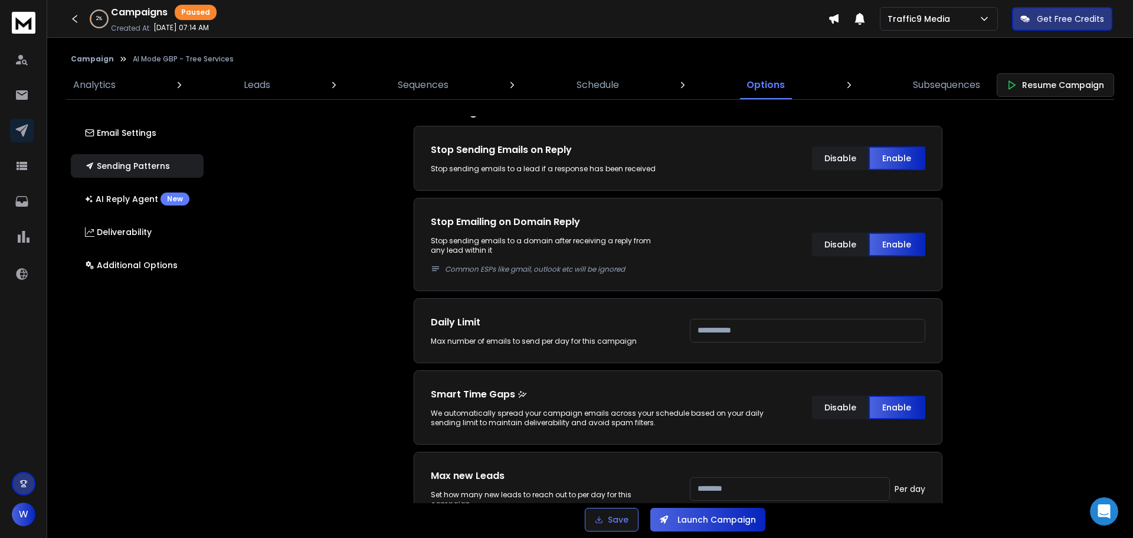
click at [582, 331] on div "Daily Limit Max number of emails to send per day for this campaign **" at bounding box center [678, 330] width 495 height 31
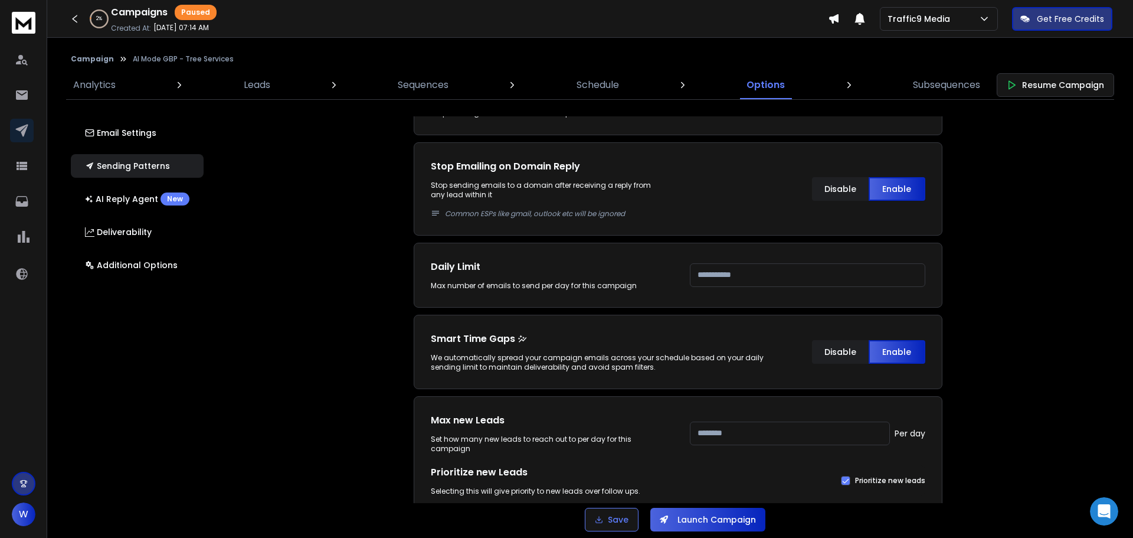
scroll to position [354, 0]
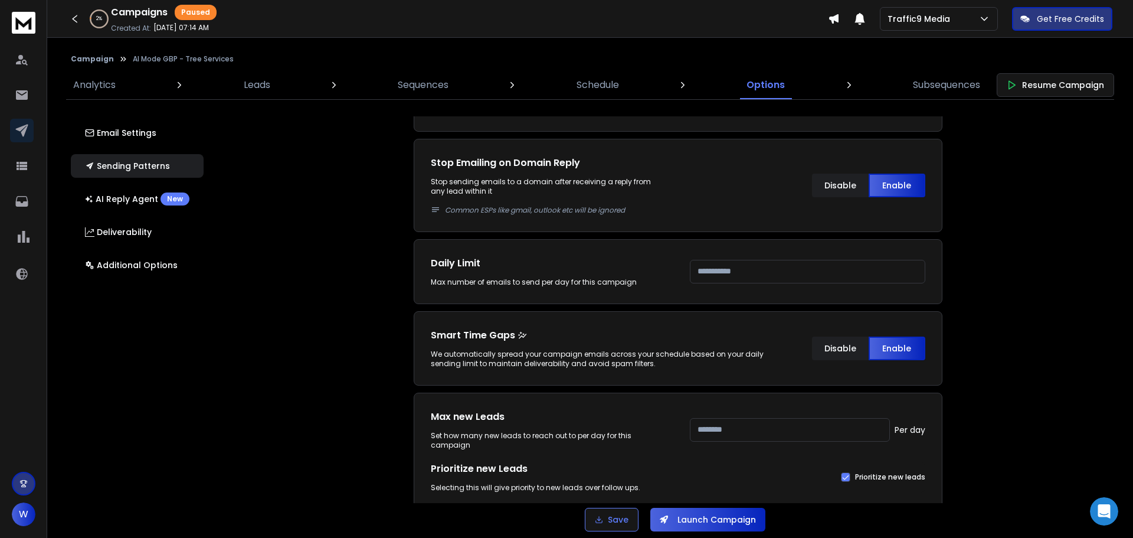
click at [729, 274] on input "**" at bounding box center [807, 272] width 235 height 24
type input "**"
drag, startPoint x: 731, startPoint y: 430, endPoint x: 552, endPoint y: 428, distance: 178.2
click at [552, 428] on div "Max new Leads Set how many new leads to reach out to per day for this campaign …" at bounding box center [678, 430] width 495 height 40
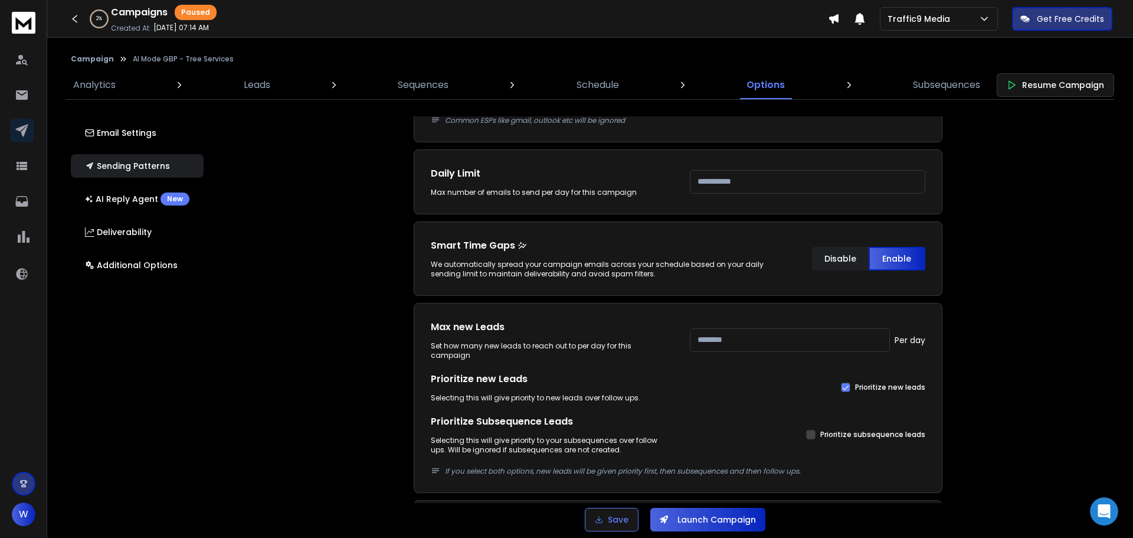
scroll to position [531, 0]
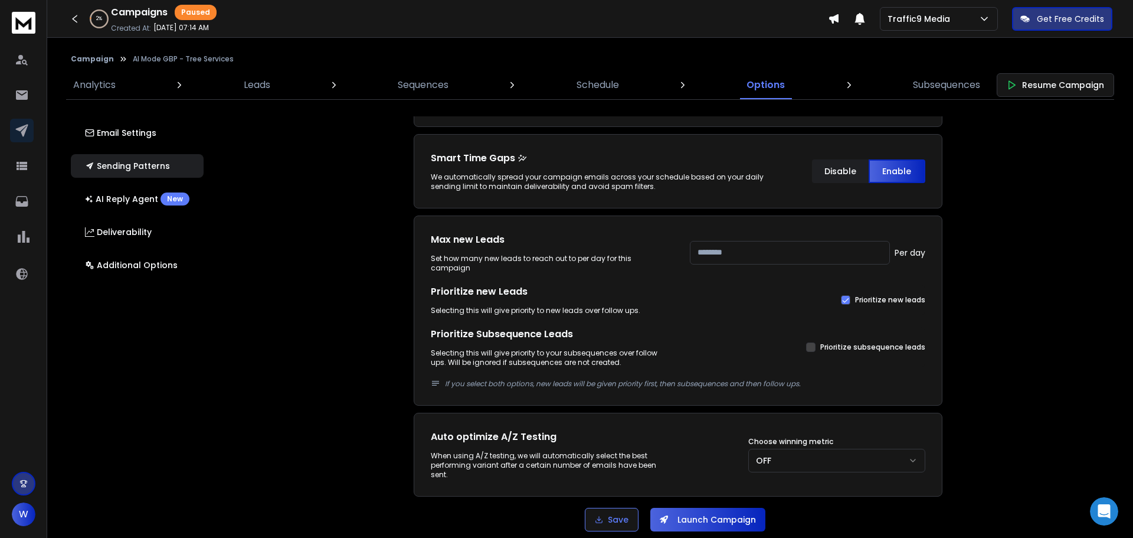
click at [721, 252] on input "*" at bounding box center [790, 253] width 200 height 24
drag, startPoint x: 785, startPoint y: 249, endPoint x: 630, endPoint y: 247, distance: 155.2
click at [631, 247] on div "Max new Leads Set how many new leads to reach out to per day for this campaign …" at bounding box center [678, 253] width 495 height 40
type input "**"
click at [619, 302] on div "Prioritize new Leads Selecting this will give priority to new leads over follow…" at bounding box center [548, 299] width 235 height 31
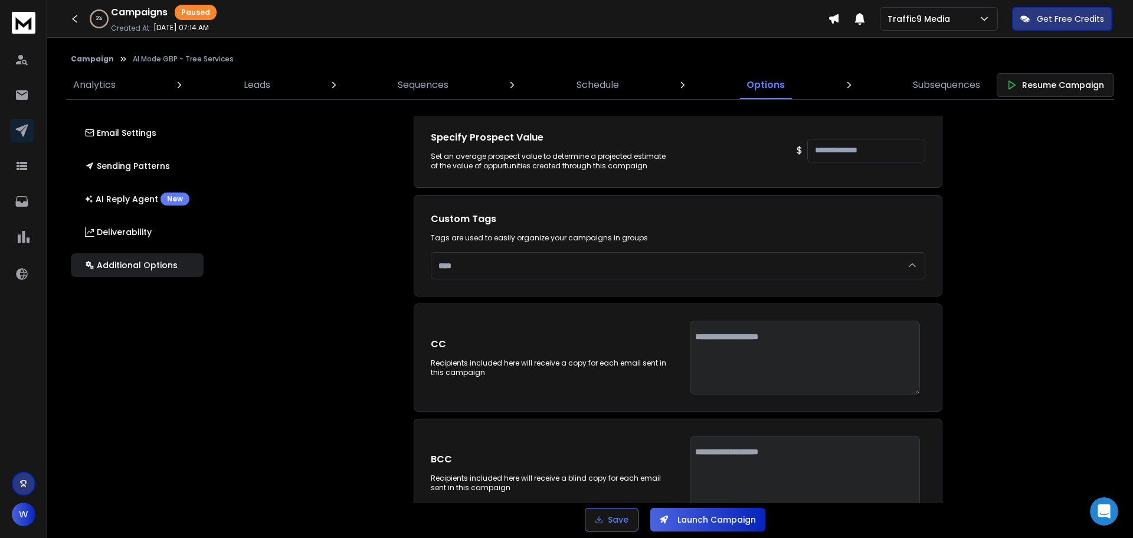
scroll to position [2176, 0]
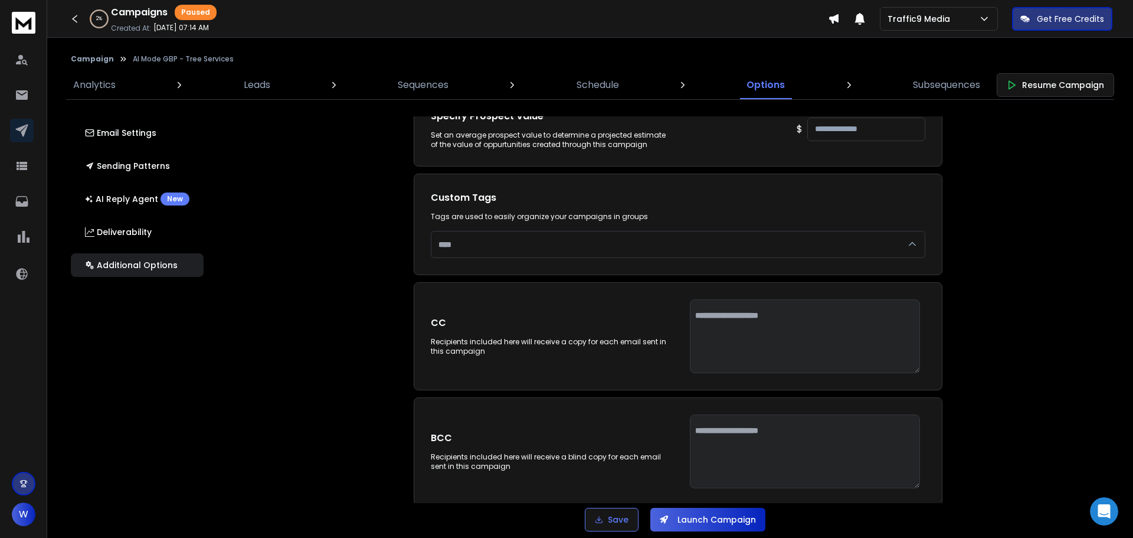
click at [710, 523] on button "Launch Campaign" at bounding box center [707, 520] width 115 height 24
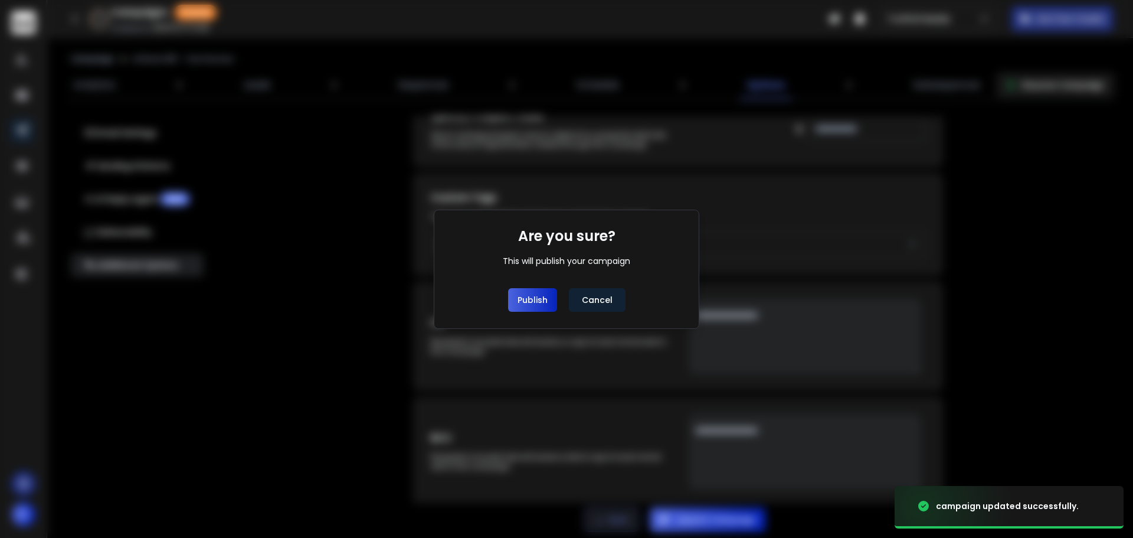
click at [600, 301] on button "Cancel" at bounding box center [597, 300] width 57 height 24
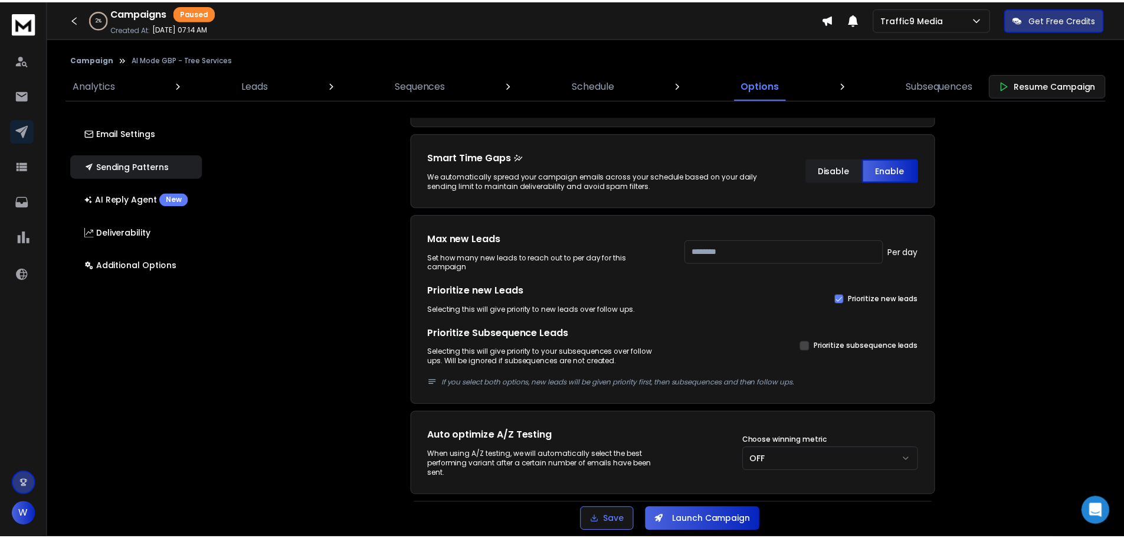
scroll to position [524, 0]
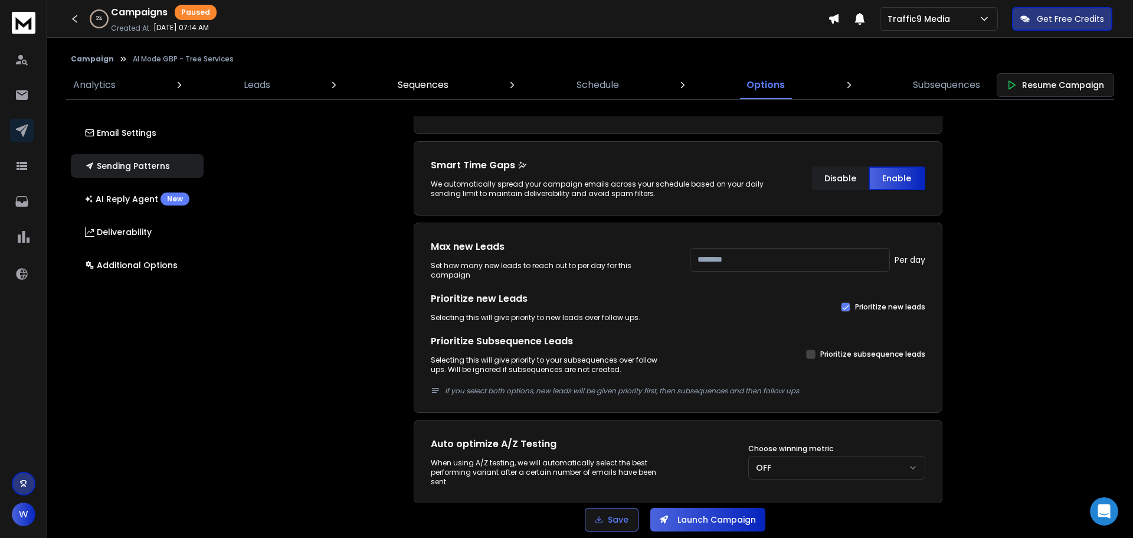
click at [424, 87] on p "Sequences" at bounding box center [423, 85] width 51 height 14
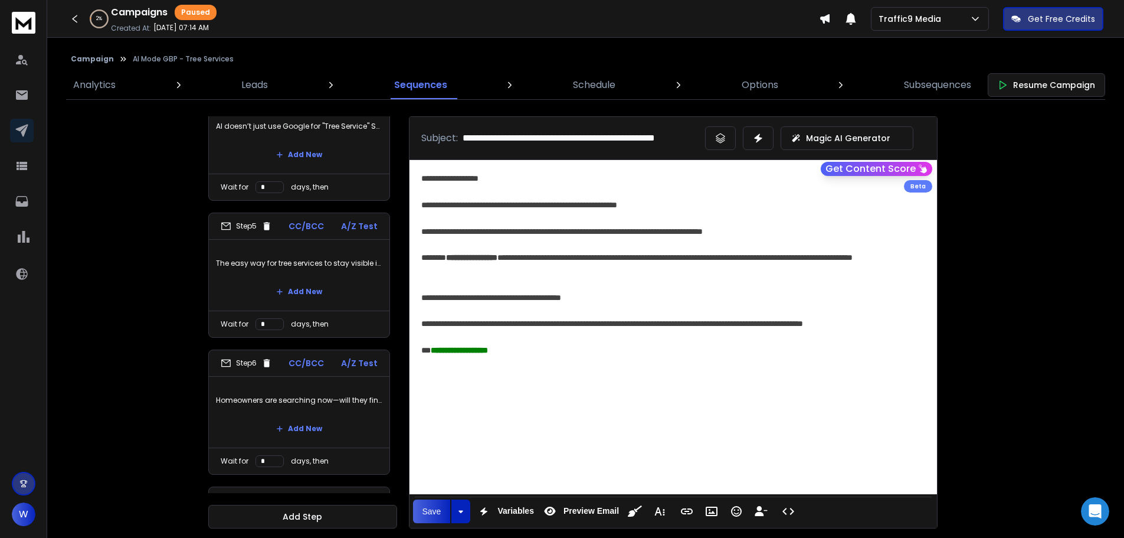
scroll to position [472, 0]
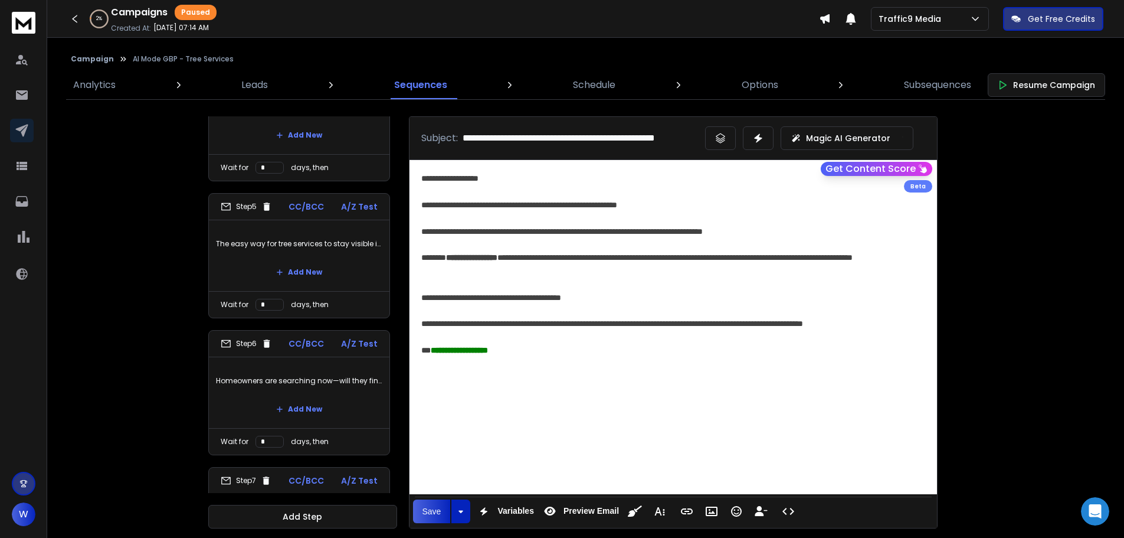
click at [269, 212] on div "Step 5 CC/BCC A/Z Test" at bounding box center [299, 207] width 181 height 27
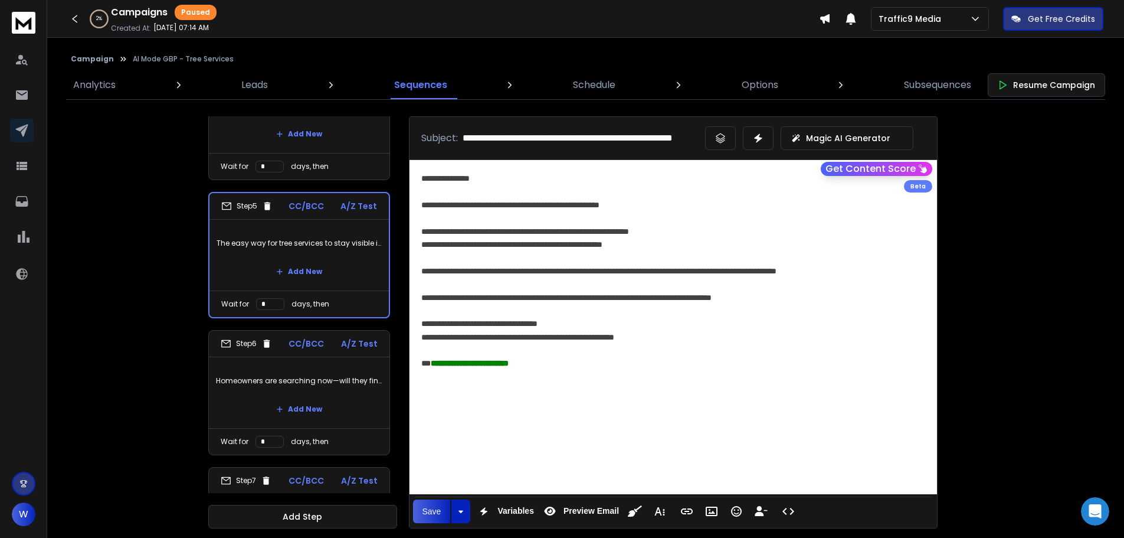
click at [268, 214] on div "Step 5 CC/BCC A/Z Test" at bounding box center [298, 206] width 179 height 27
click at [268, 211] on icon at bounding box center [267, 206] width 11 height 11
type input "**********"
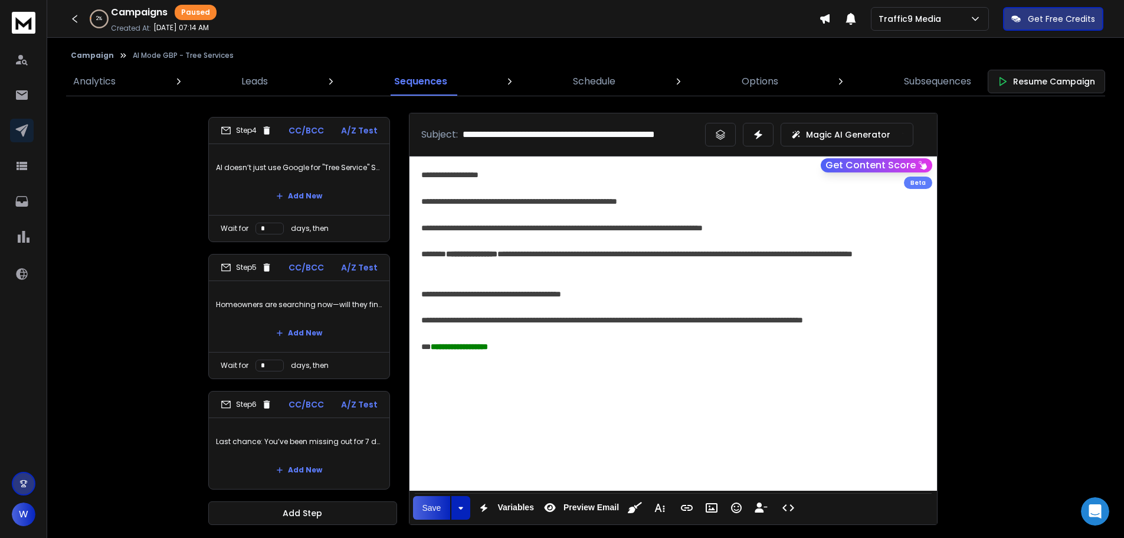
scroll to position [7, 0]
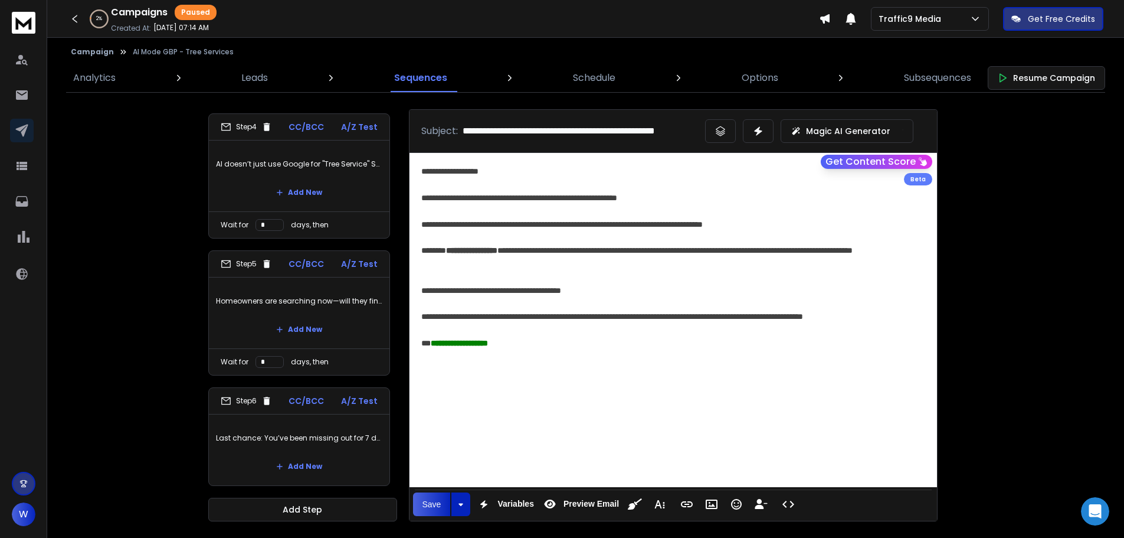
click at [267, 267] on icon at bounding box center [266, 264] width 6 height 8
click at [268, 401] on icon at bounding box center [266, 401] width 6 height 8
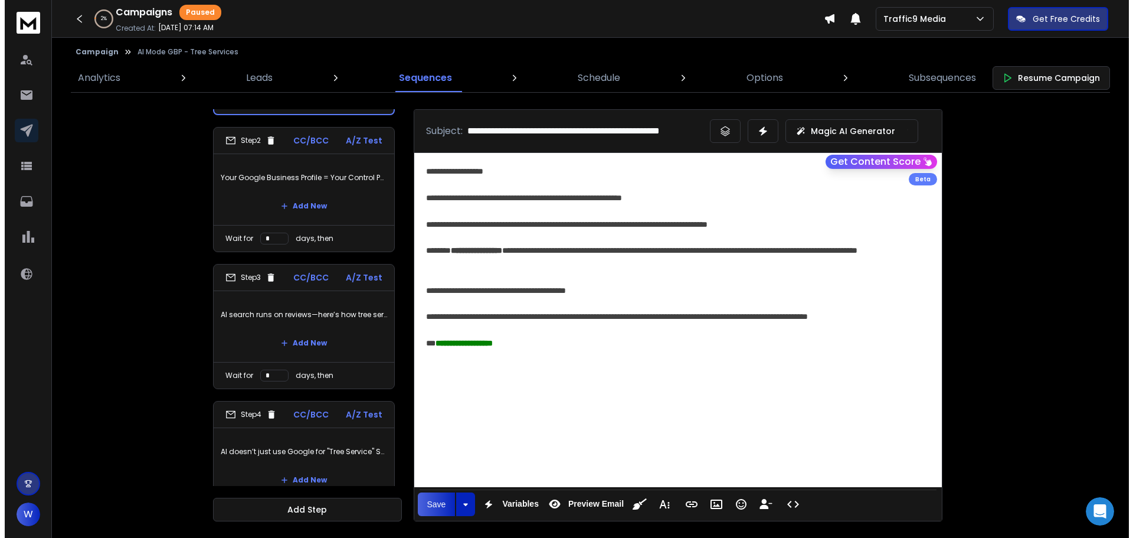
scroll to position [134, 0]
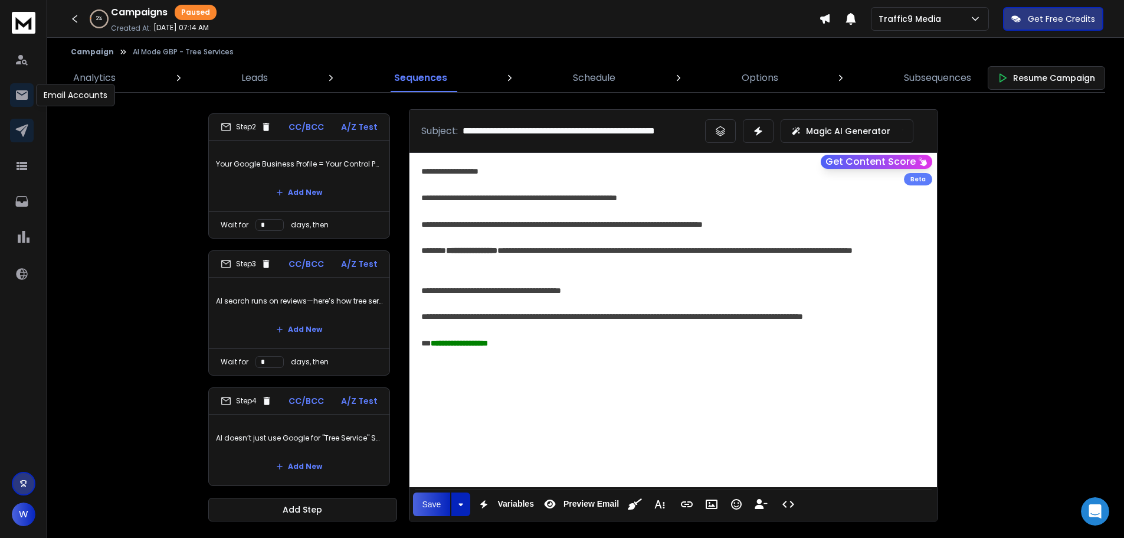
click at [24, 98] on icon at bounding box center [22, 94] width 12 height 9
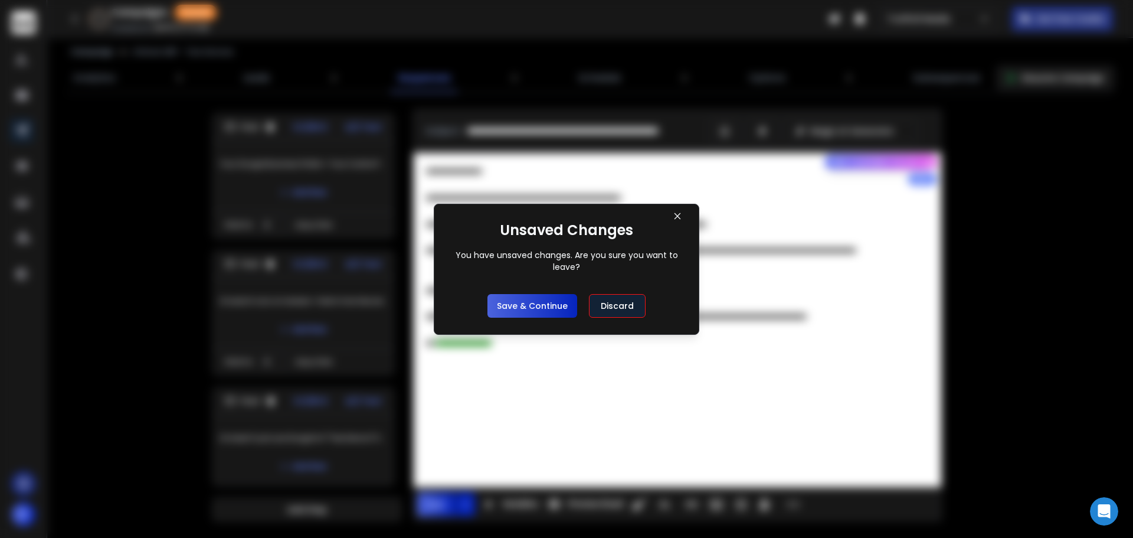
click at [609, 310] on button "Discard" at bounding box center [617, 306] width 57 height 24
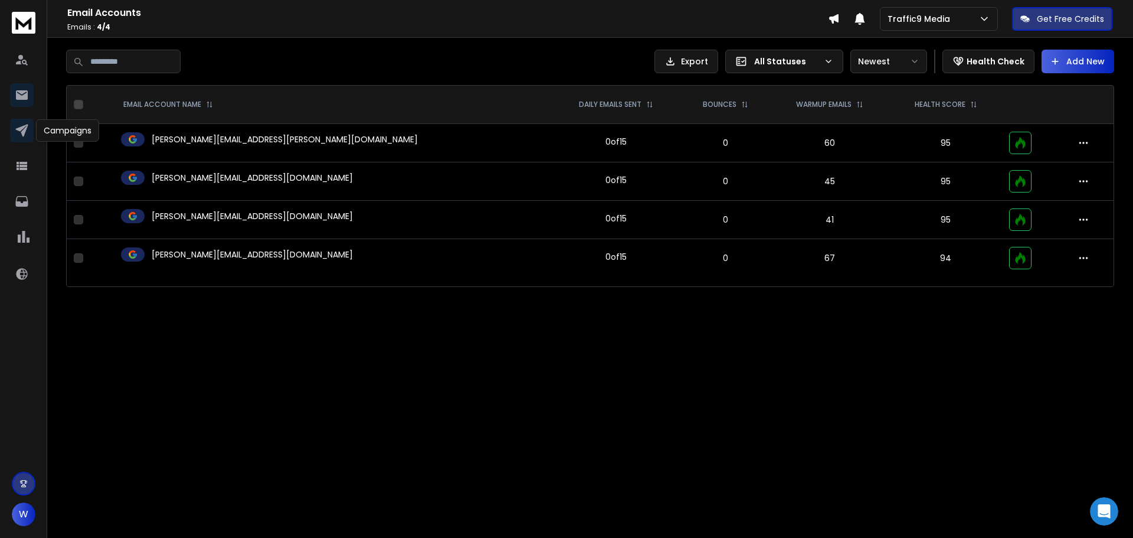
click at [21, 130] on icon at bounding box center [21, 130] width 12 height 12
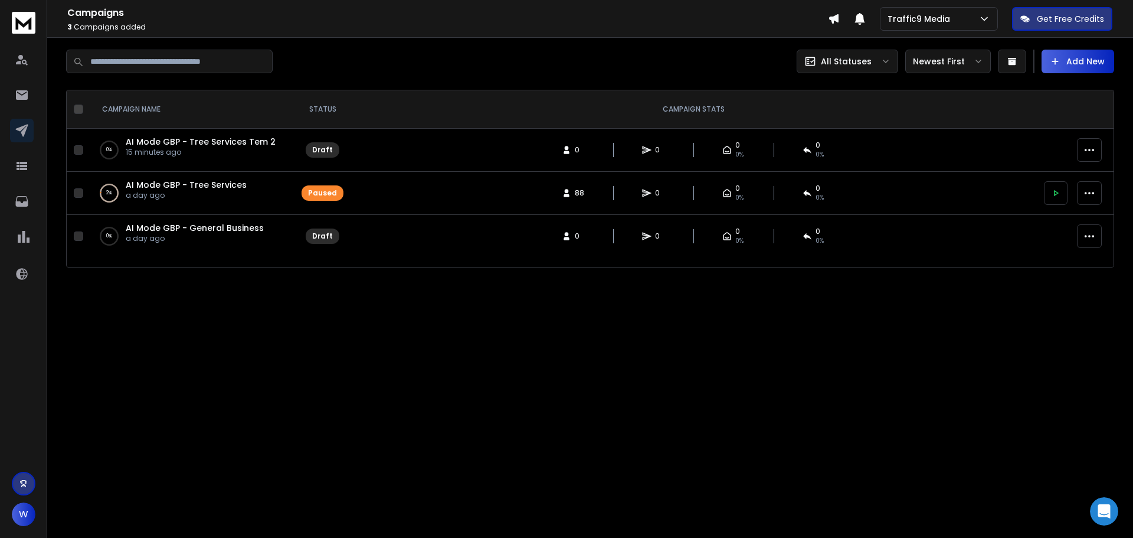
click at [181, 184] on span "AI Mode GBP - Tree Services" at bounding box center [186, 185] width 121 height 12
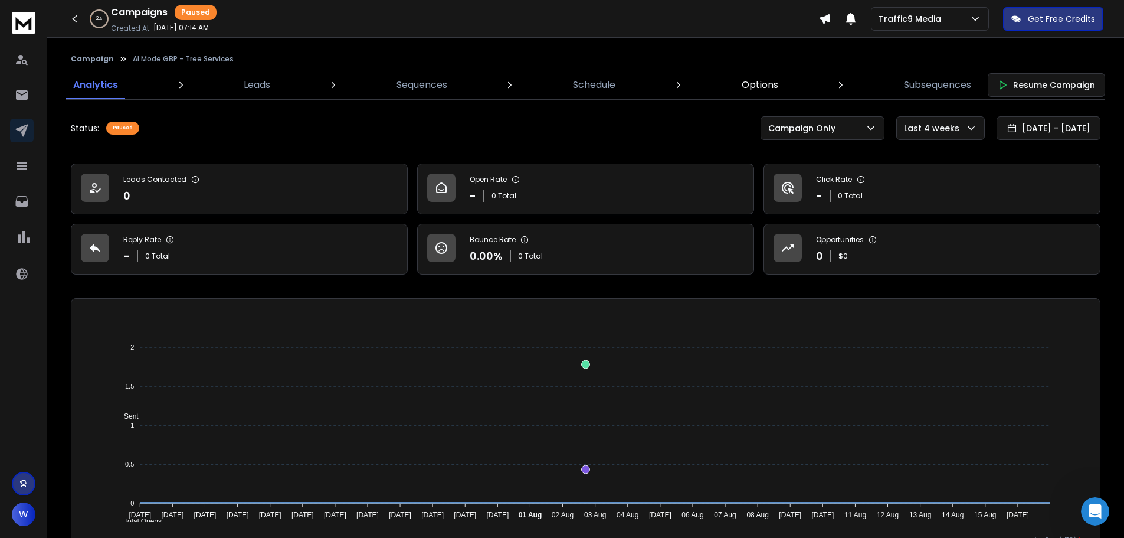
click at [748, 90] on p "Options" at bounding box center [760, 85] width 37 height 14
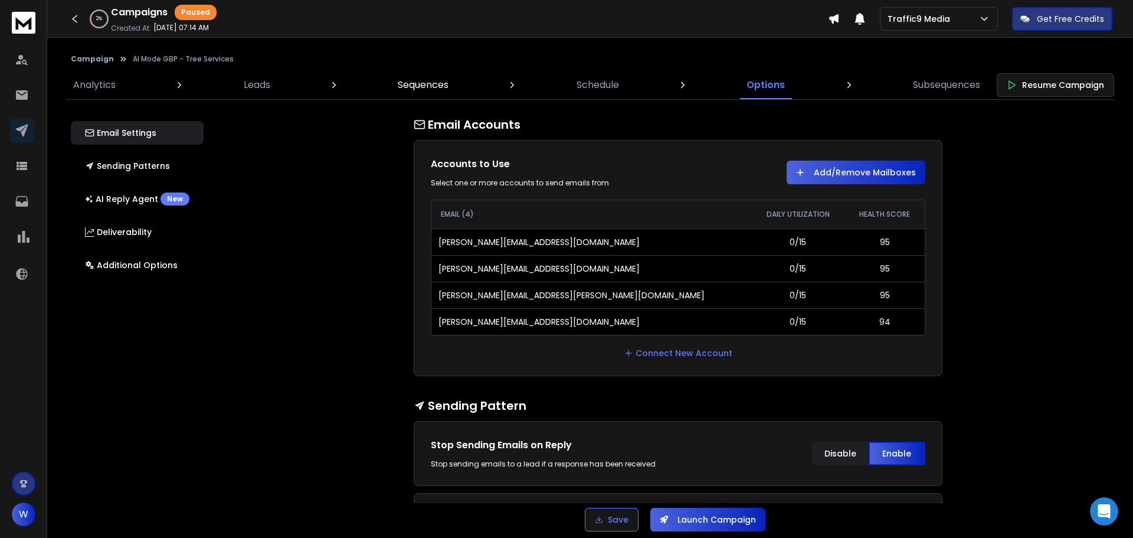
click at [425, 86] on p "Sequences" at bounding box center [423, 85] width 51 height 14
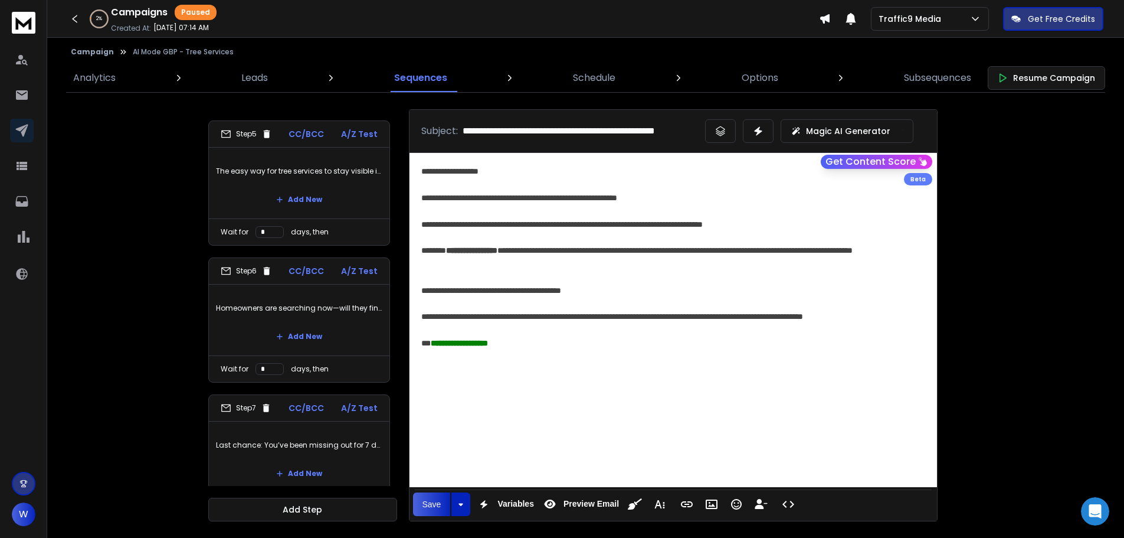
scroll to position [545, 0]
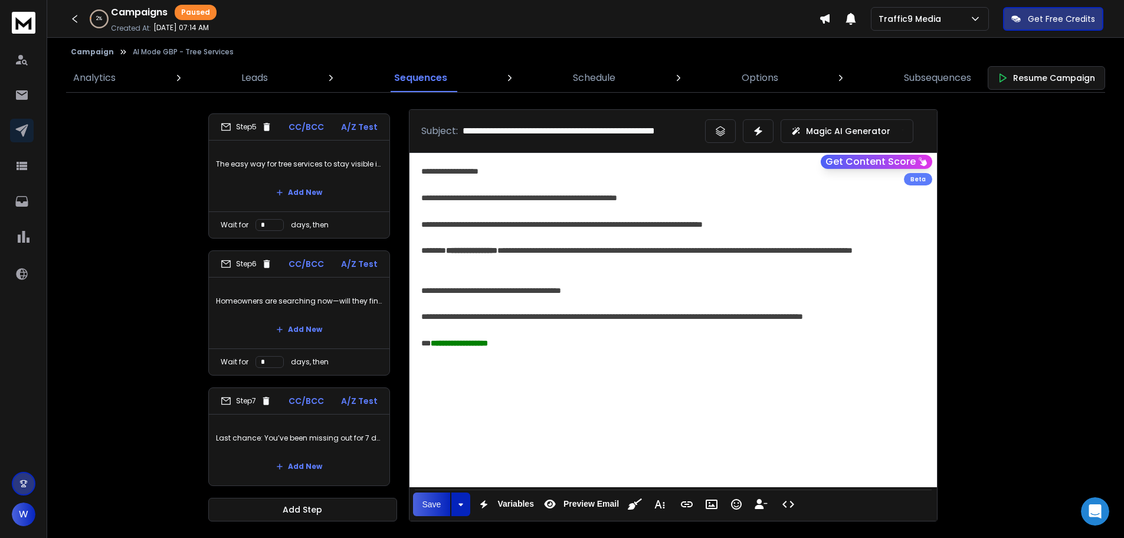
click at [267, 405] on icon at bounding box center [266, 400] width 11 height 11
click at [268, 405] on icon at bounding box center [266, 400] width 11 height 11
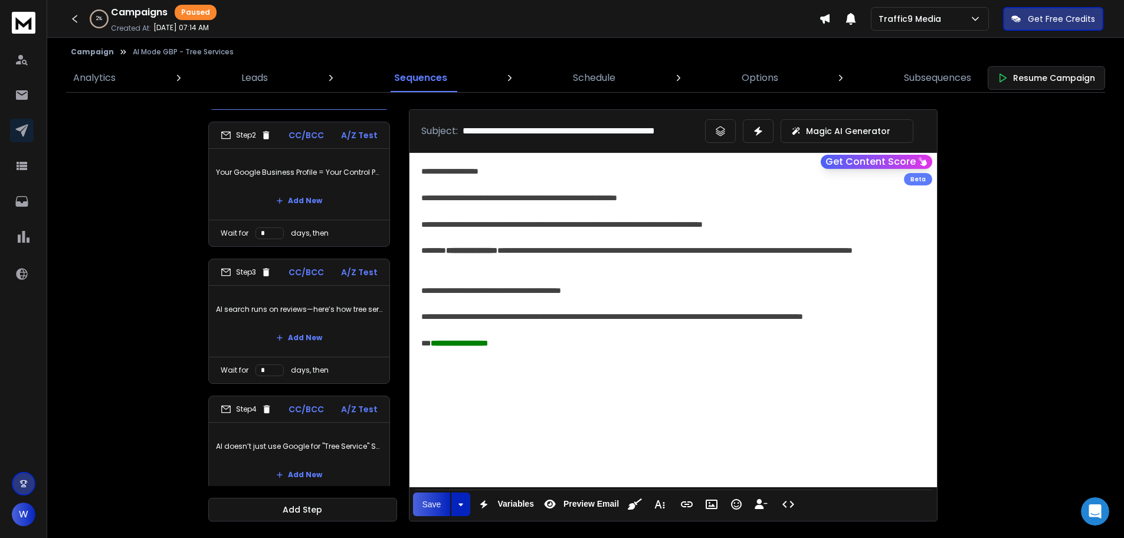
scroll to position [134, 0]
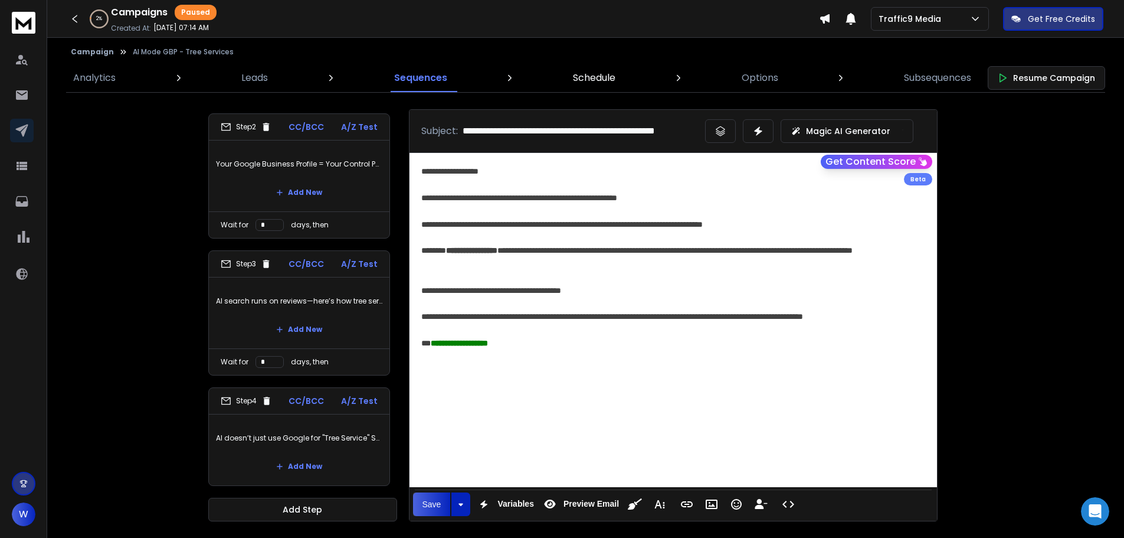
click at [590, 81] on p "Schedule" at bounding box center [594, 78] width 42 height 14
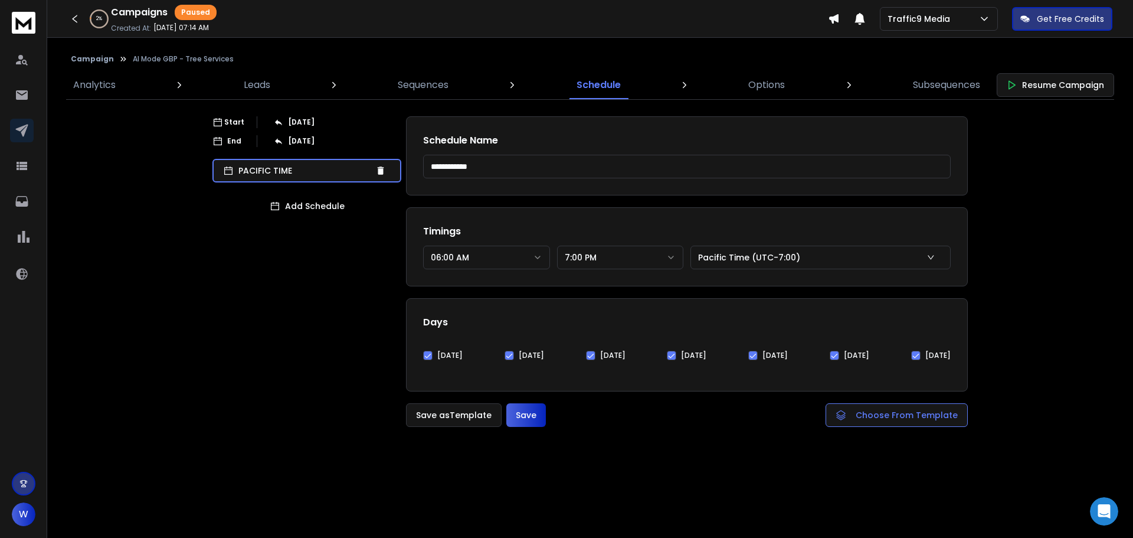
click at [518, 417] on button "Save" at bounding box center [526, 415] width 40 height 24
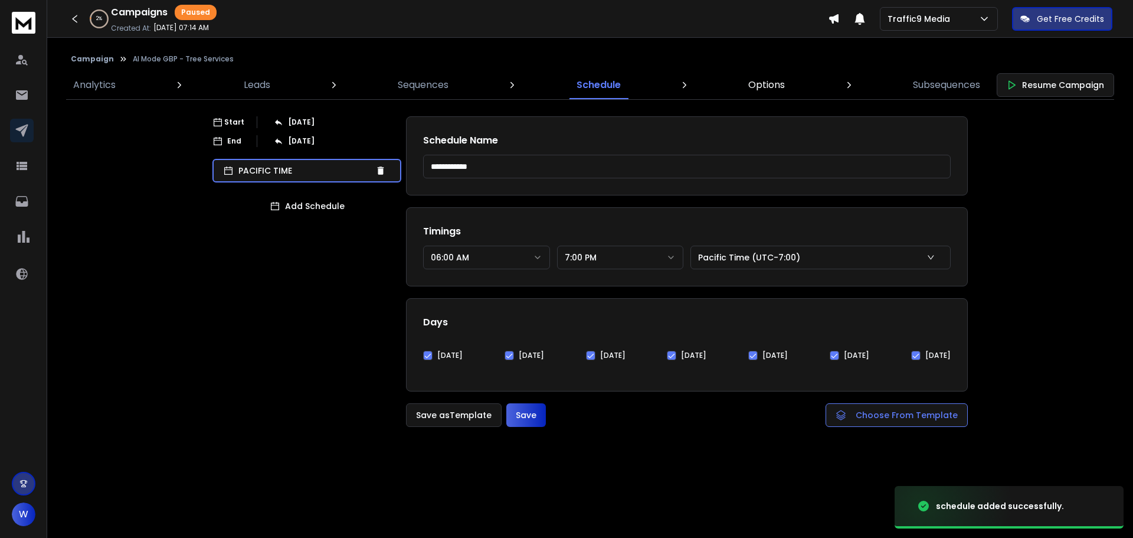
click at [767, 93] on link "Options" at bounding box center [766, 85] width 51 height 28
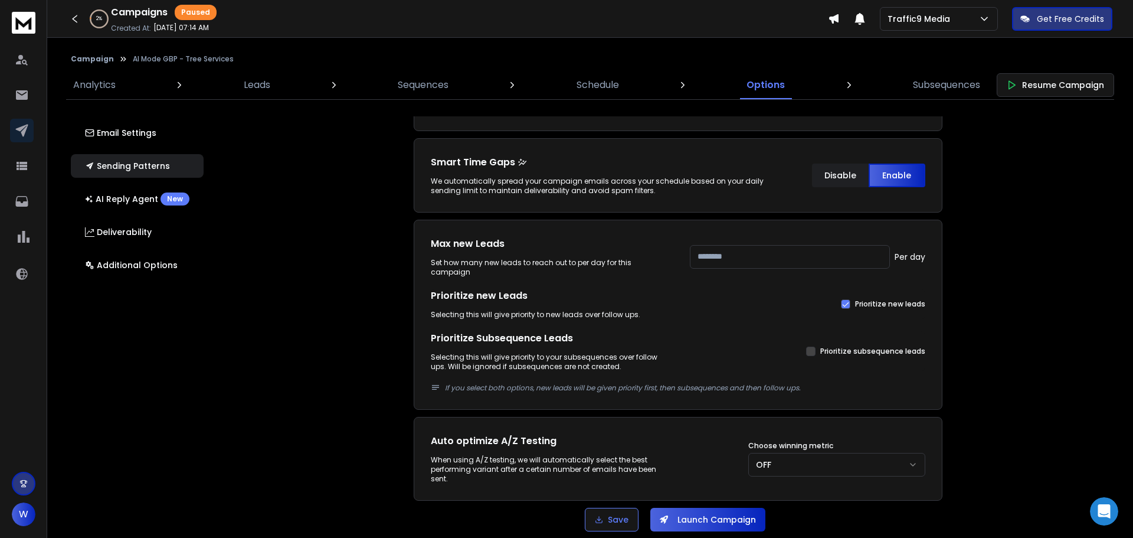
scroll to position [531, 0]
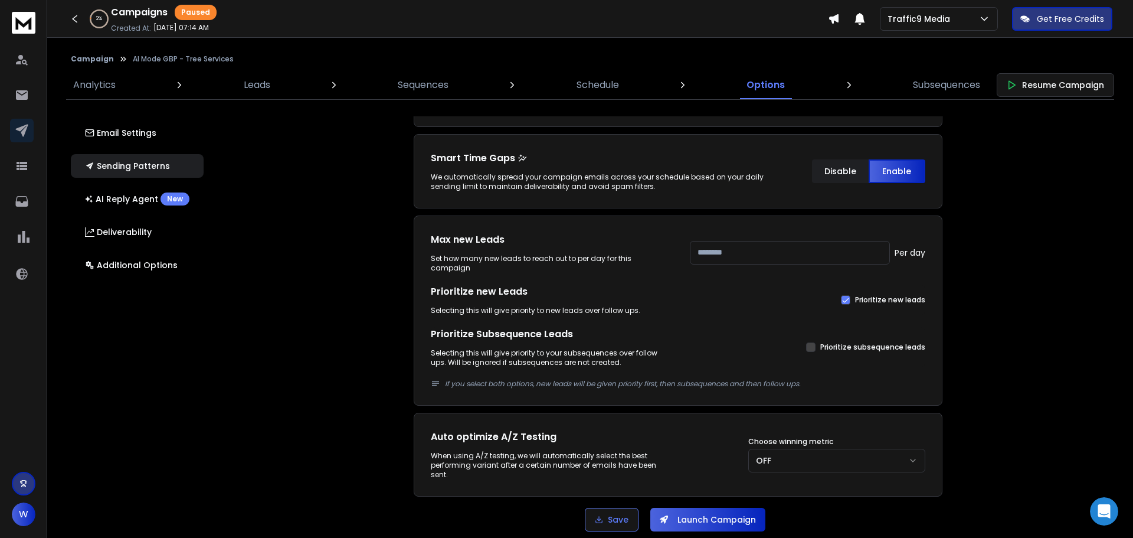
click at [841, 302] on button "Prioritize new leads" at bounding box center [845, 299] width 9 height 9
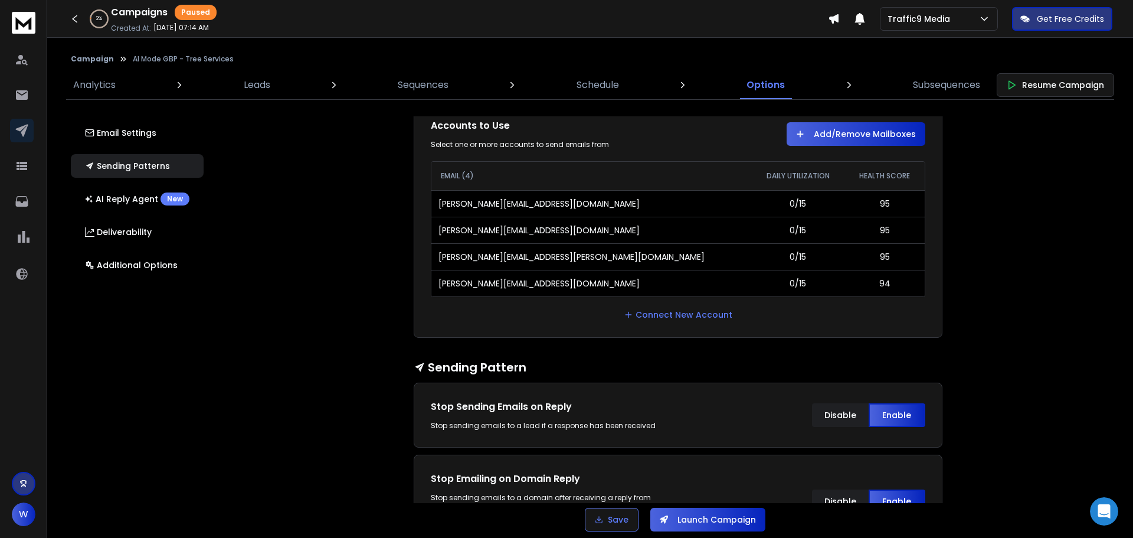
scroll to position [0, 0]
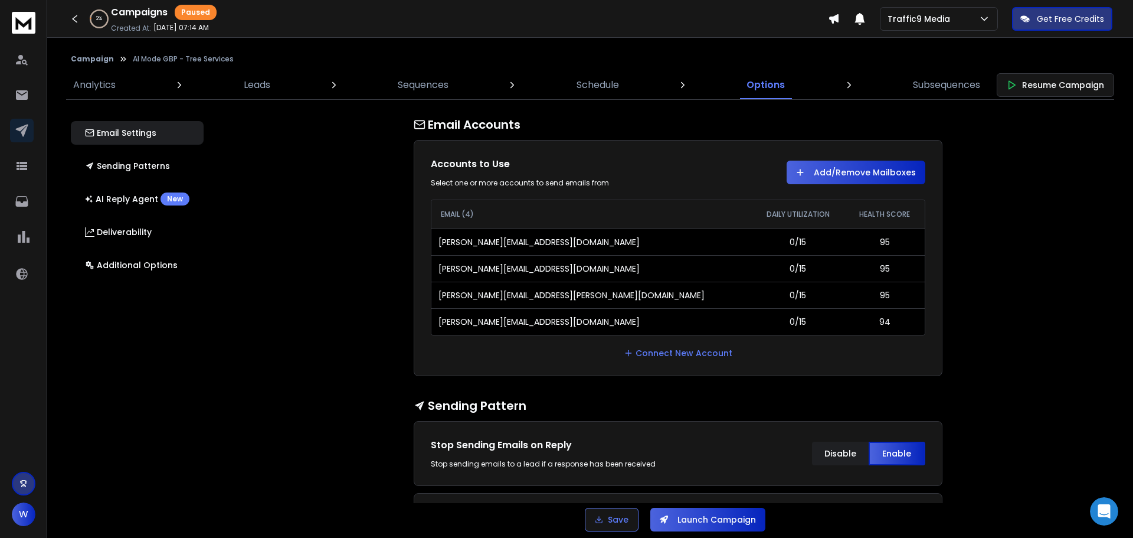
type button "on"
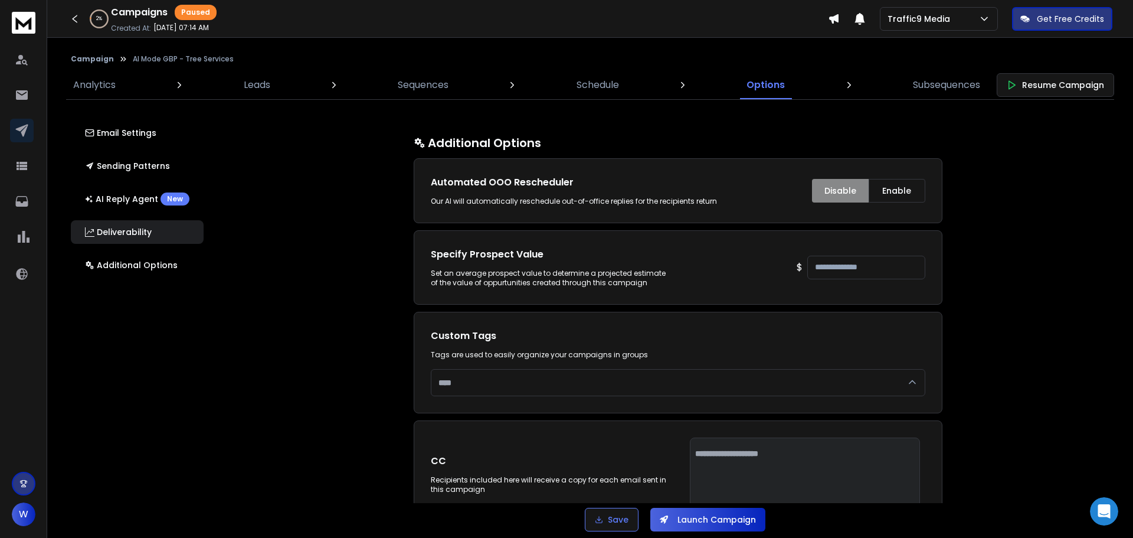
scroll to position [2176, 0]
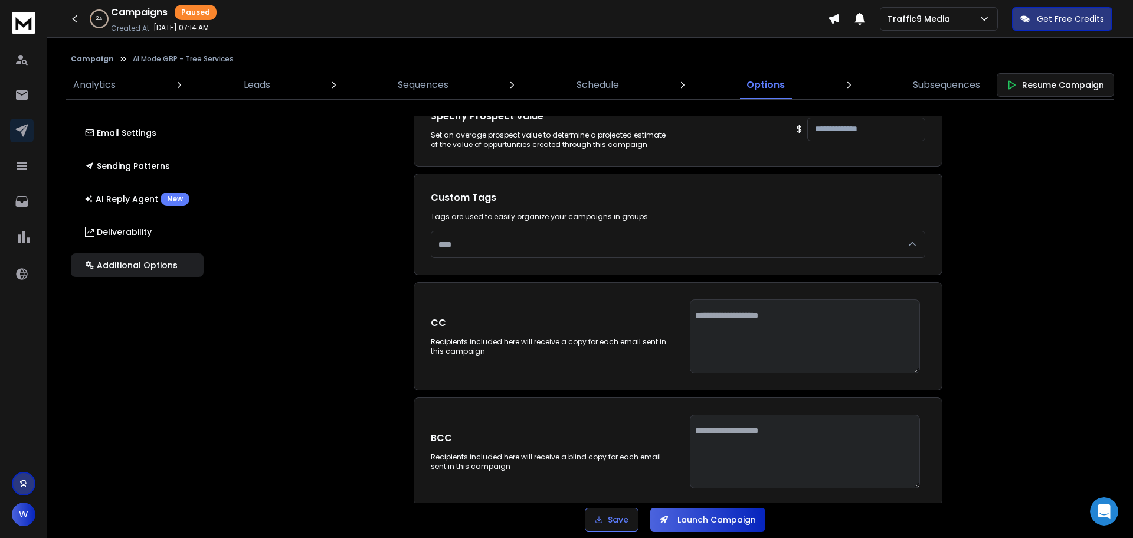
click at [705, 518] on button "Launch Campaign" at bounding box center [707, 520] width 115 height 24
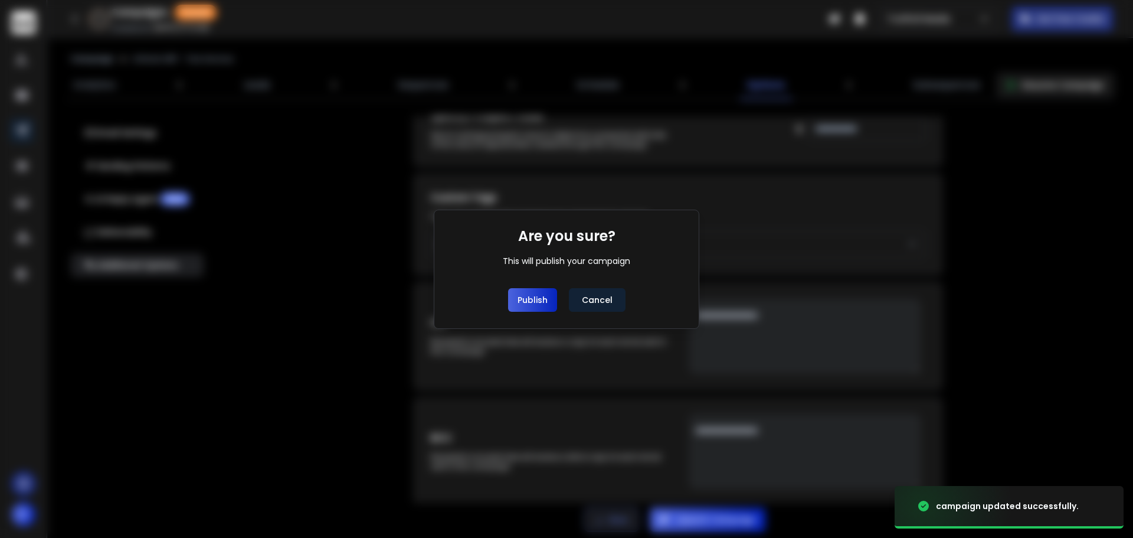
drag, startPoint x: 524, startPoint y: 302, endPoint x: 533, endPoint y: 308, distance: 11.0
click at [525, 302] on button "Publish" at bounding box center [532, 300] width 49 height 24
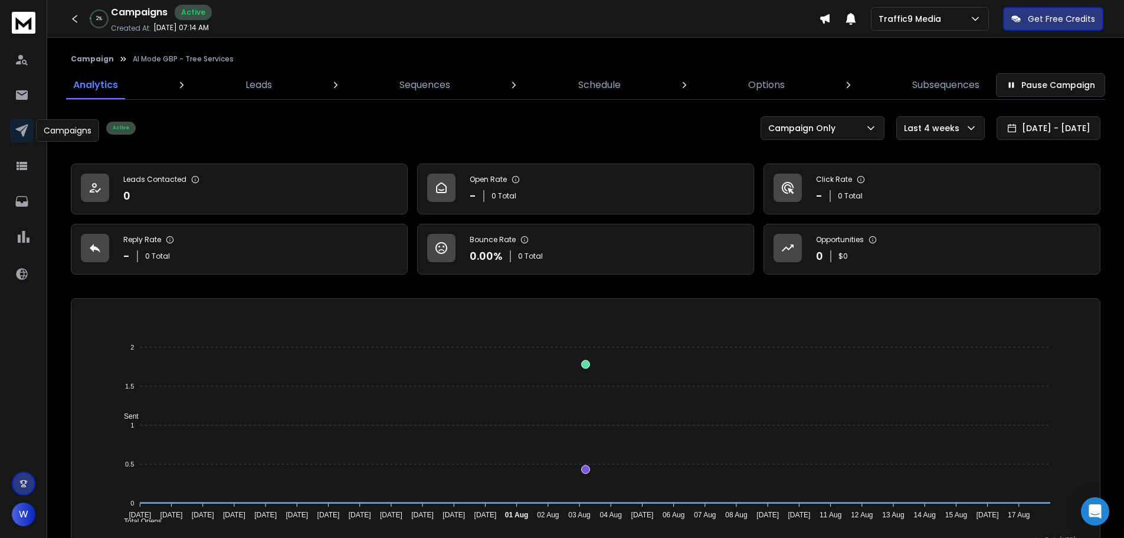
click at [19, 132] on icon at bounding box center [22, 130] width 14 height 14
